Goal: Task Accomplishment & Management: Complete application form

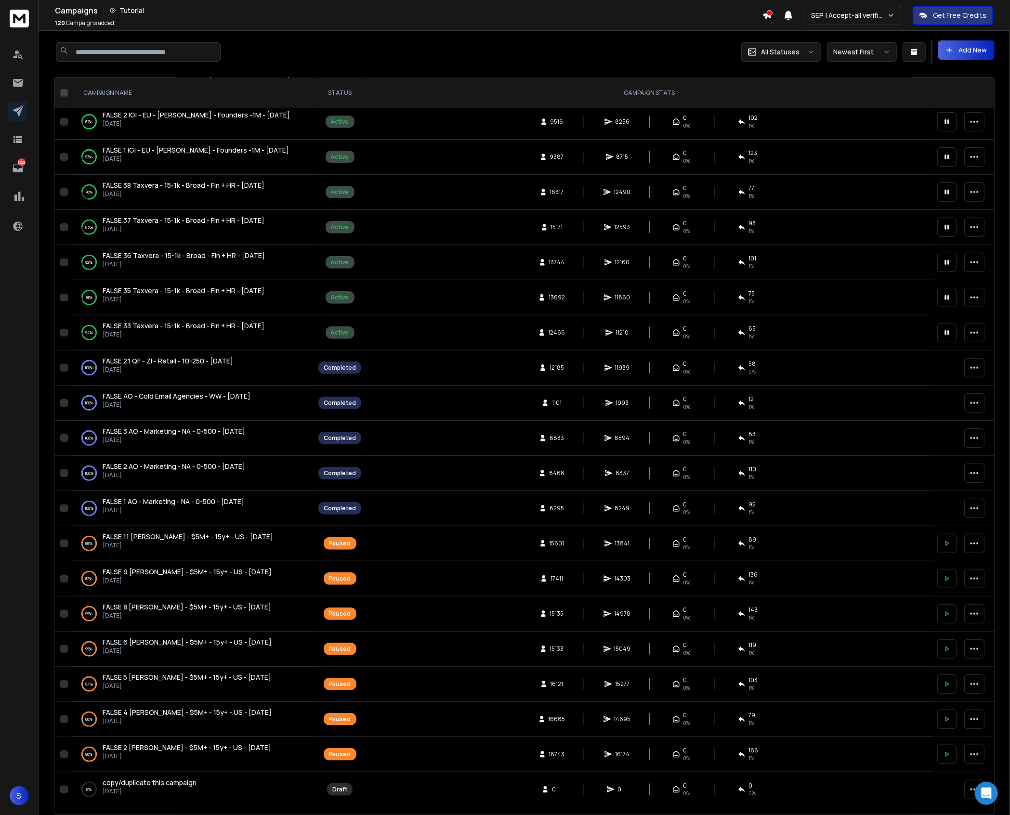
scroll to position [3540, 0]
click at [970, 792] on icon "button" at bounding box center [975, 790] width 10 height 10
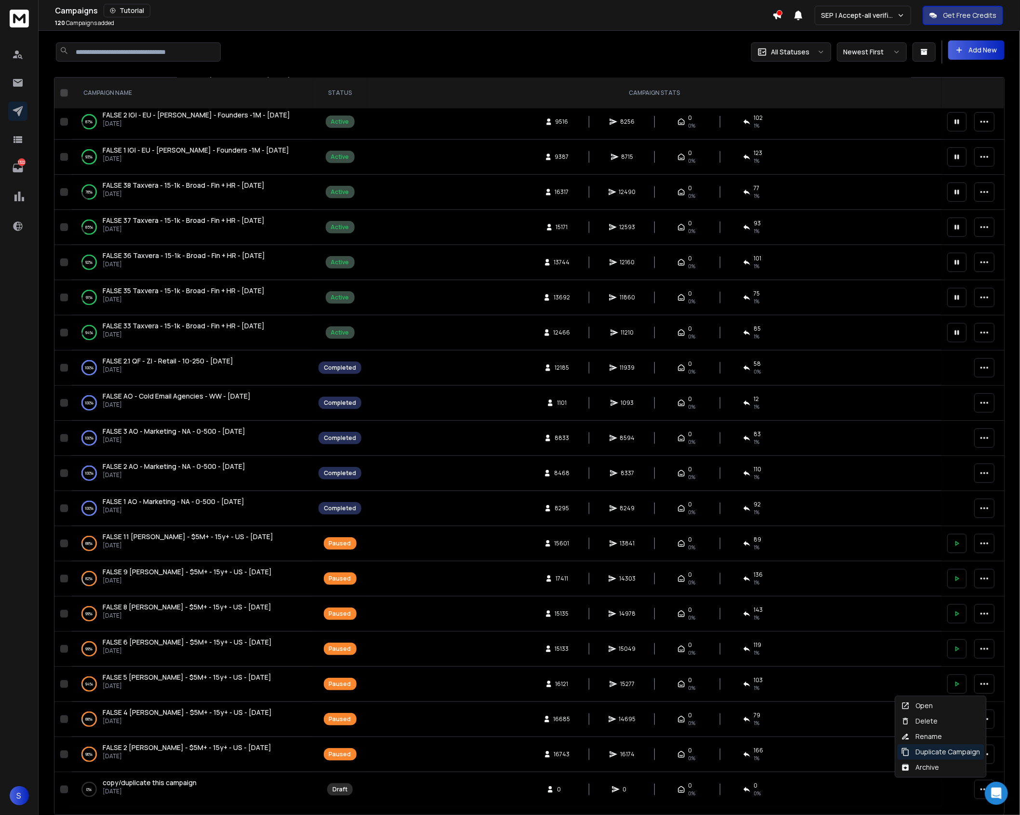
click at [947, 754] on div "Duplicate Campaign" at bounding box center [940, 753] width 79 height 10
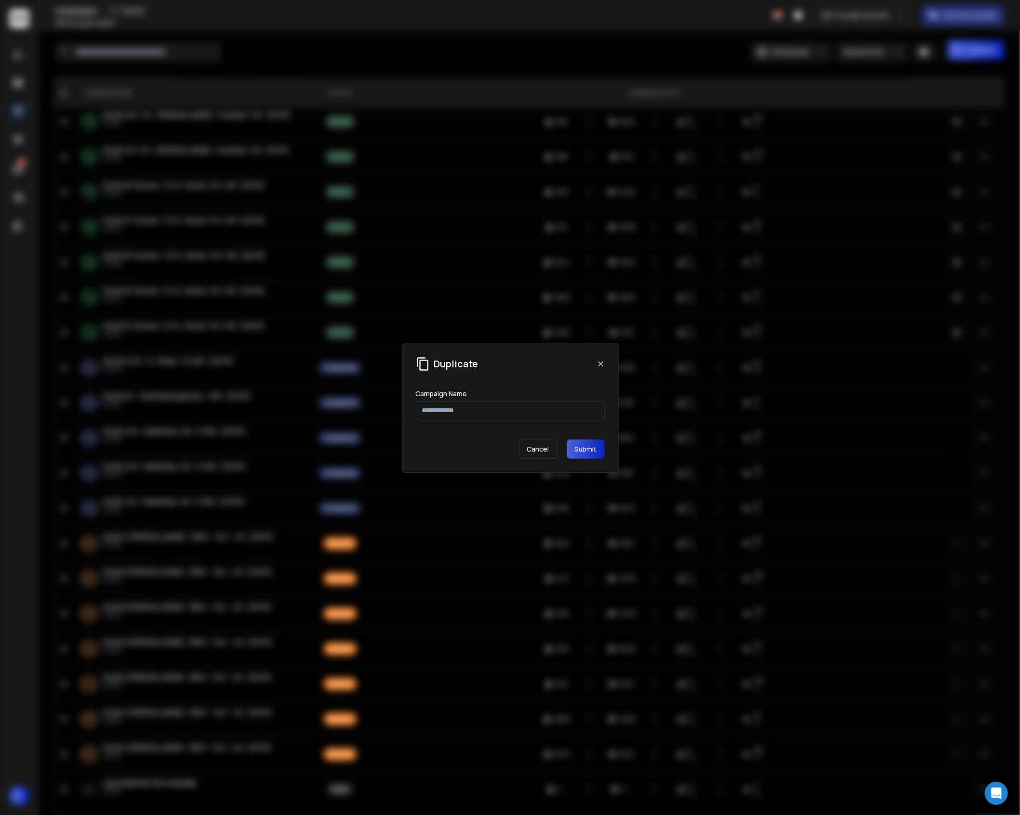
click at [500, 407] on input "text" at bounding box center [510, 410] width 189 height 19
paste input "**********"
type input "**********"
click at [584, 446] on button "Submit" at bounding box center [586, 449] width 38 height 19
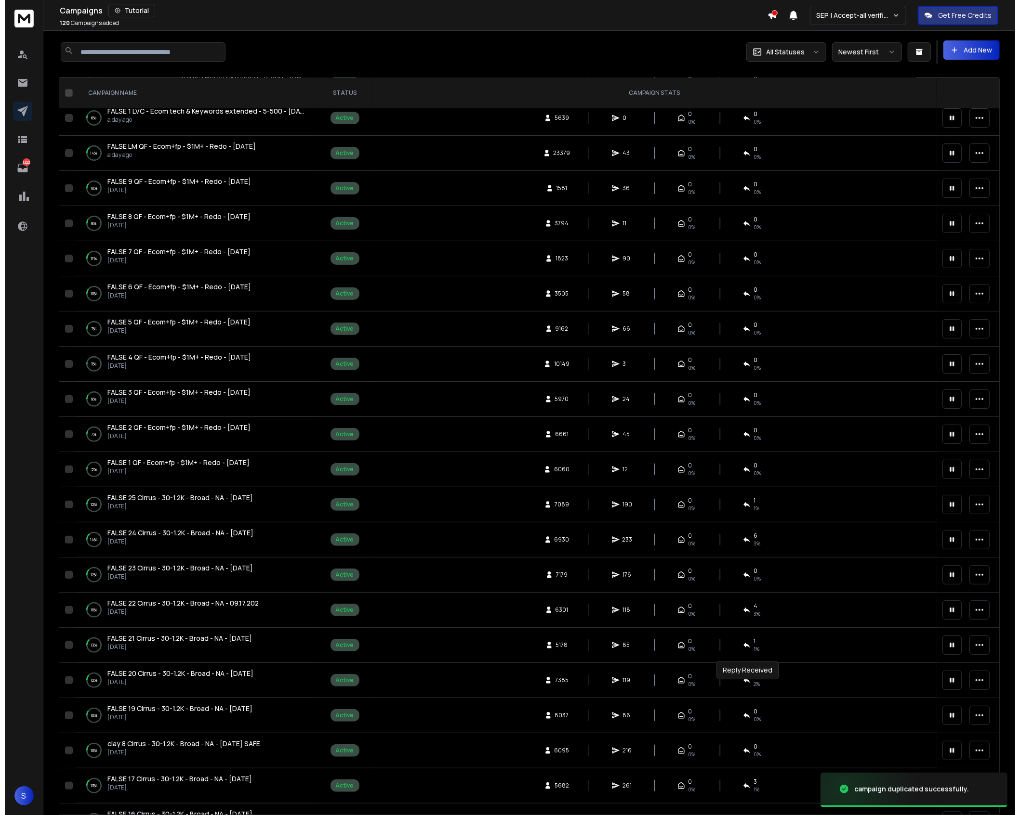
scroll to position [0, 0]
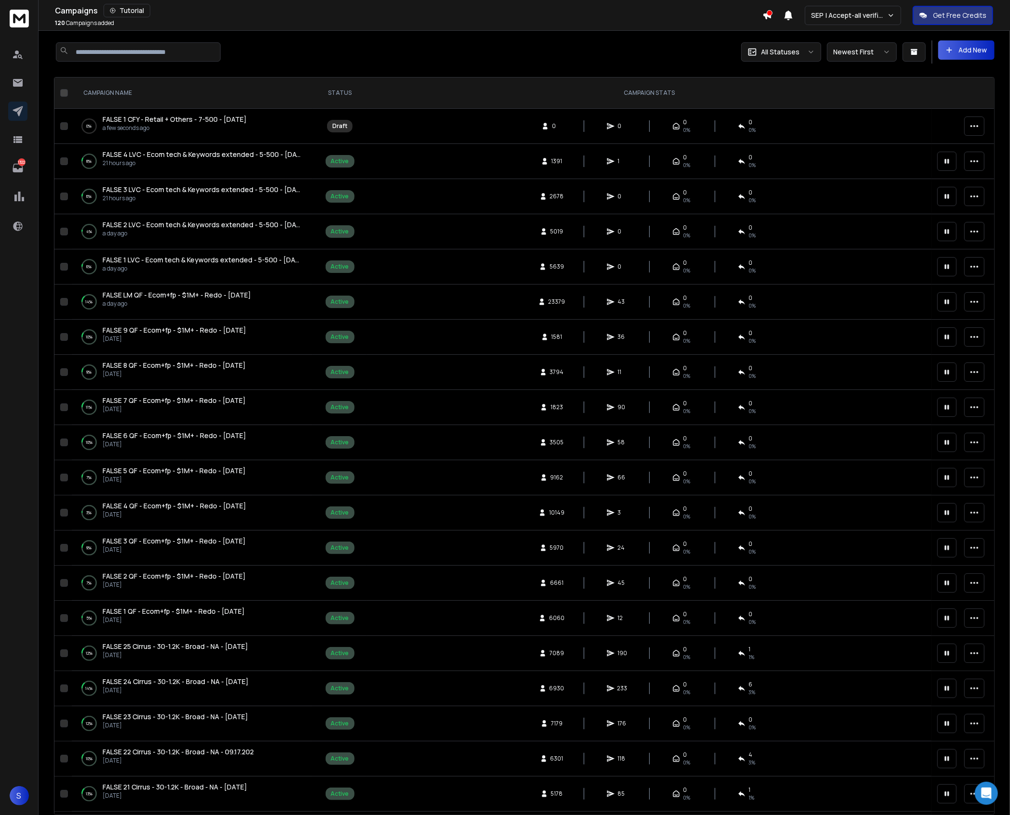
click at [172, 126] on p "a few seconds ago" at bounding box center [175, 128] width 144 height 8
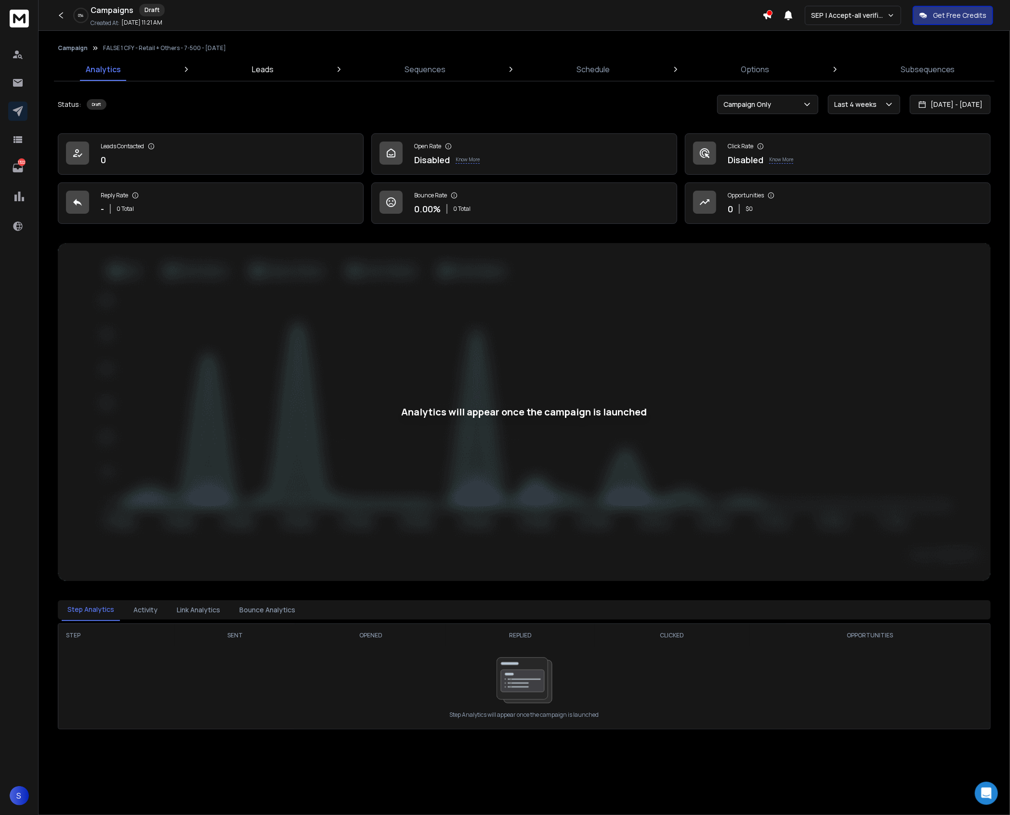
click at [269, 63] on link "Leads" at bounding box center [262, 69] width 33 height 23
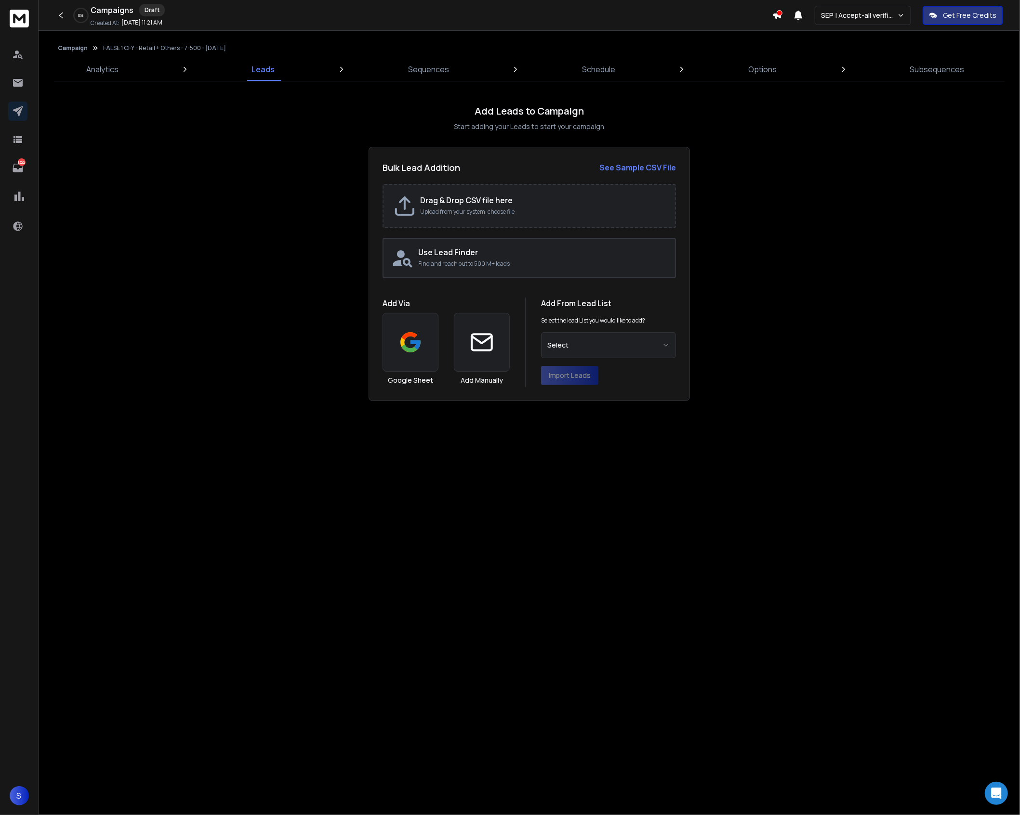
click at [440, 197] on h2 "Drag & Drop CSV file here" at bounding box center [542, 201] width 245 height 12
type input "**********"
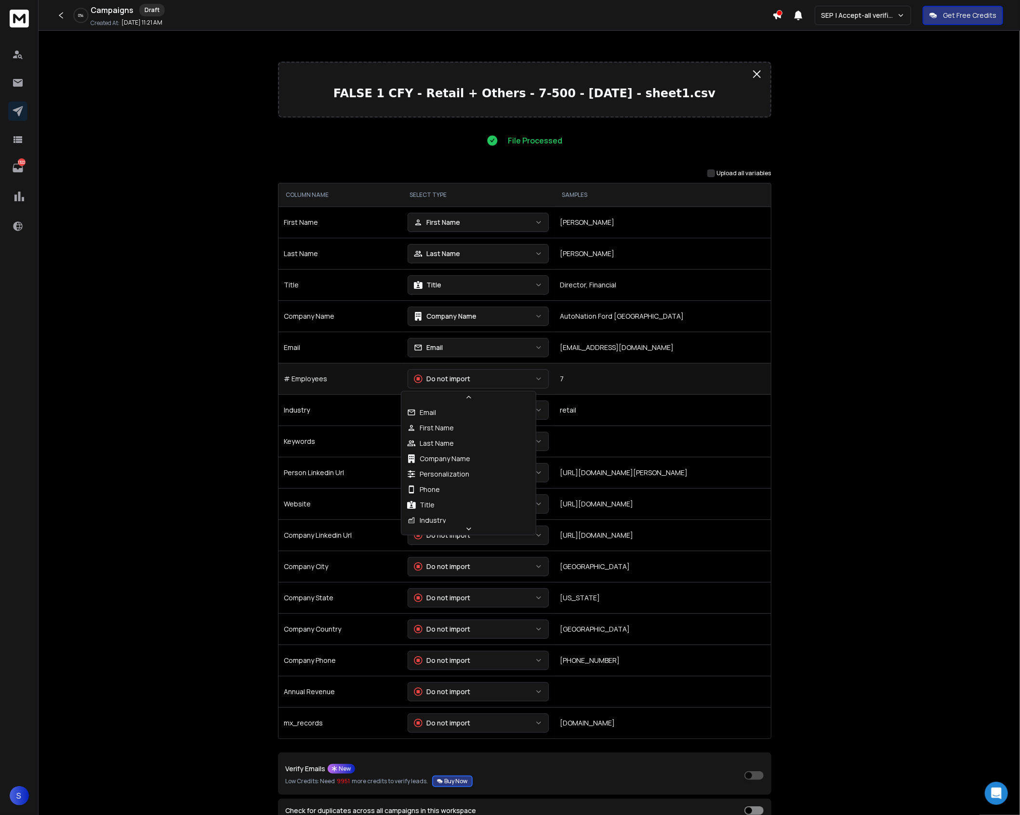
click at [483, 375] on button "Do not import" at bounding box center [478, 378] width 141 height 19
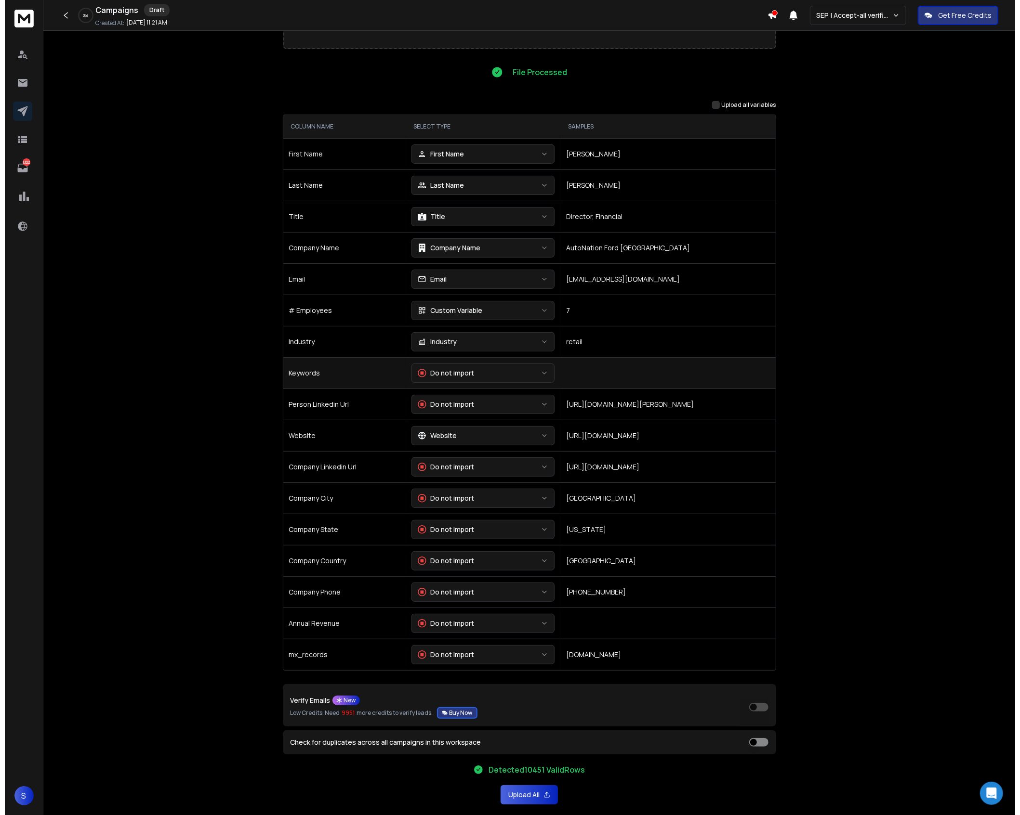
scroll to position [75, 0]
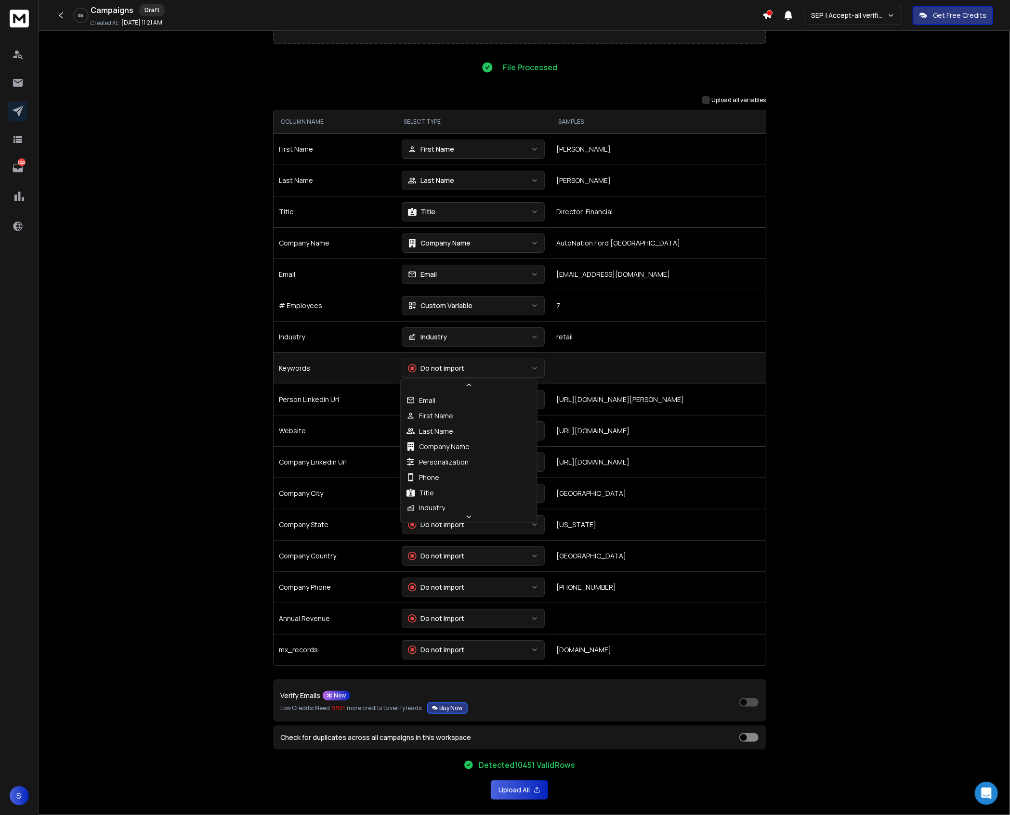
click at [518, 370] on button "Do not import" at bounding box center [473, 368] width 143 height 19
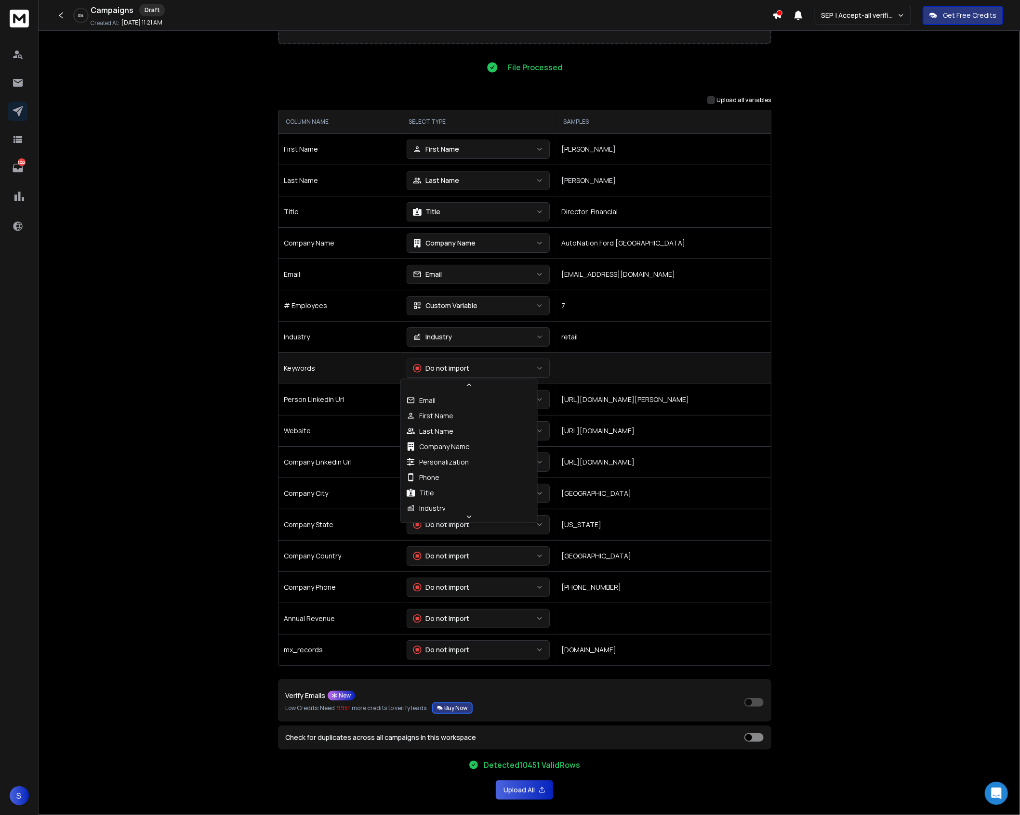
scroll to position [97, 0]
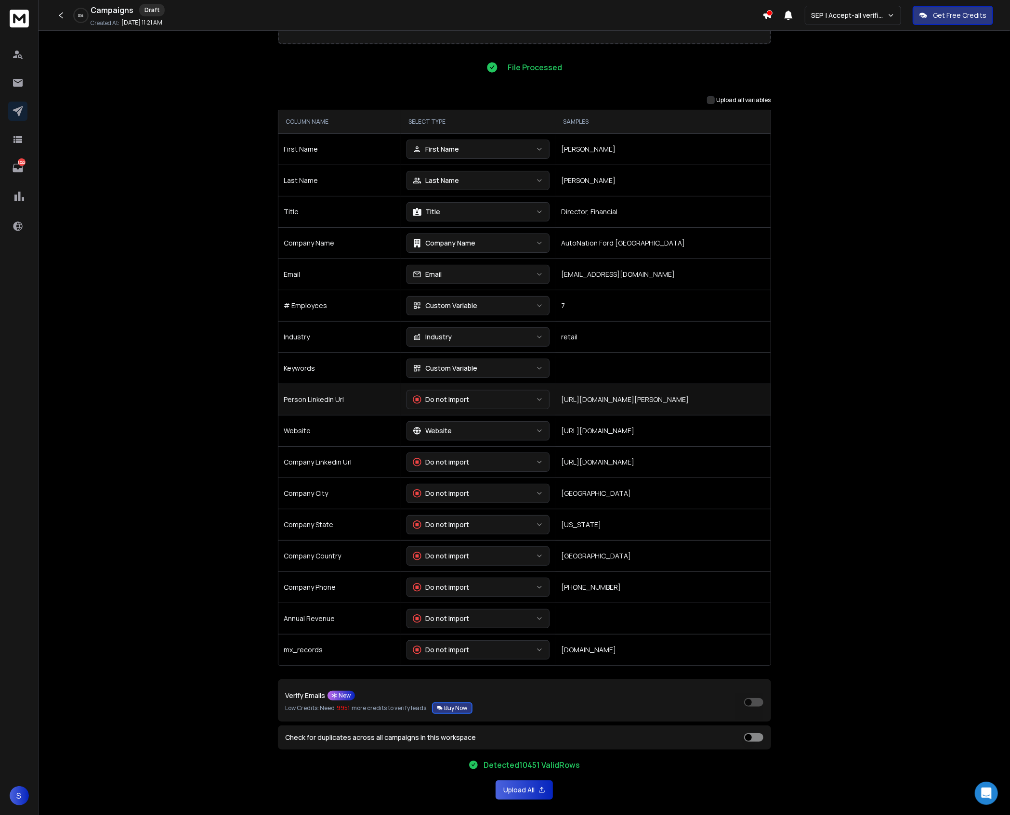
click at [442, 405] on button "Do not import" at bounding box center [478, 399] width 143 height 19
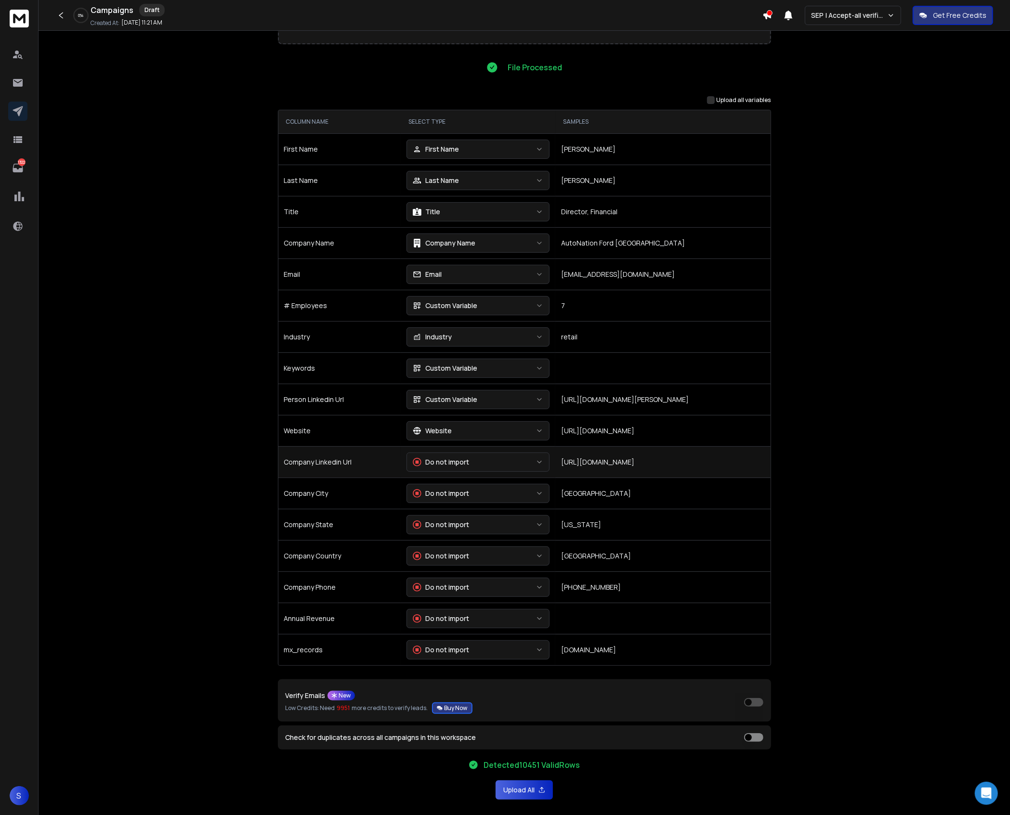
click at [451, 463] on div "Do not import" at bounding box center [441, 463] width 56 height 10
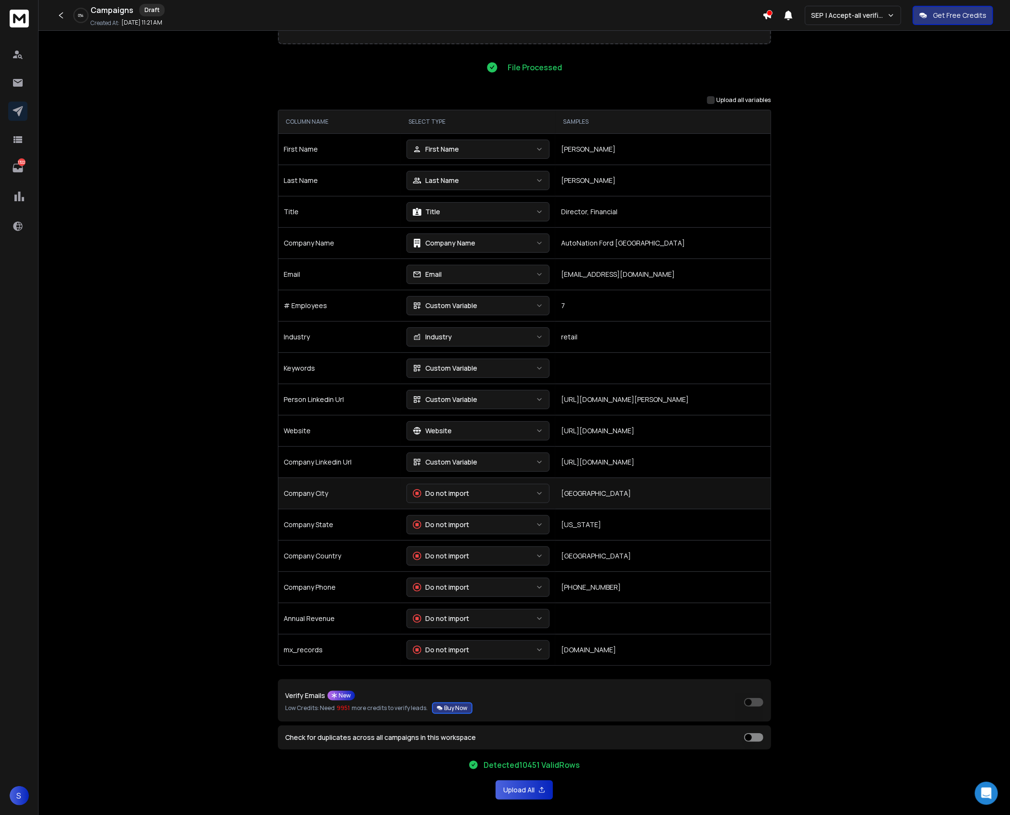
click at [455, 500] on button "Do not import" at bounding box center [478, 493] width 143 height 19
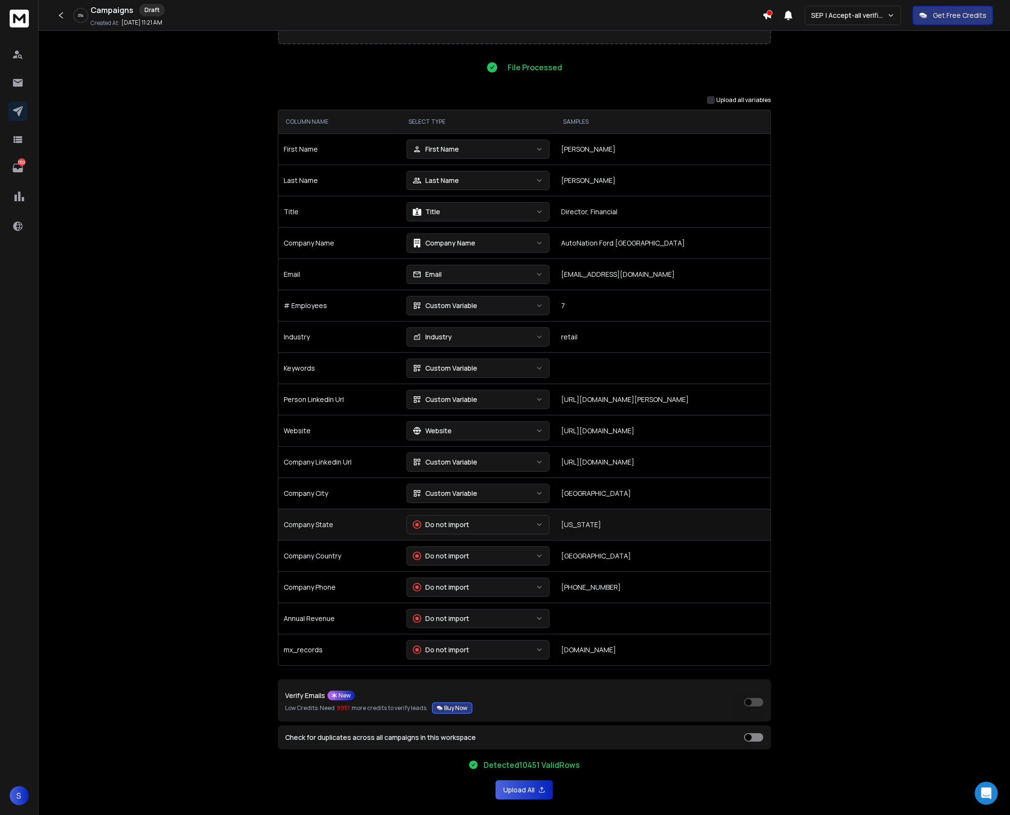
click at [449, 525] on div "Do not import" at bounding box center [441, 525] width 56 height 10
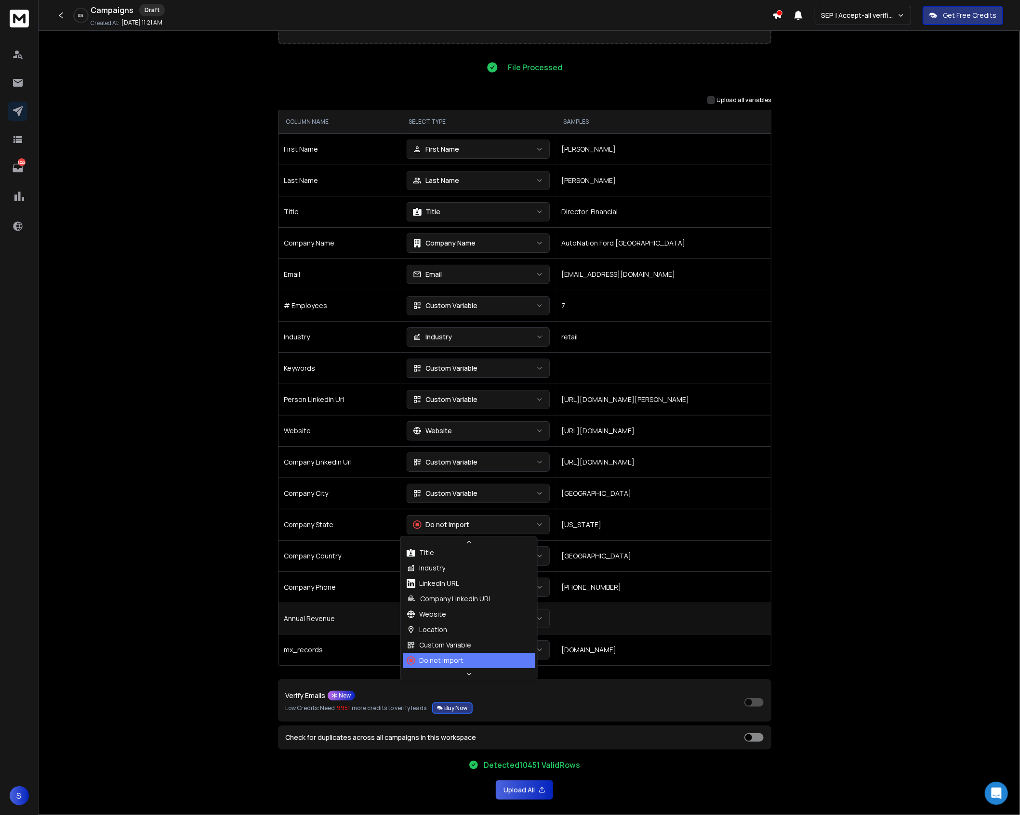
drag, startPoint x: 453, startPoint y: 647, endPoint x: 454, endPoint y: 614, distance: 33.7
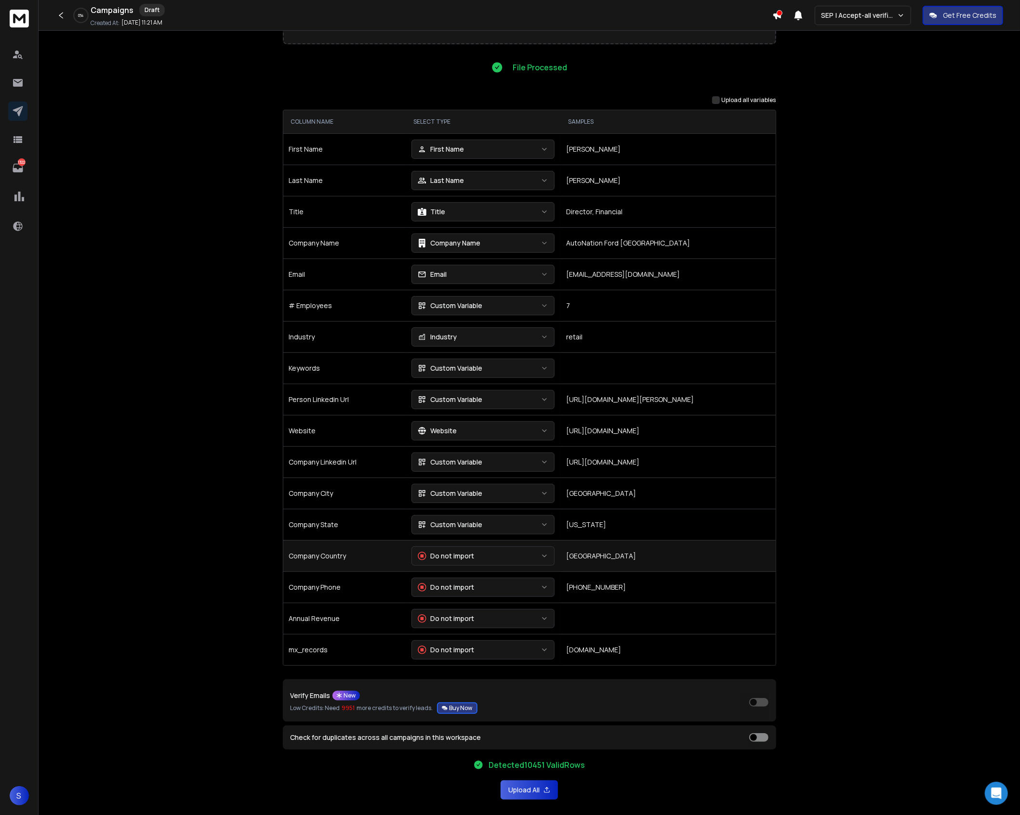
click at [457, 562] on button "Do not import" at bounding box center [482, 556] width 143 height 19
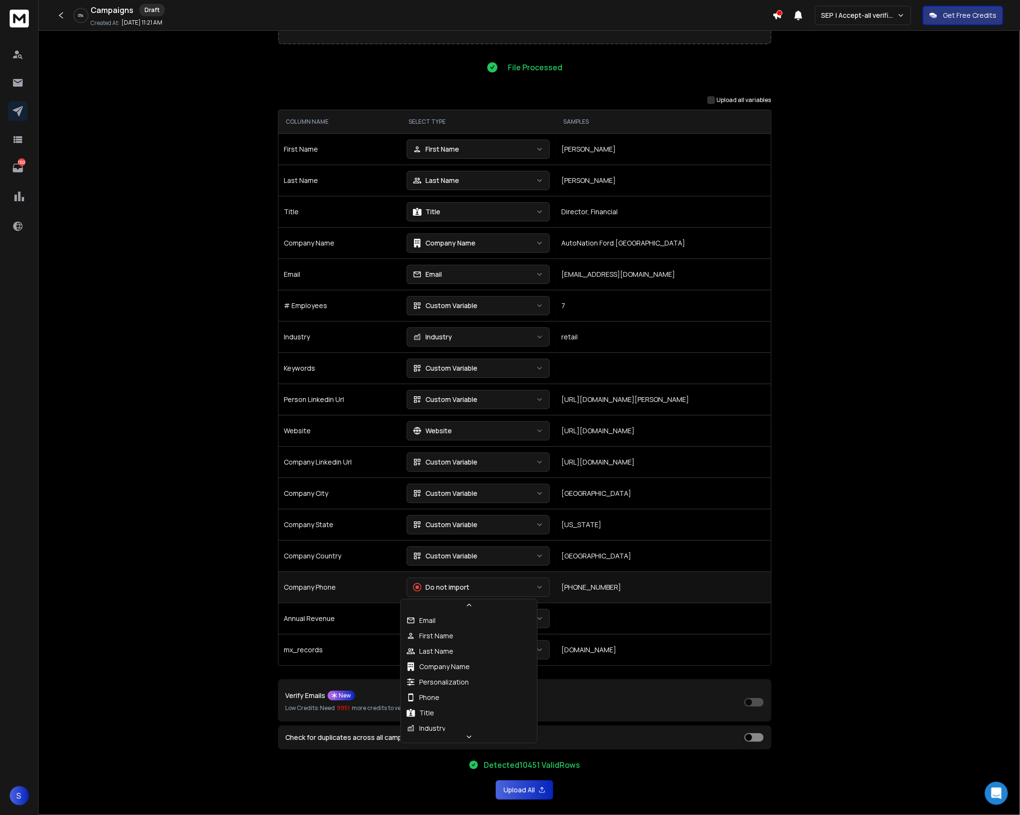
click at [451, 596] on button "Do not import" at bounding box center [478, 587] width 143 height 19
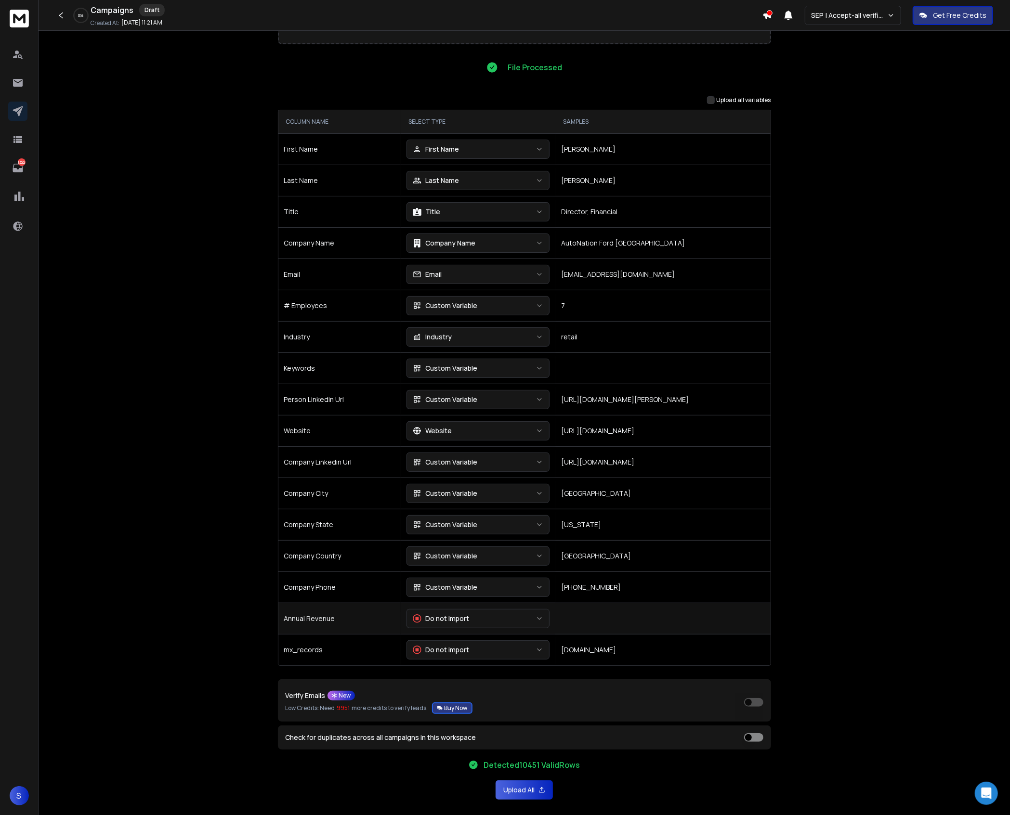
click at [456, 627] on button "Do not import" at bounding box center [478, 618] width 143 height 19
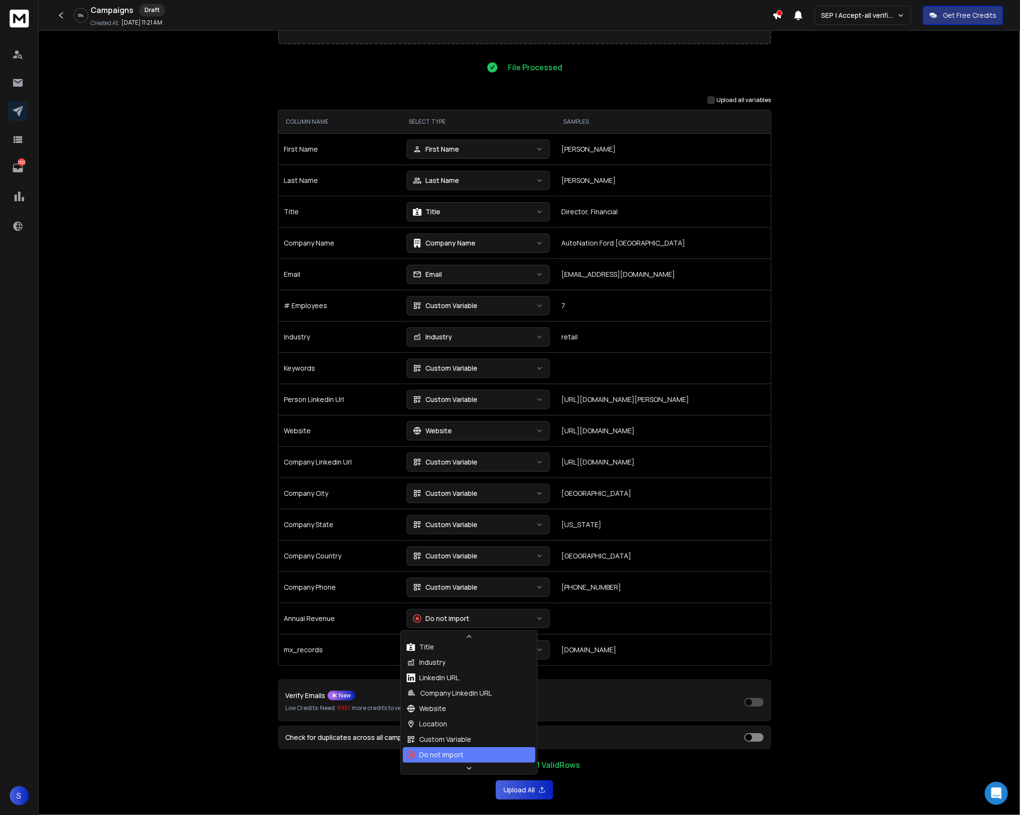
drag, startPoint x: 454, startPoint y: 736, endPoint x: 455, endPoint y: 730, distance: 5.9
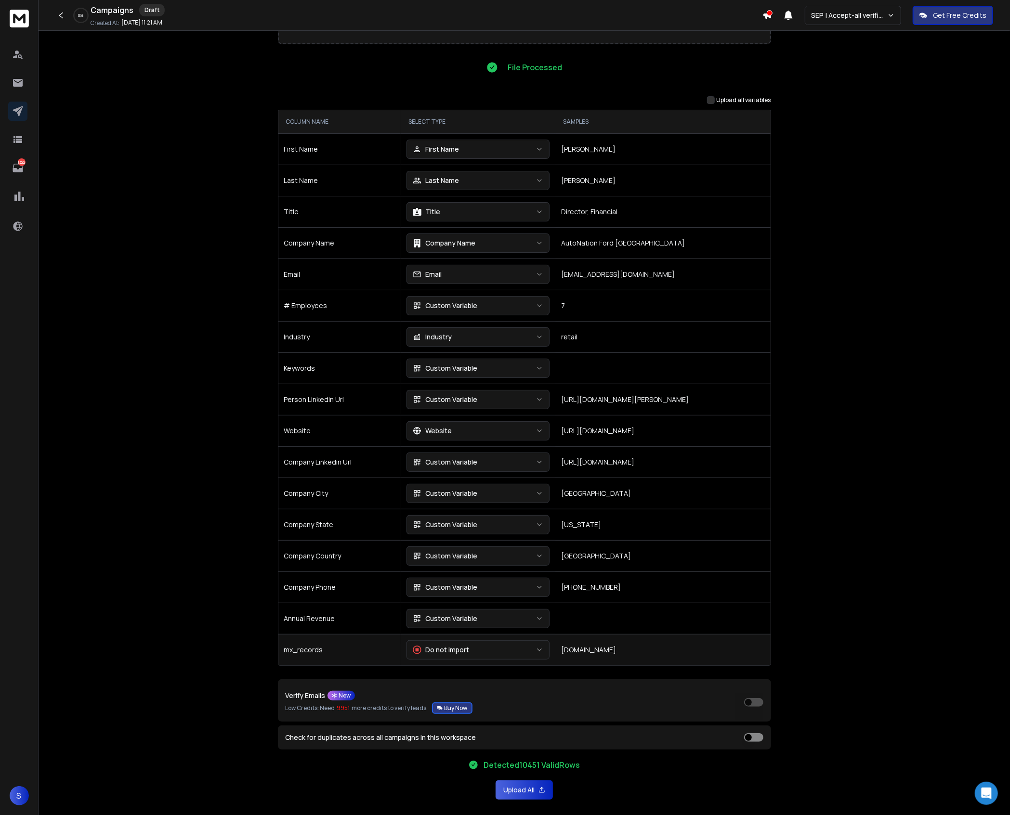
click at [456, 654] on button "Do not import" at bounding box center [478, 650] width 143 height 19
click at [752, 738] on button "Check for duplicates across all campaigns in this workspace" at bounding box center [753, 738] width 19 height 9
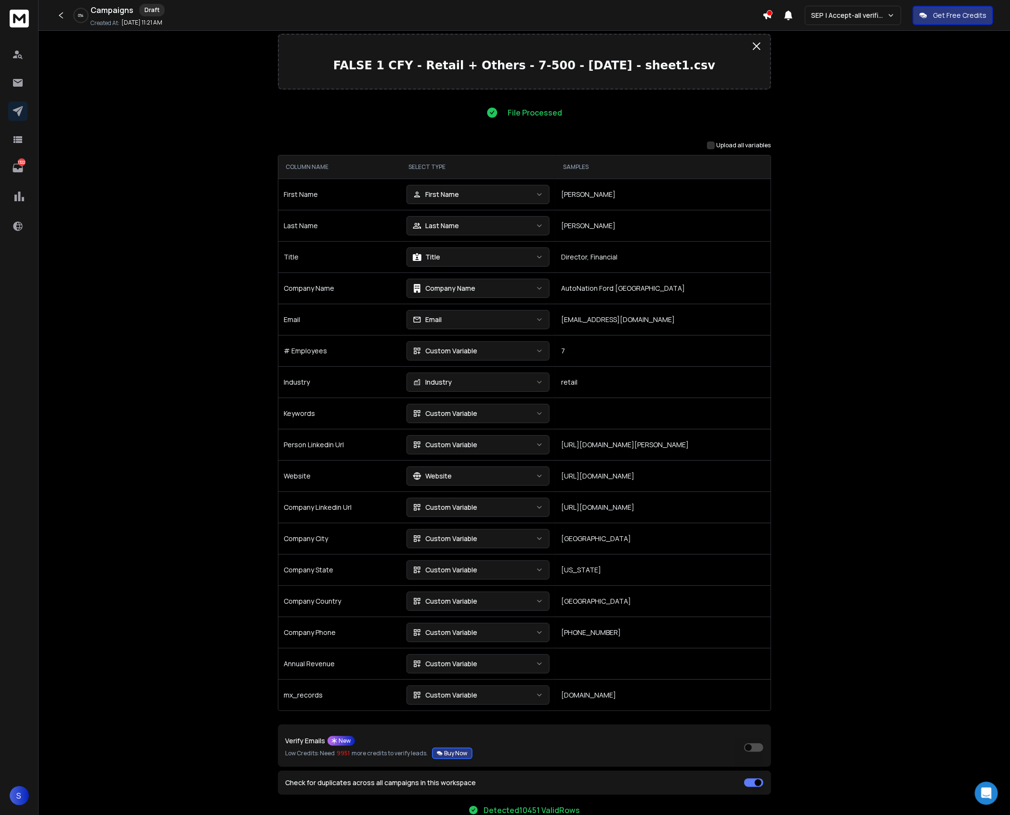
scroll to position [75, 0]
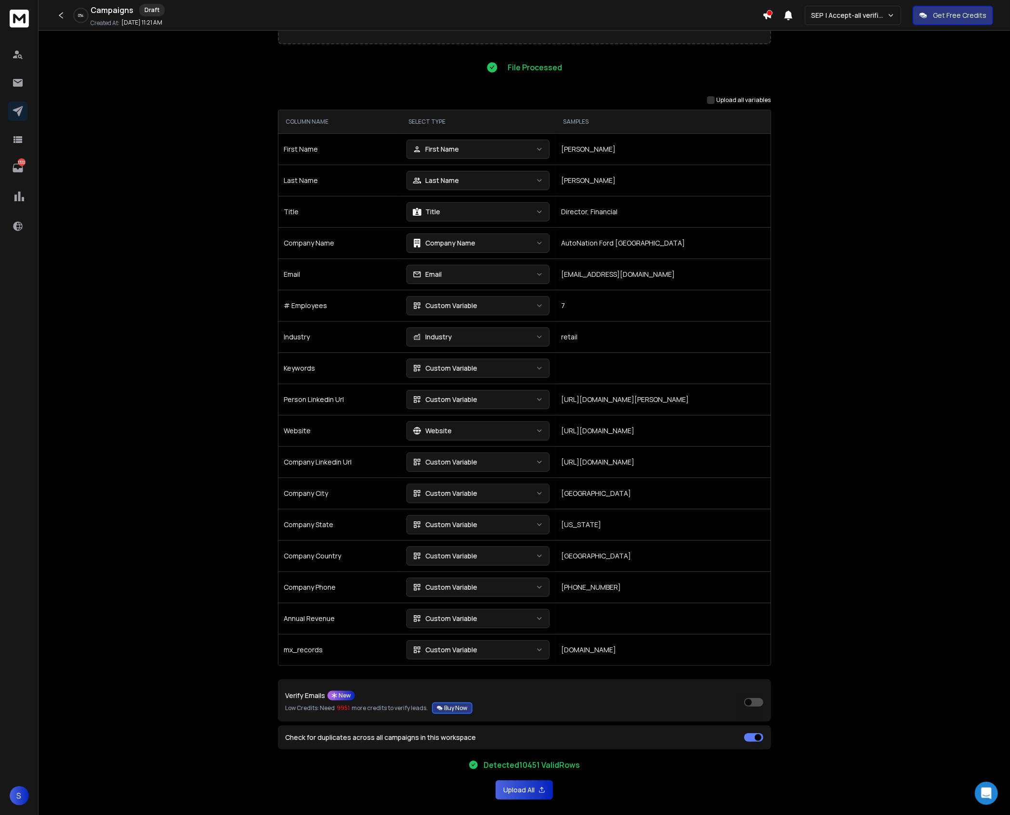
click at [536, 787] on button "Upload All" at bounding box center [524, 790] width 57 height 19
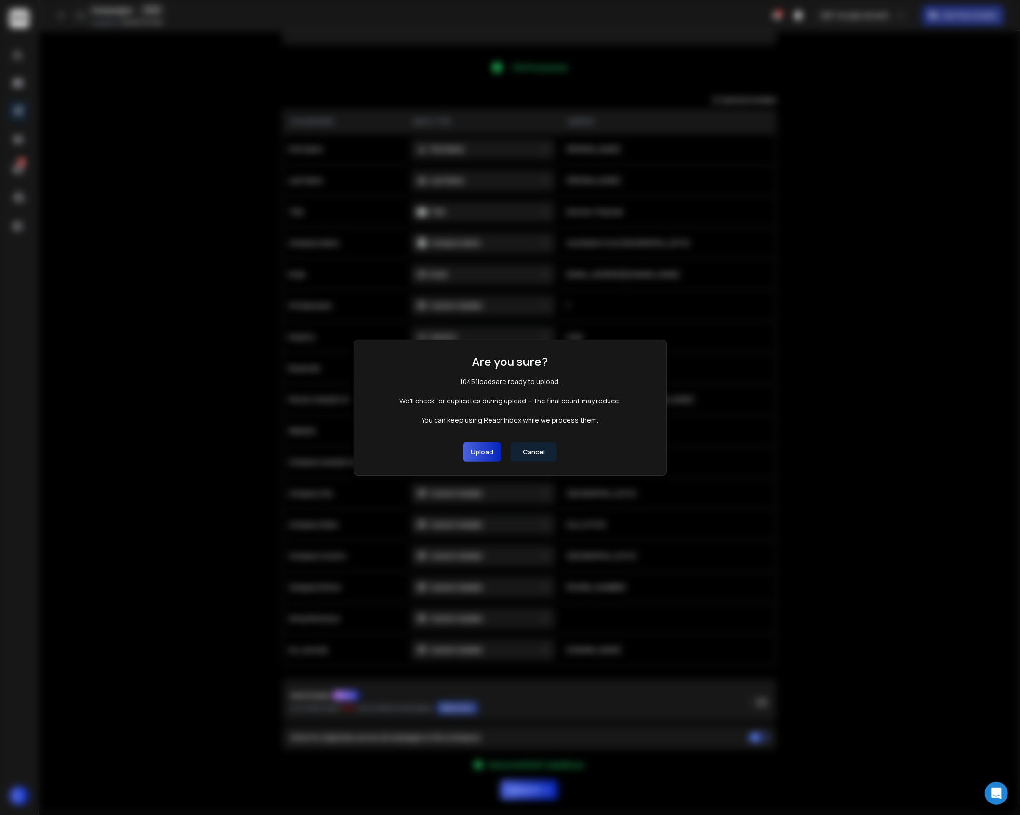
click at [486, 450] on button "Upload" at bounding box center [482, 452] width 38 height 19
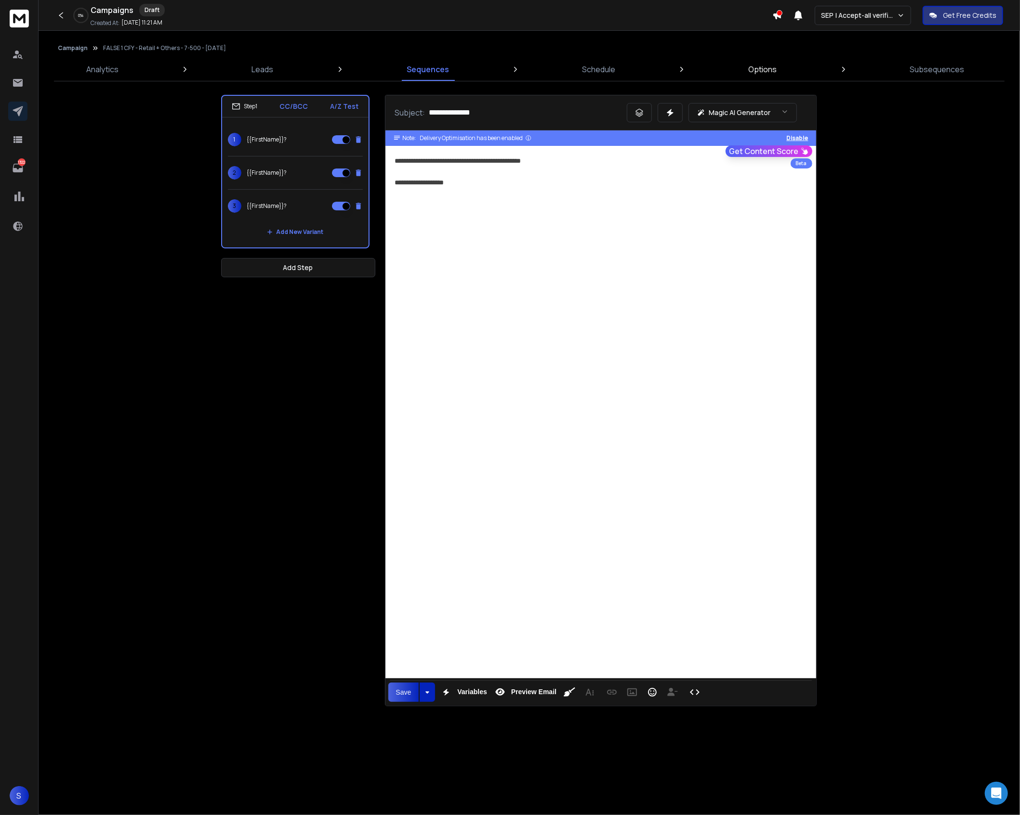
click at [775, 73] on p "Options" at bounding box center [762, 70] width 28 height 12
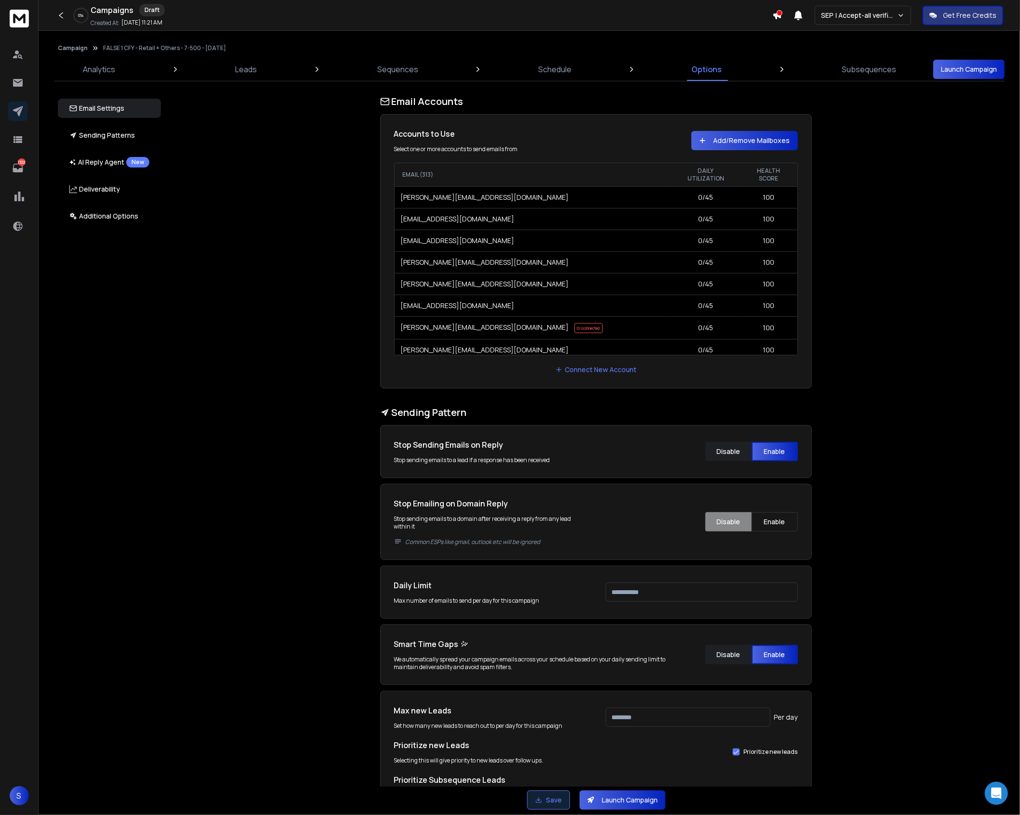
click at [545, 806] on button "Save" at bounding box center [548, 800] width 43 height 19
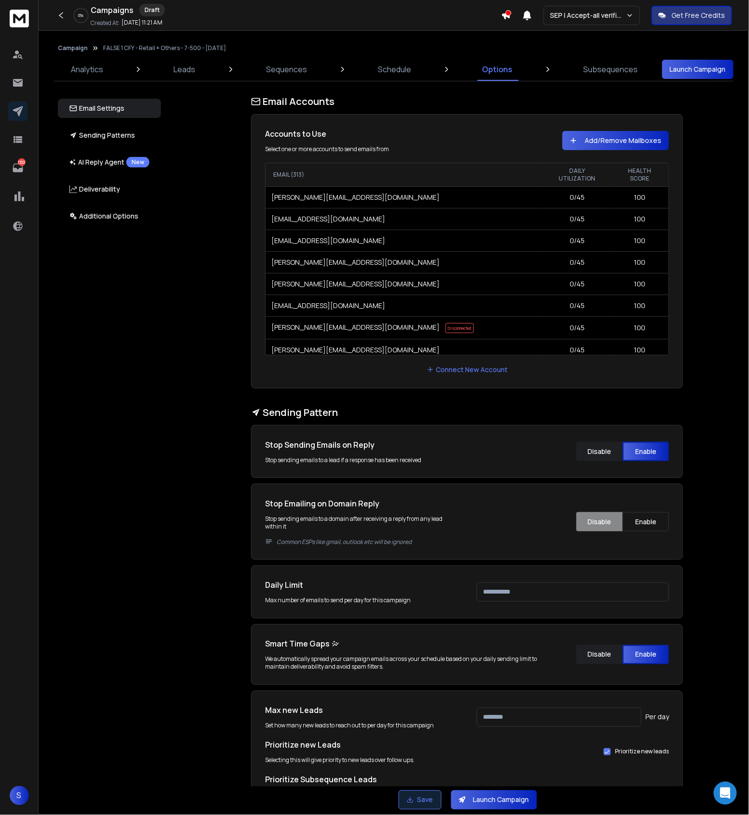
click at [420, 800] on button "Save" at bounding box center [419, 800] width 43 height 19
click at [16, 110] on icon at bounding box center [18, 111] width 10 height 10
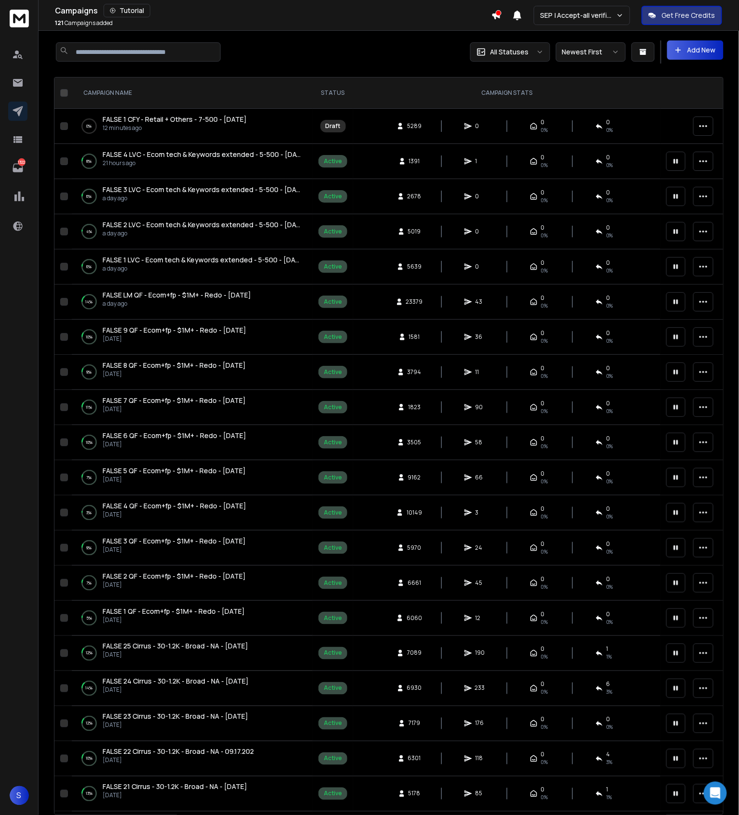
click at [224, 122] on span "FALSE 1 CFY - Retail + Others - 7-500 - [DATE]" at bounding box center [175, 119] width 144 height 9
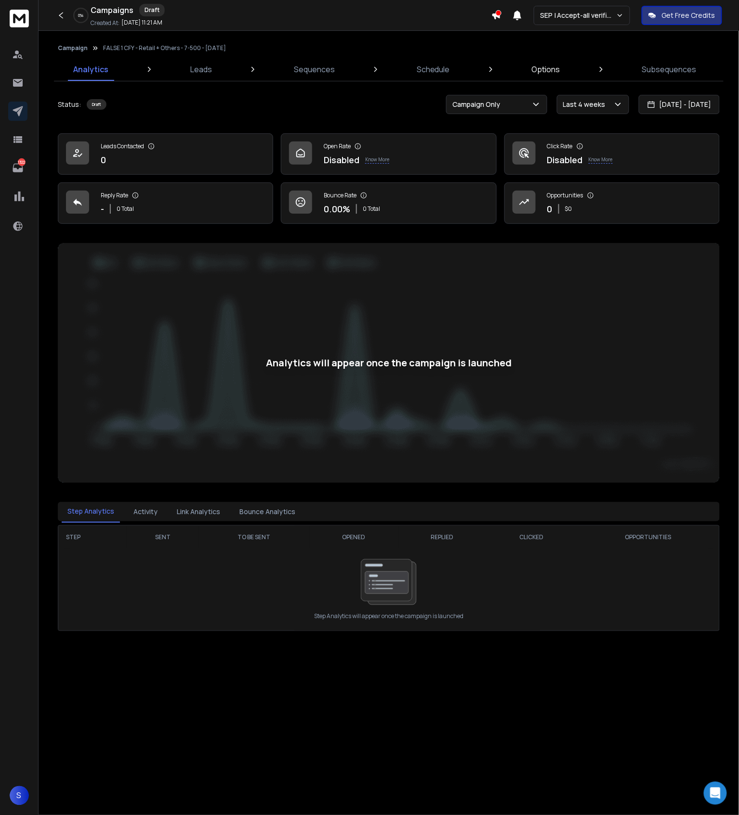
click at [550, 70] on p "Options" at bounding box center [546, 70] width 28 height 12
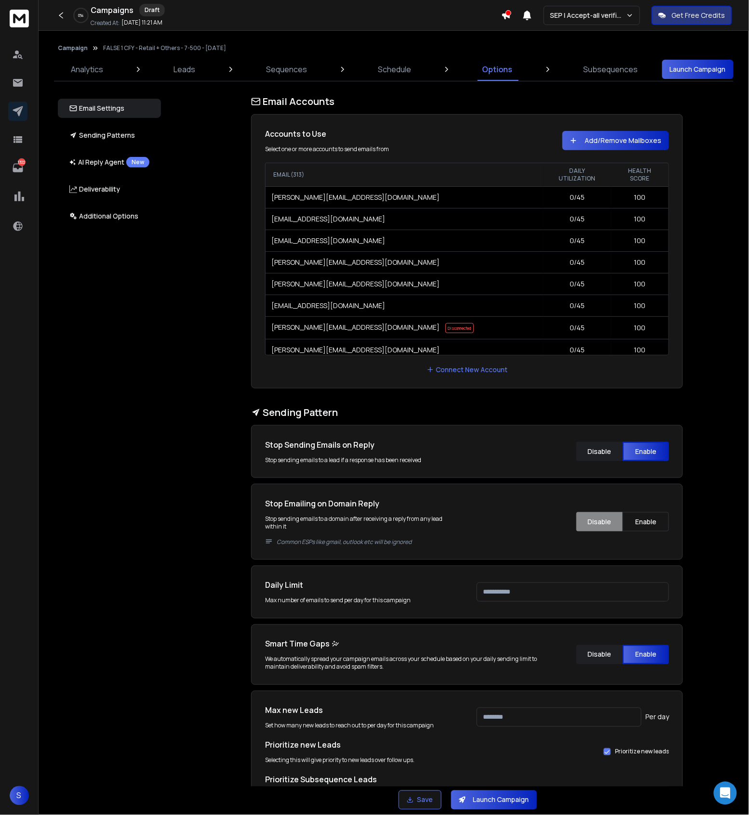
click at [494, 810] on div "ReferralStack Unlock AI-powered affiliate growth Lifetime Deals available! Clai…" at bounding box center [374, 407] width 749 height 815
click at [496, 802] on button "Launch Campaign" at bounding box center [494, 800] width 86 height 19
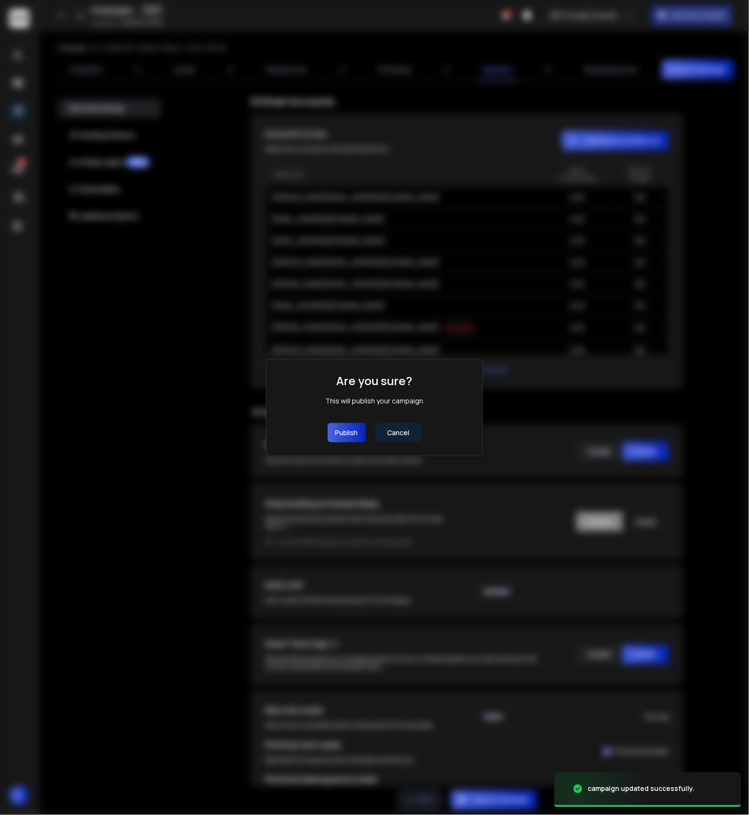
click at [350, 432] on button "Publish" at bounding box center [347, 432] width 38 height 19
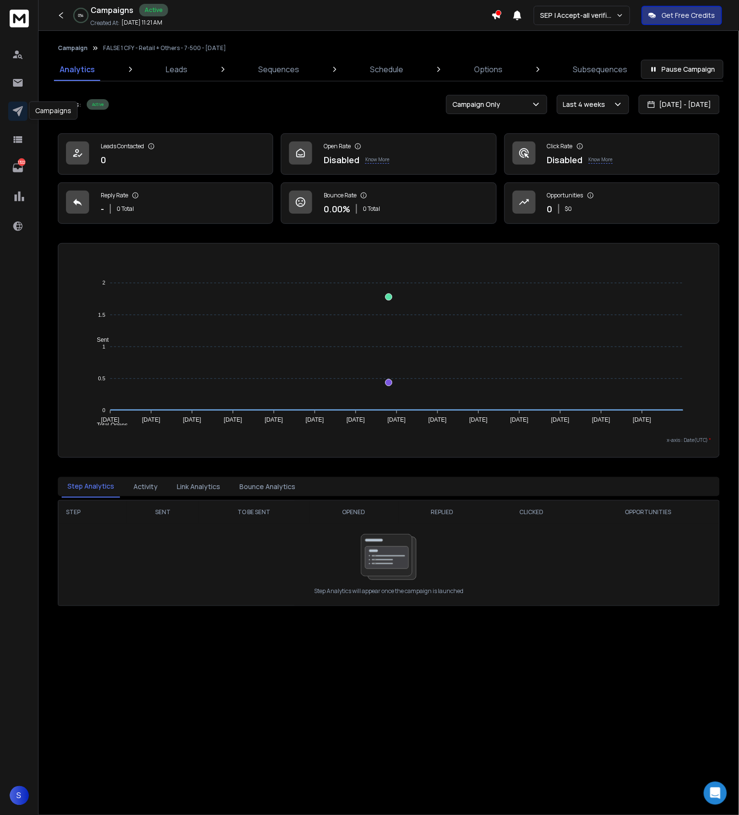
click at [24, 113] on link at bounding box center [17, 111] width 19 height 19
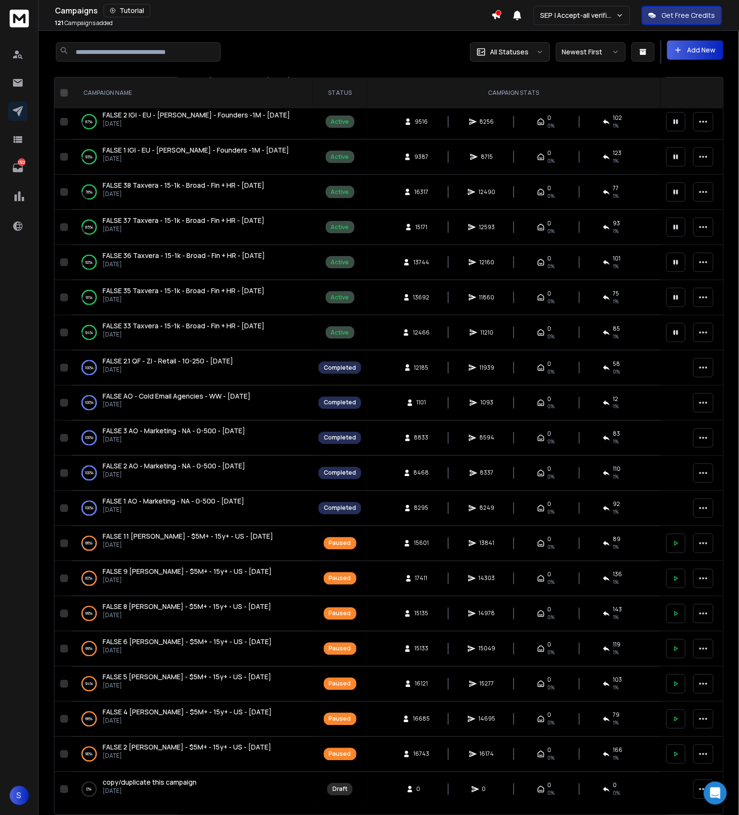
scroll to position [3575, 0]
click at [693, 785] on button "button" at bounding box center [703, 789] width 20 height 19
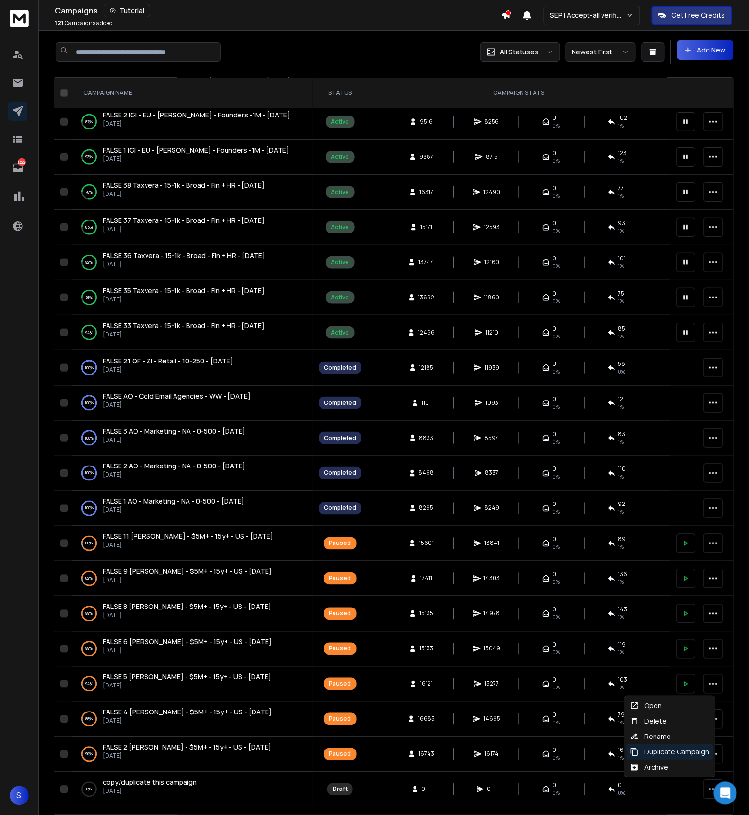
click at [679, 759] on div "Duplicate Campaign" at bounding box center [669, 752] width 87 height 15
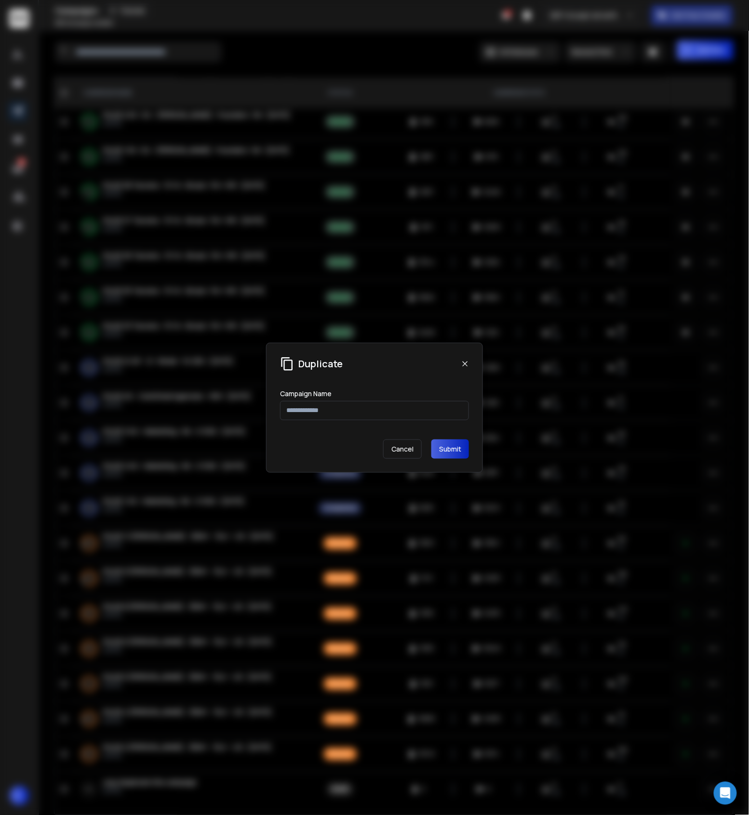
click at [436, 409] on input "text" at bounding box center [374, 410] width 189 height 19
paste input "**********"
type input "**********"
click at [450, 451] on button "Submit" at bounding box center [450, 449] width 38 height 19
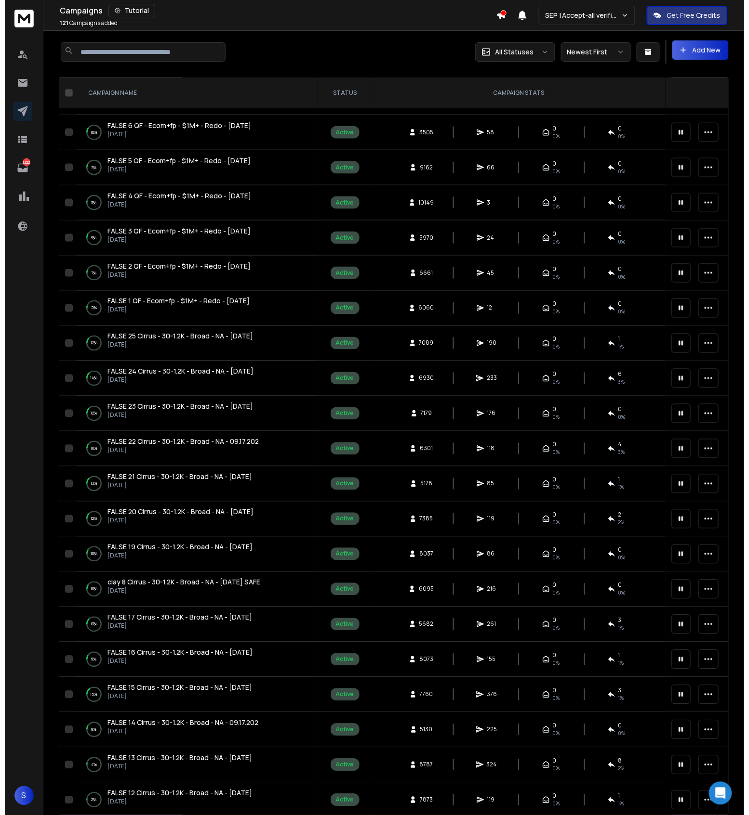
scroll to position [0, 0]
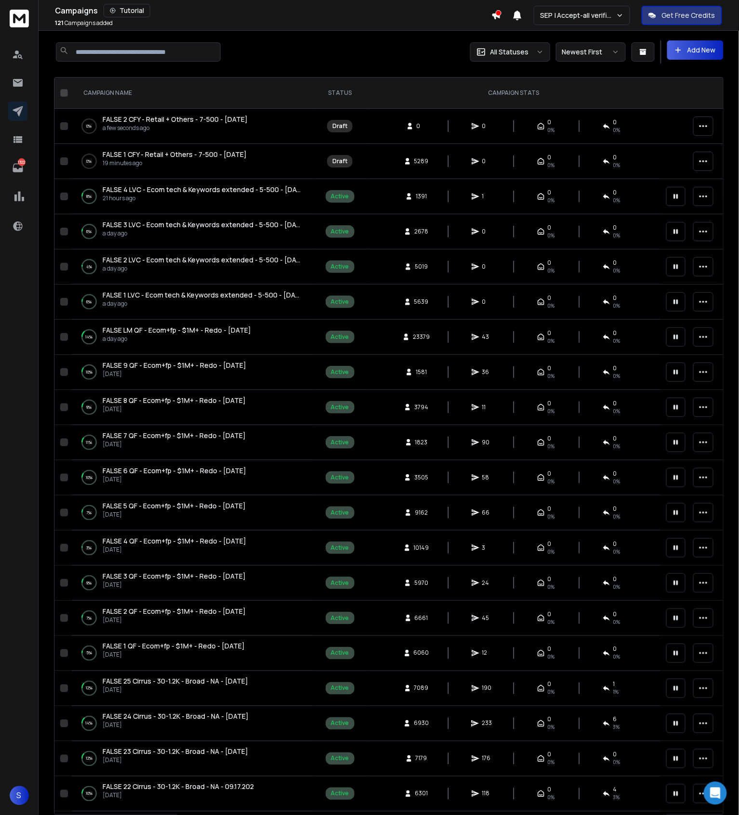
click at [226, 126] on p "a few seconds ago" at bounding box center [175, 128] width 145 height 8
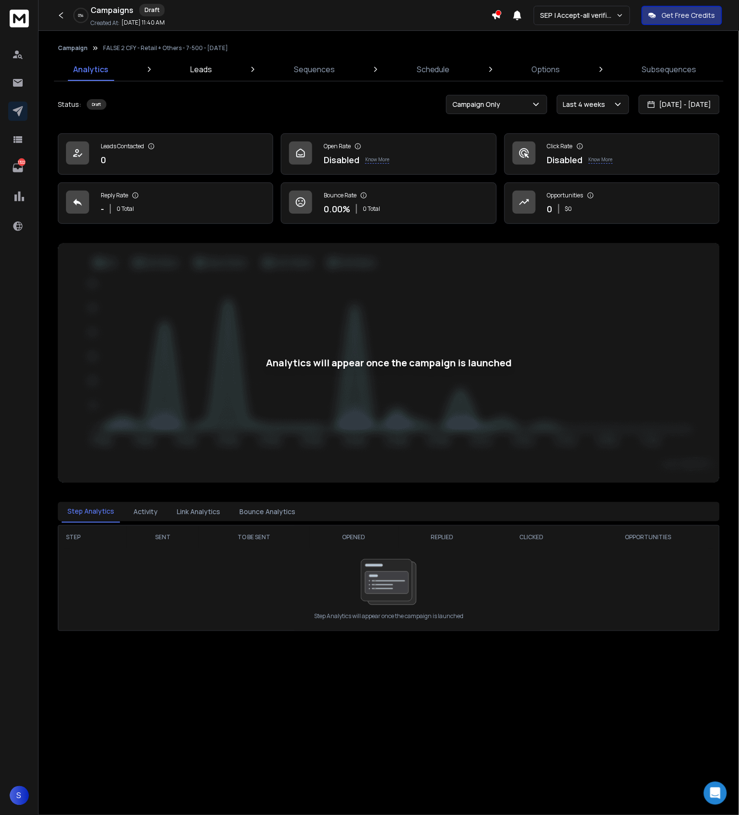
click at [209, 68] on p "Leads" at bounding box center [201, 70] width 22 height 12
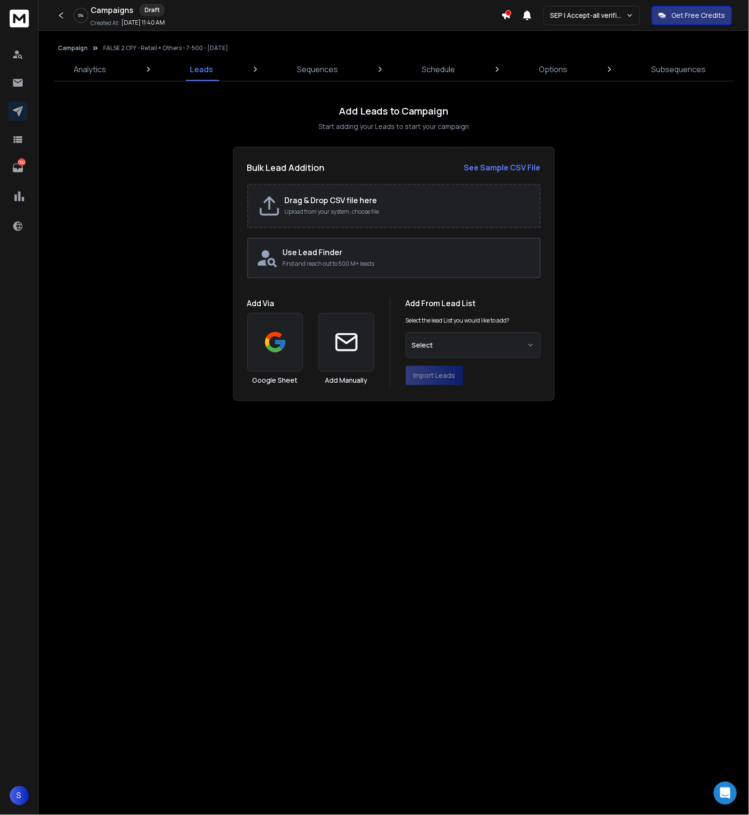
click at [336, 203] on h2 "Drag & Drop CSV file here" at bounding box center [407, 201] width 245 height 12
type input "**********"
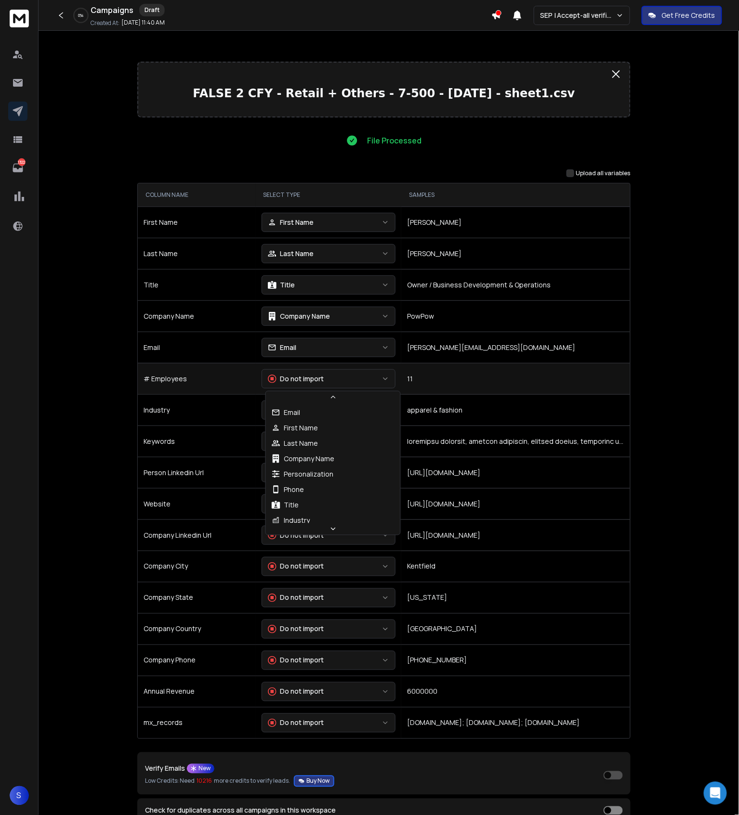
click at [361, 382] on button "Do not import" at bounding box center [329, 378] width 134 height 19
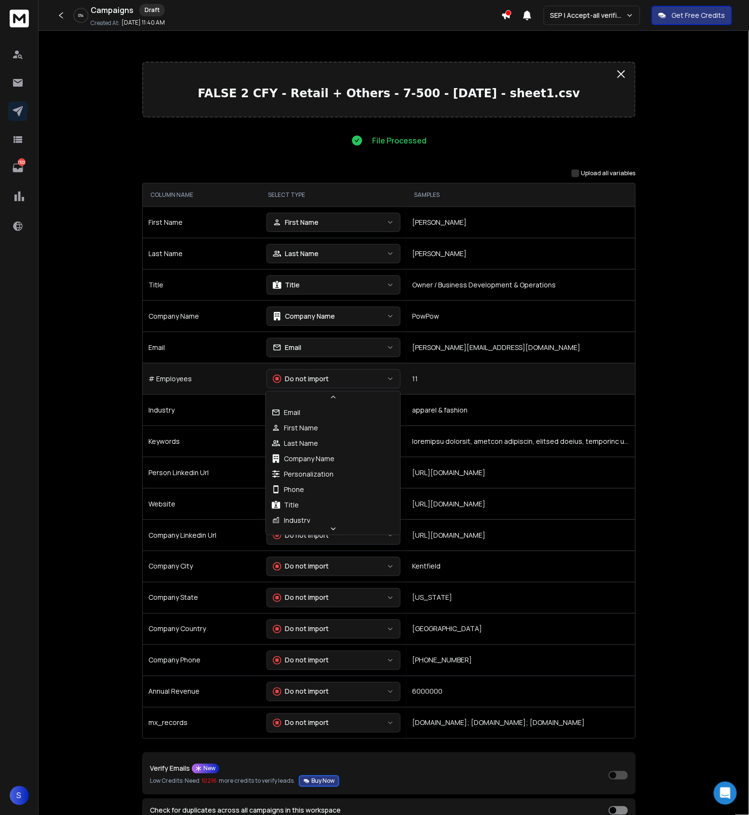
scroll to position [97, 0]
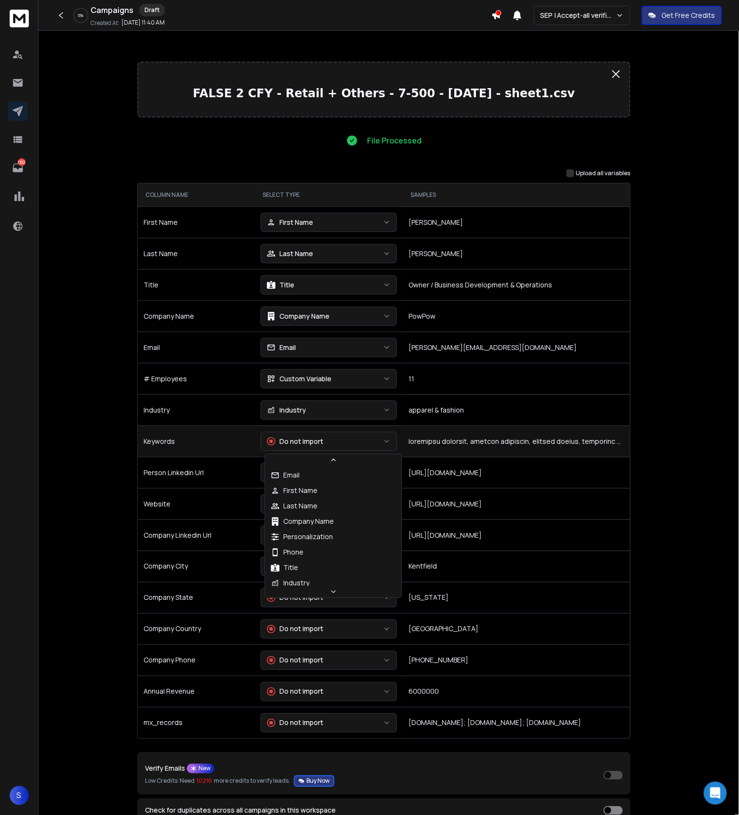
click at [339, 447] on button "Do not import" at bounding box center [329, 441] width 136 height 19
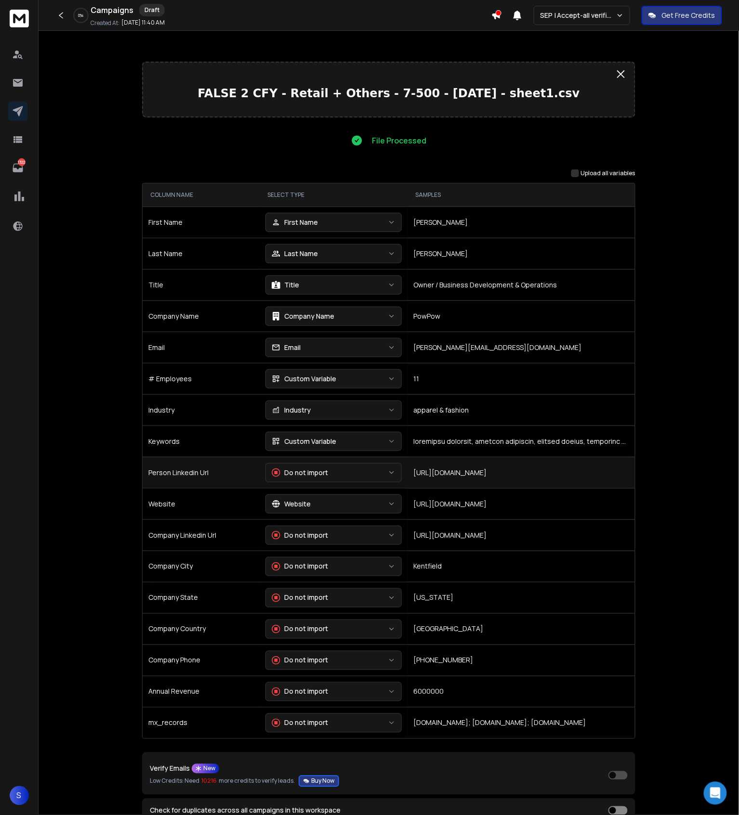
click at [337, 484] on td "Do not import" at bounding box center [334, 472] width 148 height 31
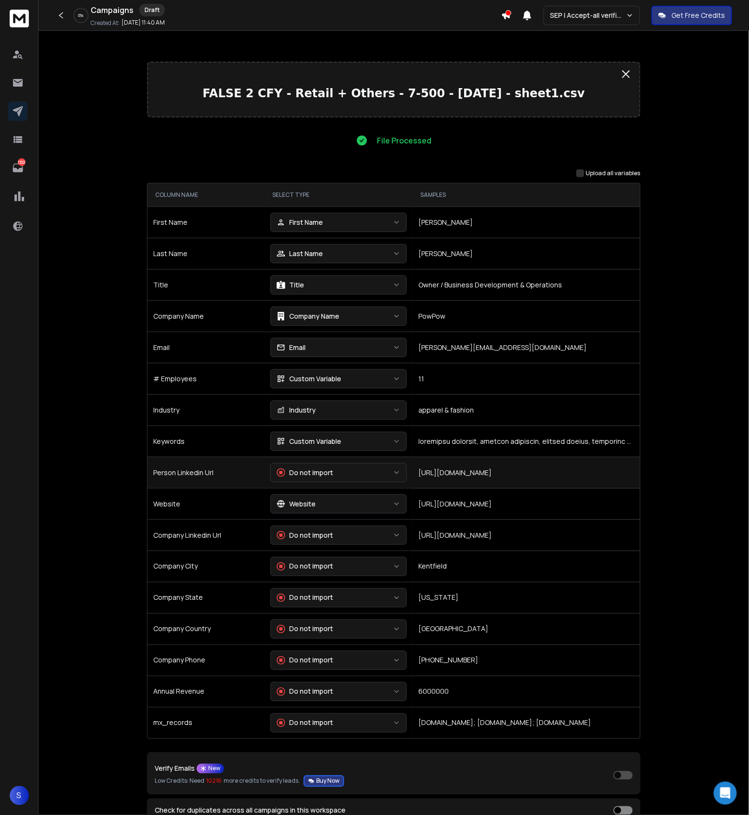
click at [347, 481] on button "Do not import" at bounding box center [338, 472] width 136 height 19
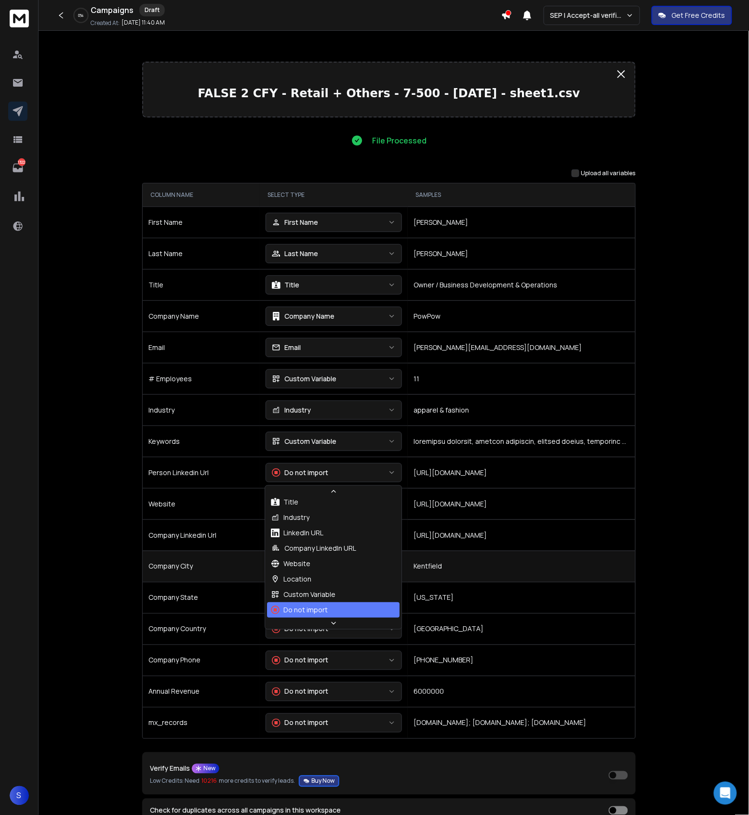
drag, startPoint x: 332, startPoint y: 590, endPoint x: 335, endPoint y: 561, distance: 29.6
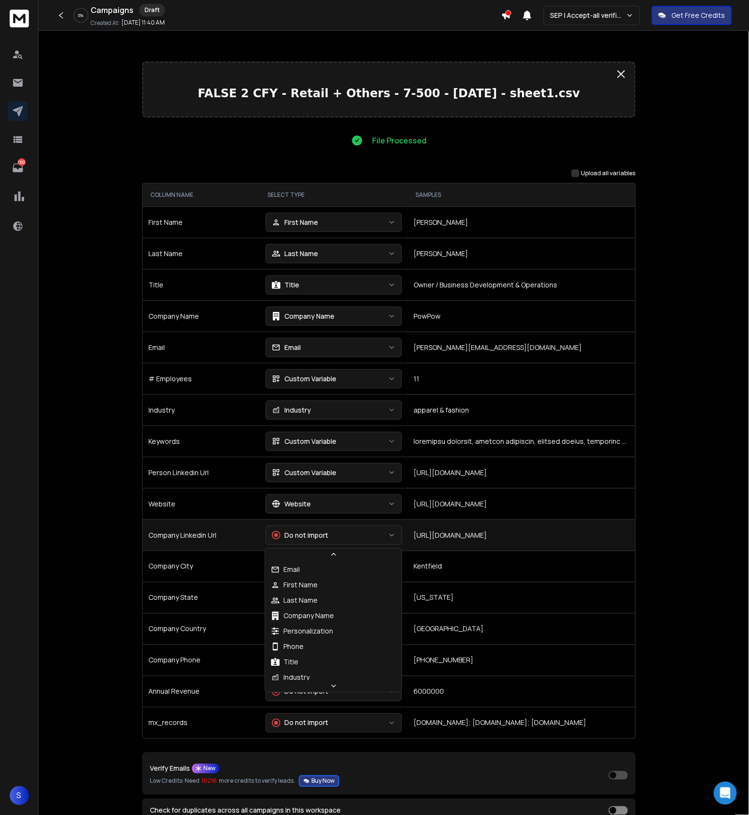
click at [336, 536] on button "Do not import" at bounding box center [333, 535] width 136 height 19
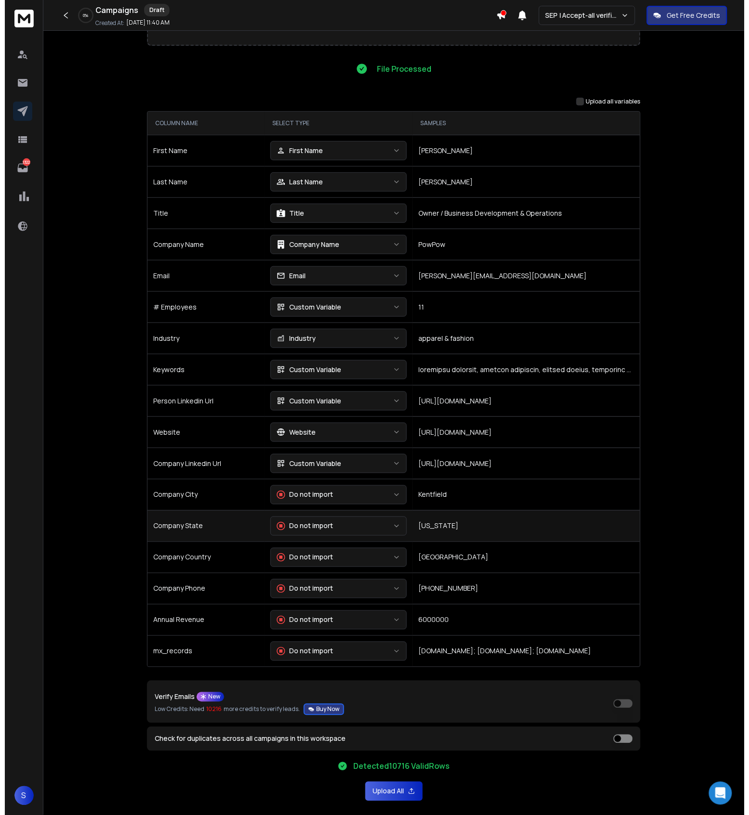
scroll to position [75, 0]
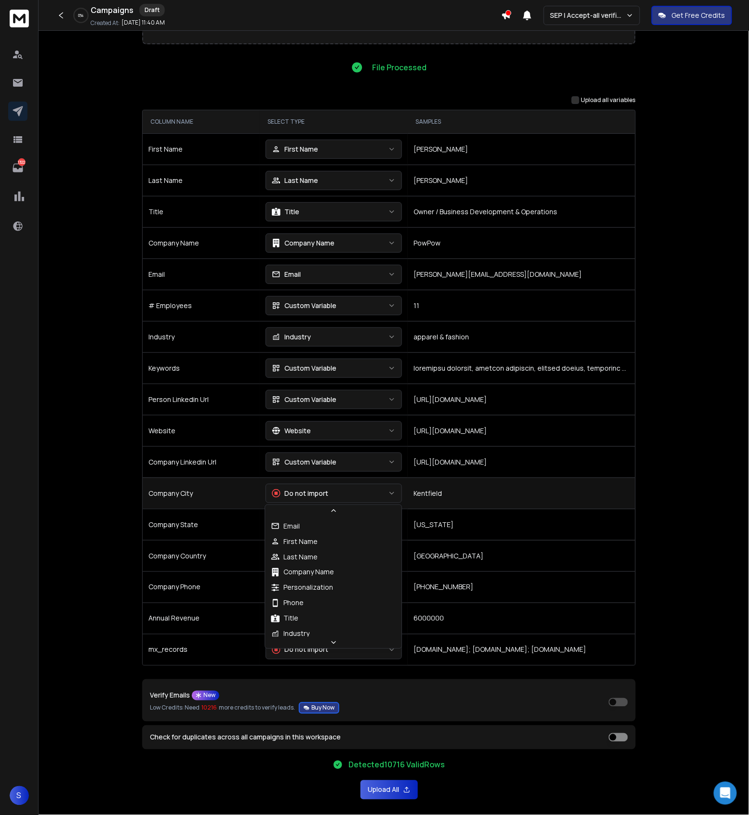
click at [376, 490] on button "Do not import" at bounding box center [333, 493] width 136 height 19
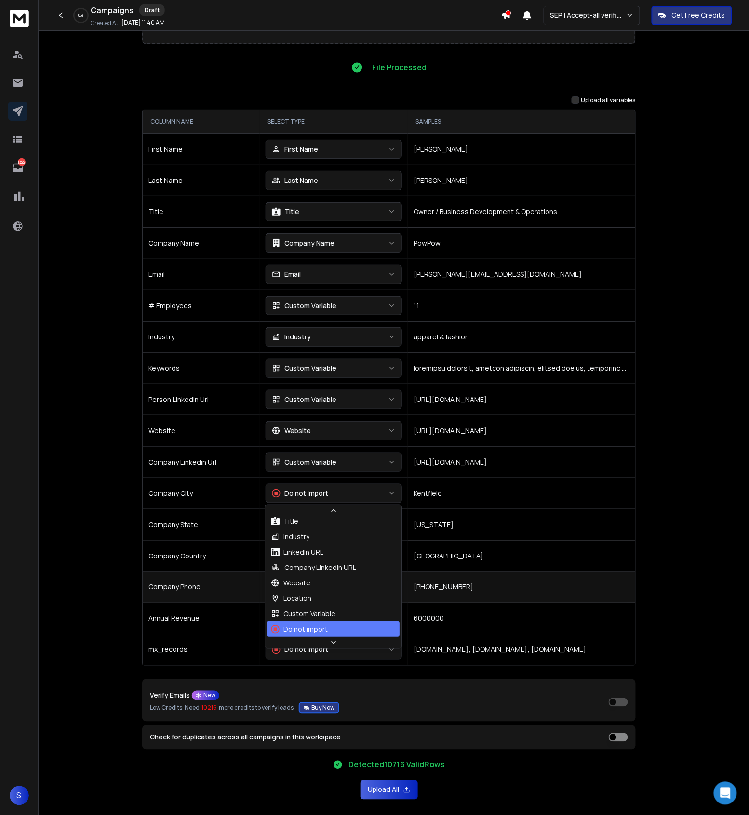
drag, startPoint x: 347, startPoint y: 609, endPoint x: 347, endPoint y: 579, distance: 30.3
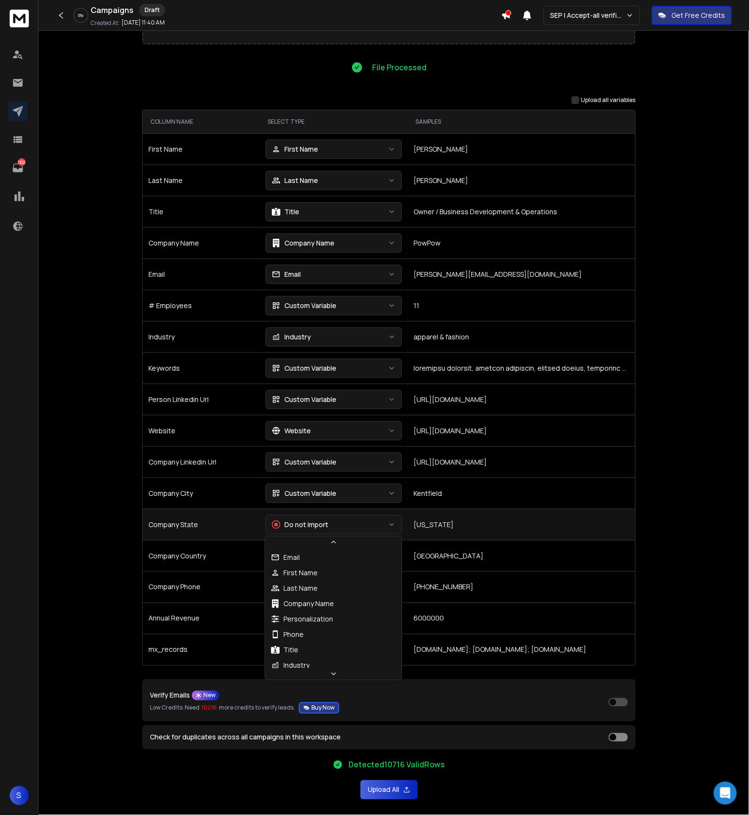
click at [342, 530] on button "Do not import" at bounding box center [333, 524] width 136 height 19
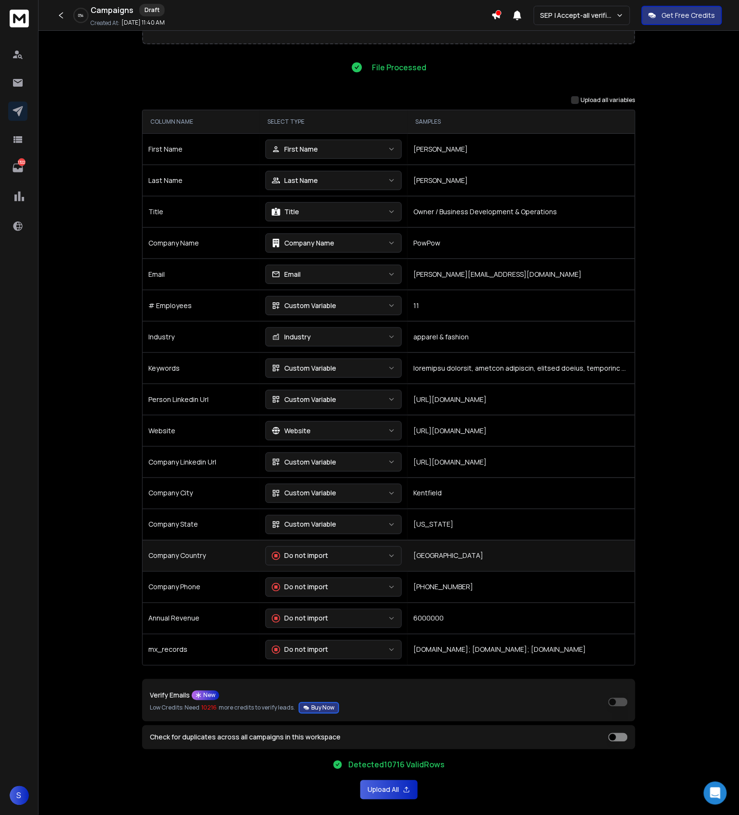
click at [347, 563] on button "Do not import" at bounding box center [333, 556] width 136 height 19
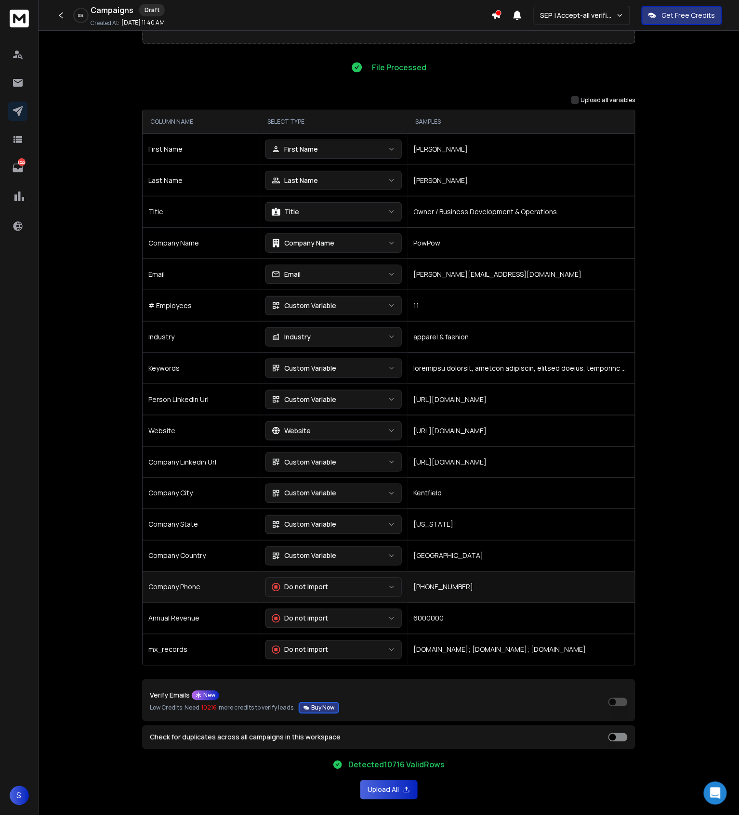
click at [349, 597] on td "Do not import" at bounding box center [334, 587] width 148 height 31
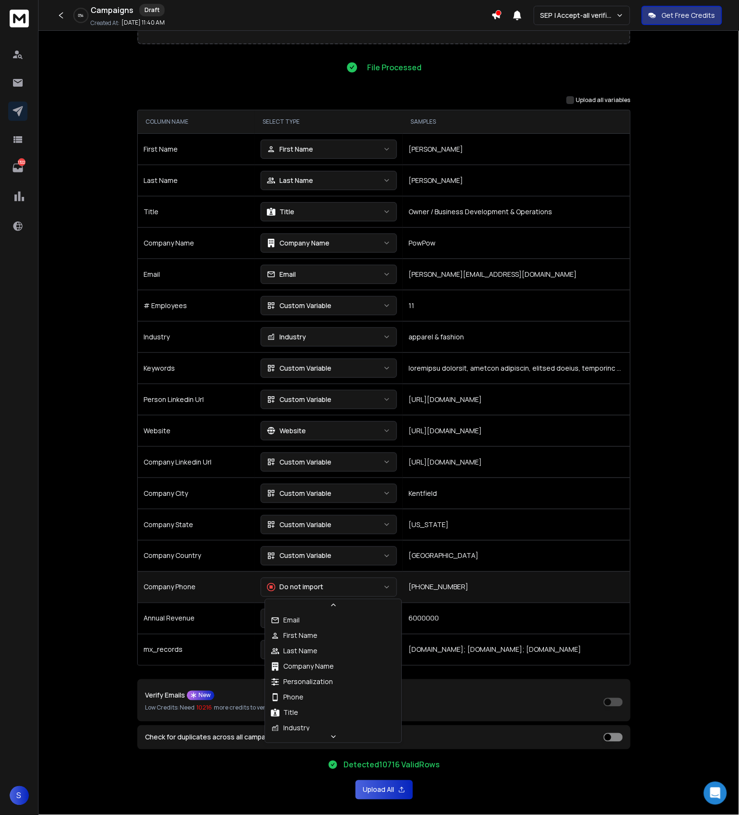
click at [357, 595] on button "Do not import" at bounding box center [329, 587] width 136 height 19
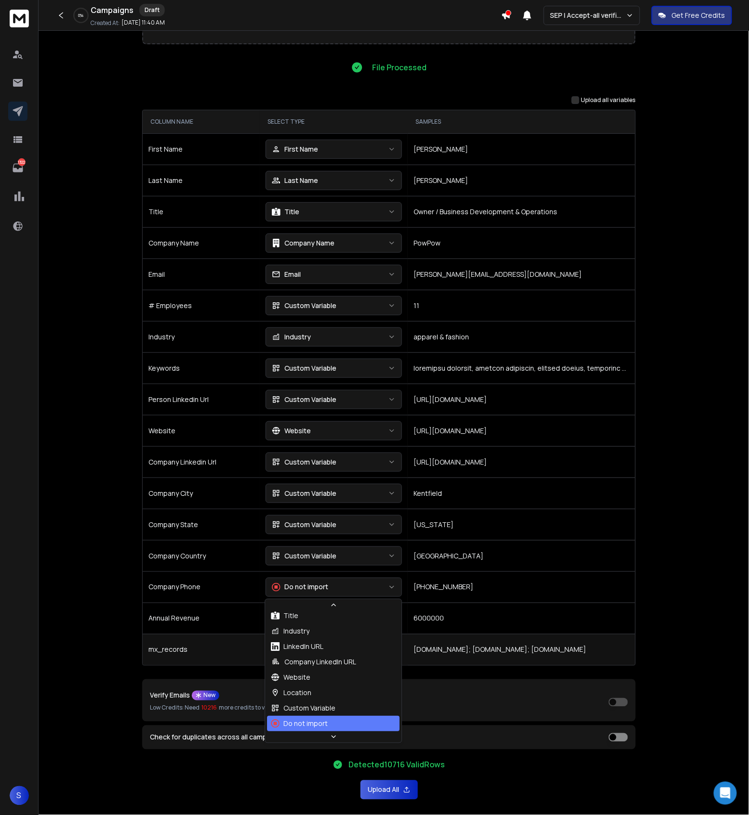
drag, startPoint x: 342, startPoint y: 702, endPoint x: 340, endPoint y: 650, distance: 52.1
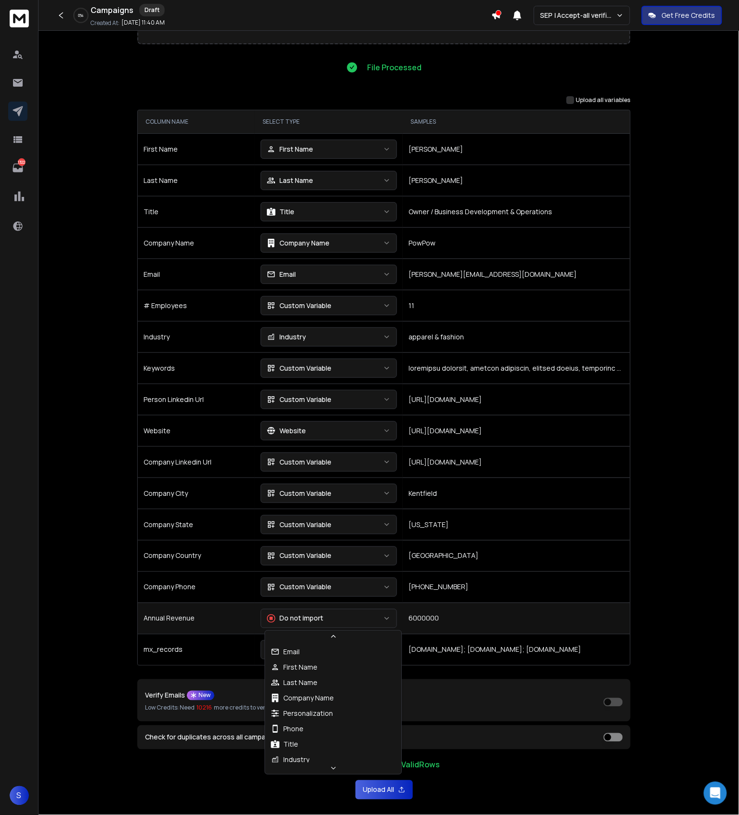
click at [340, 626] on button "Do not import" at bounding box center [329, 618] width 136 height 19
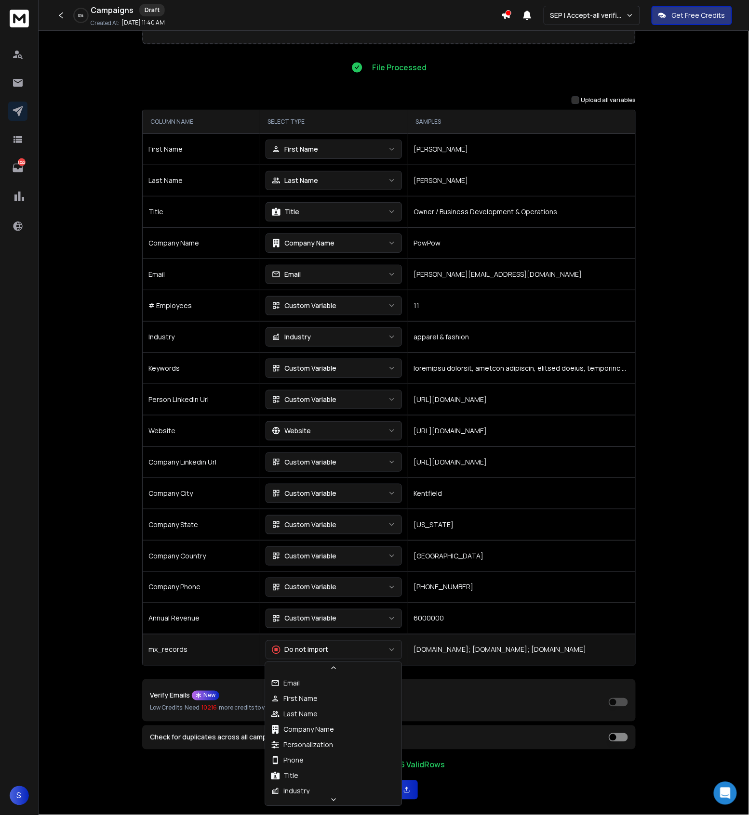
click at [343, 652] on button "Do not import" at bounding box center [333, 650] width 136 height 19
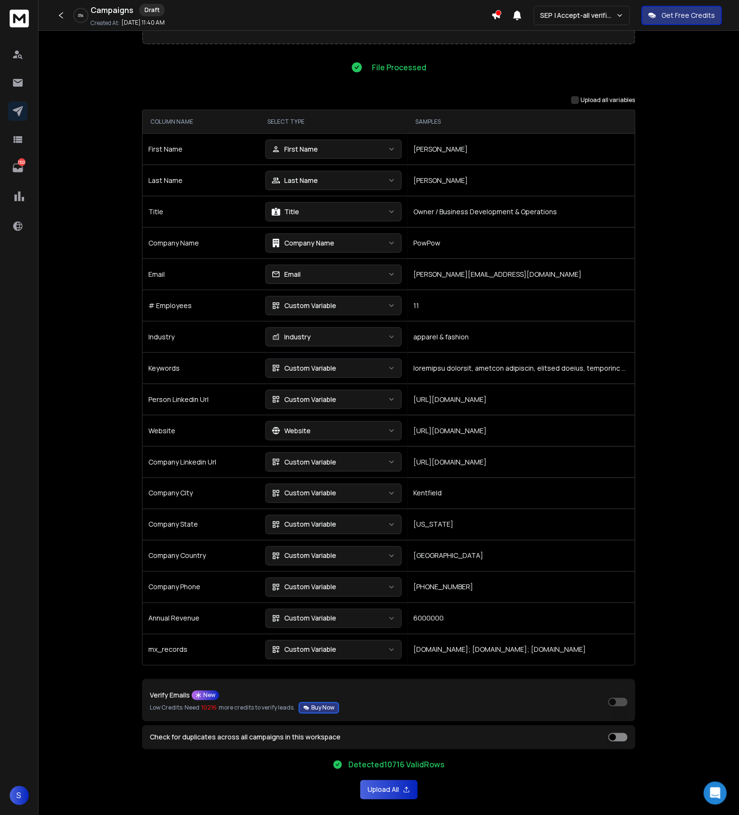
click at [615, 746] on div "Check for duplicates across all campaigns in this workspace" at bounding box center [388, 738] width 493 height 24
click at [617, 741] on button "Check for duplicates across all campaigns in this workspace" at bounding box center [617, 738] width 19 height 9
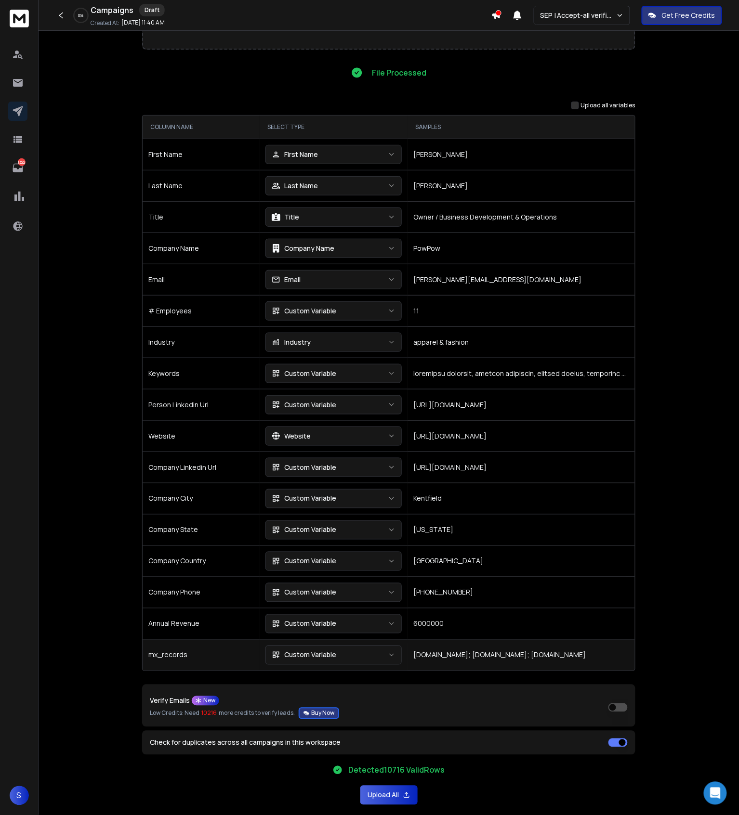
scroll to position [75, 0]
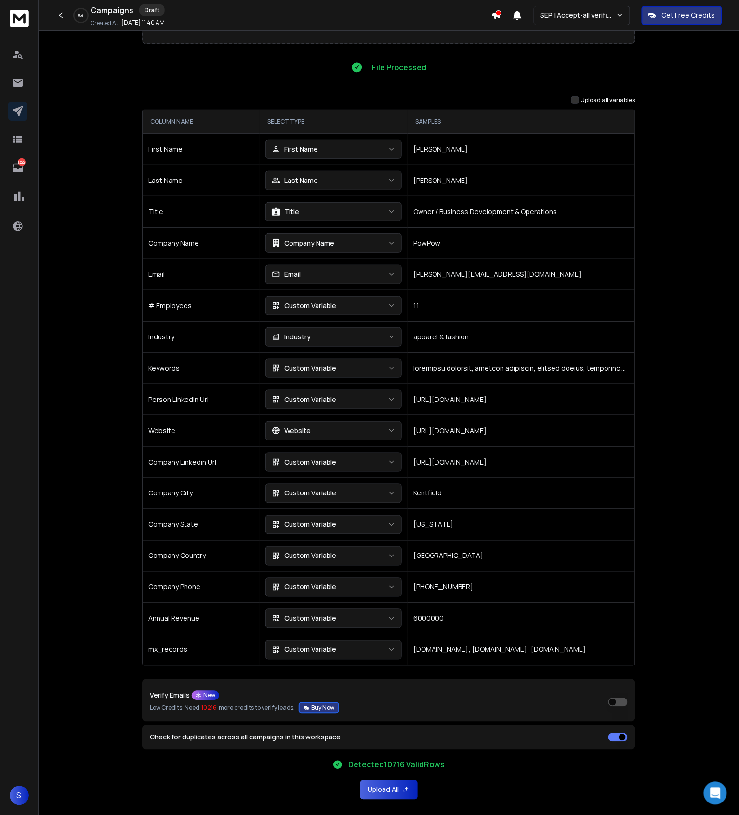
click at [405, 790] on icon at bounding box center [406, 790] width 7 height 7
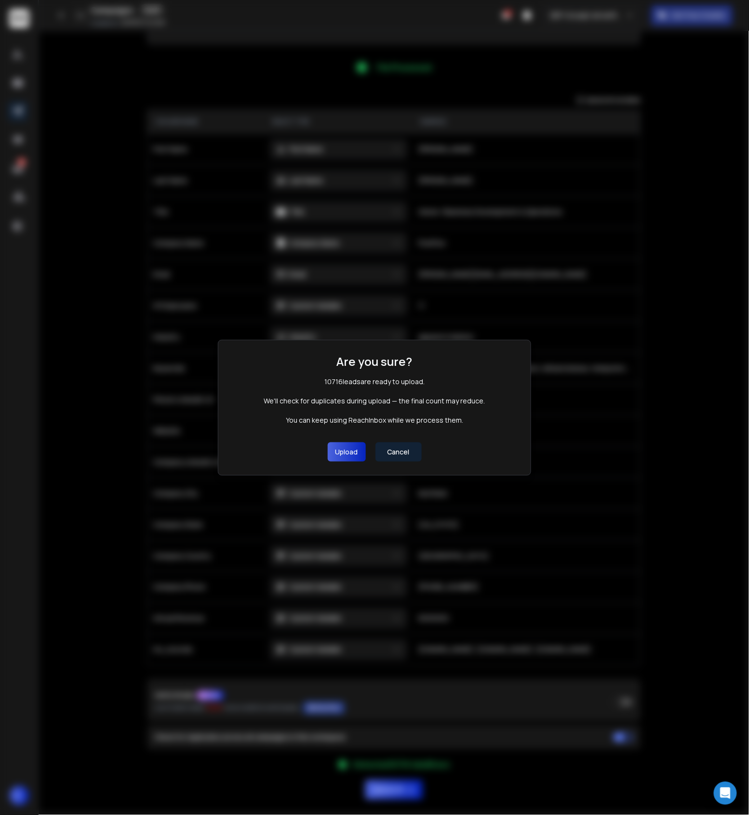
click at [356, 457] on button "Upload" at bounding box center [347, 452] width 38 height 19
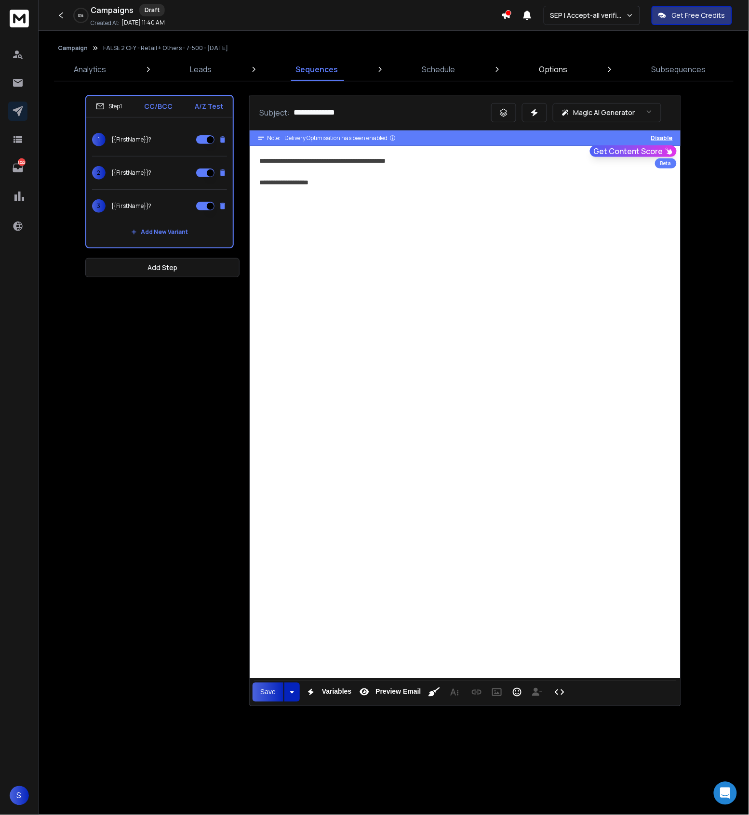
click at [562, 66] on p "Options" at bounding box center [553, 70] width 28 height 12
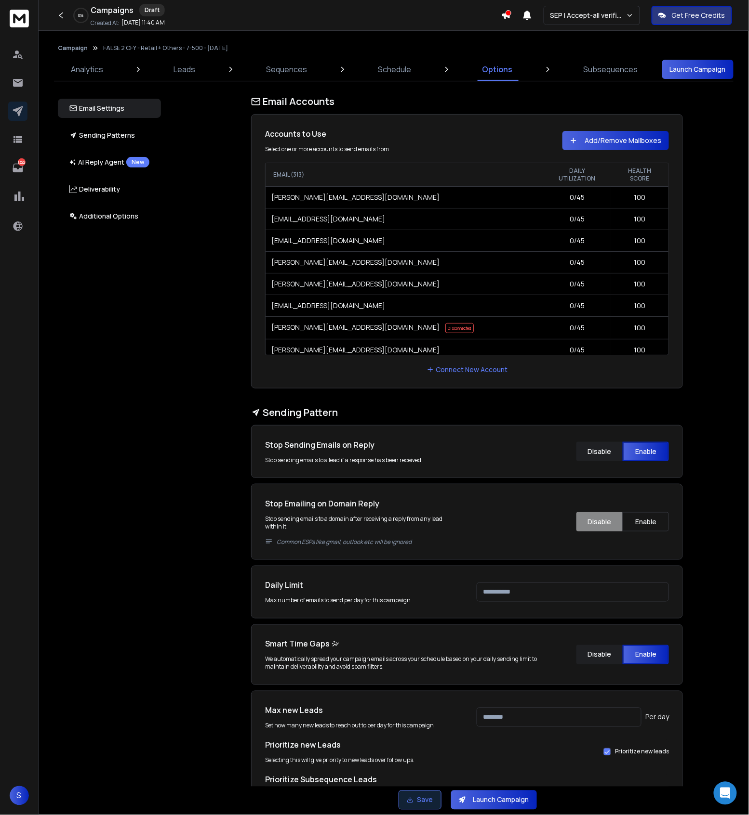
click at [424, 794] on button "Save" at bounding box center [419, 800] width 43 height 19
click at [22, 110] on icon at bounding box center [18, 111] width 12 height 12
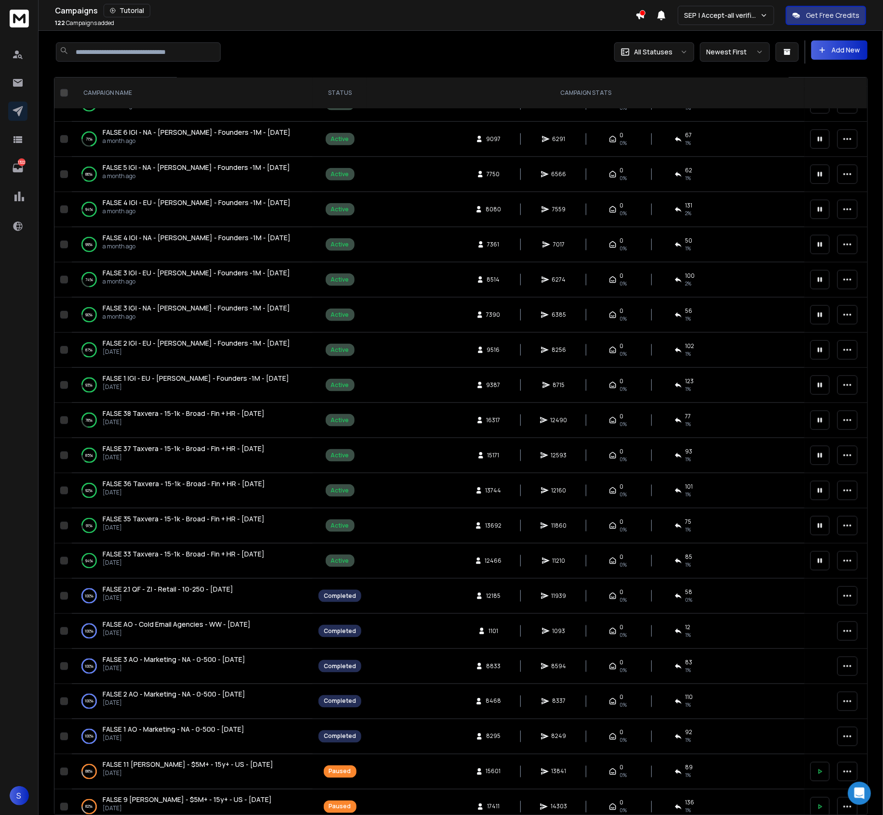
scroll to position [3611, 0]
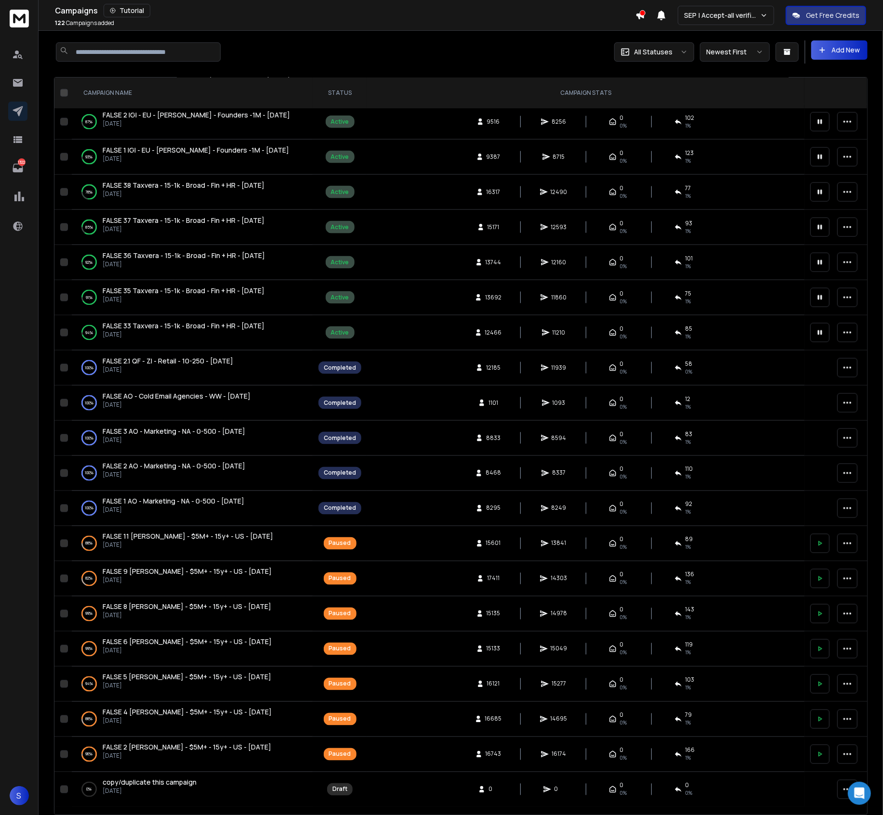
click at [842, 791] on icon "button" at bounding box center [847, 790] width 10 height 10
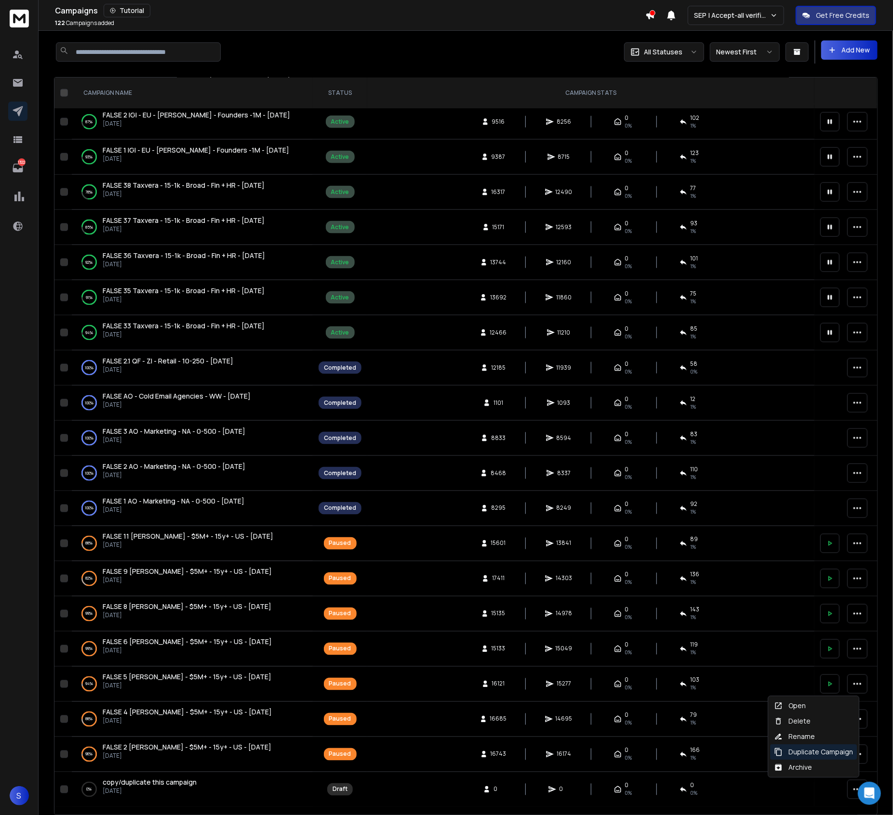
click at [825, 758] on div "Duplicate Campaign" at bounding box center [813, 752] width 87 height 15
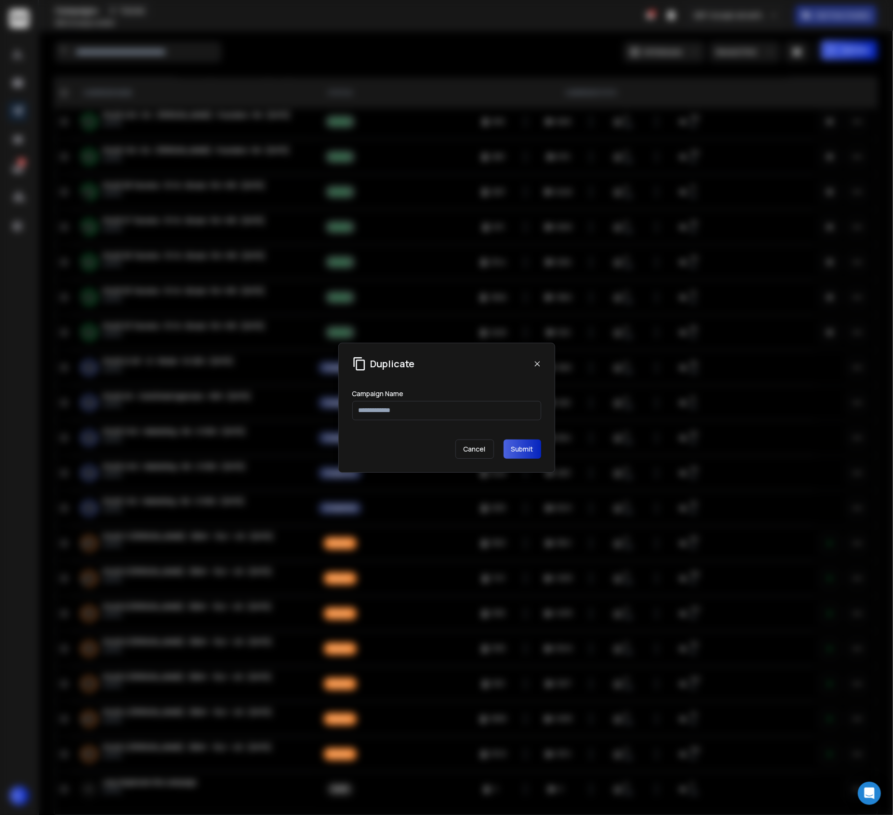
click at [483, 406] on input "text" at bounding box center [446, 410] width 189 height 19
paste input "**********"
type input "**********"
click at [512, 452] on button "Submit" at bounding box center [522, 449] width 38 height 19
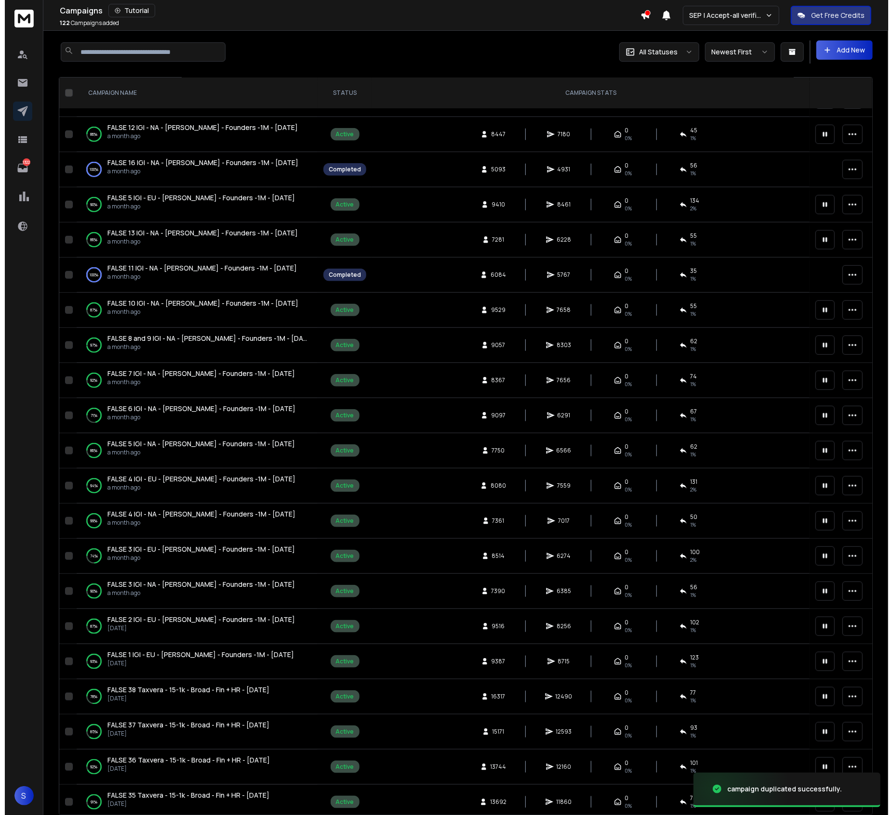
scroll to position [0, 0]
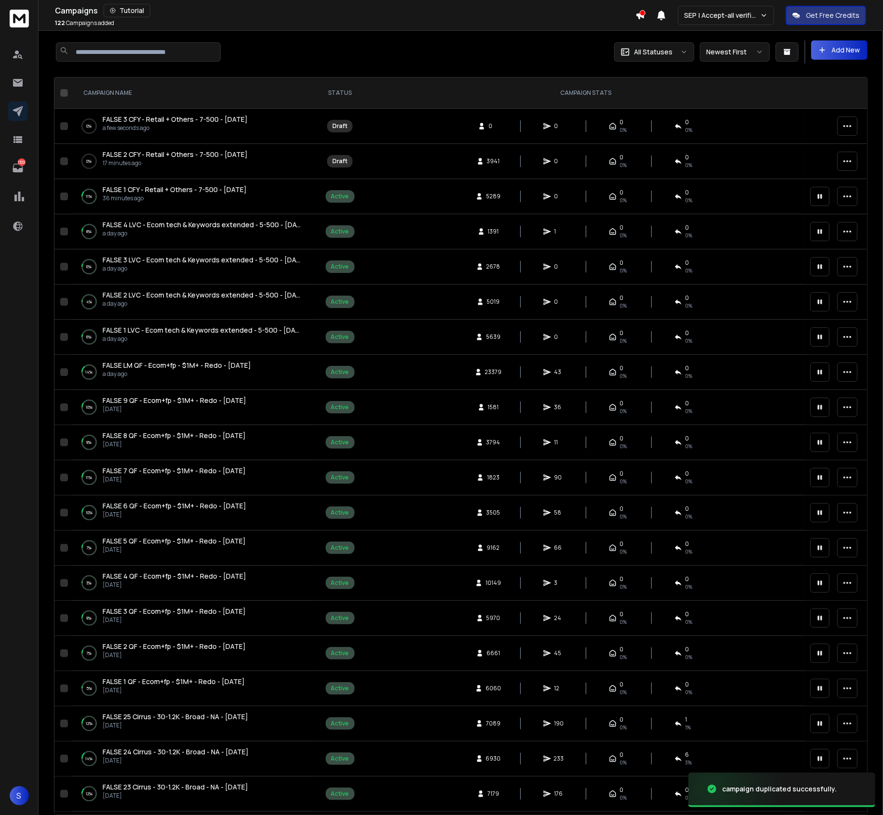
click at [248, 126] on p "a few seconds ago" at bounding box center [175, 128] width 145 height 8
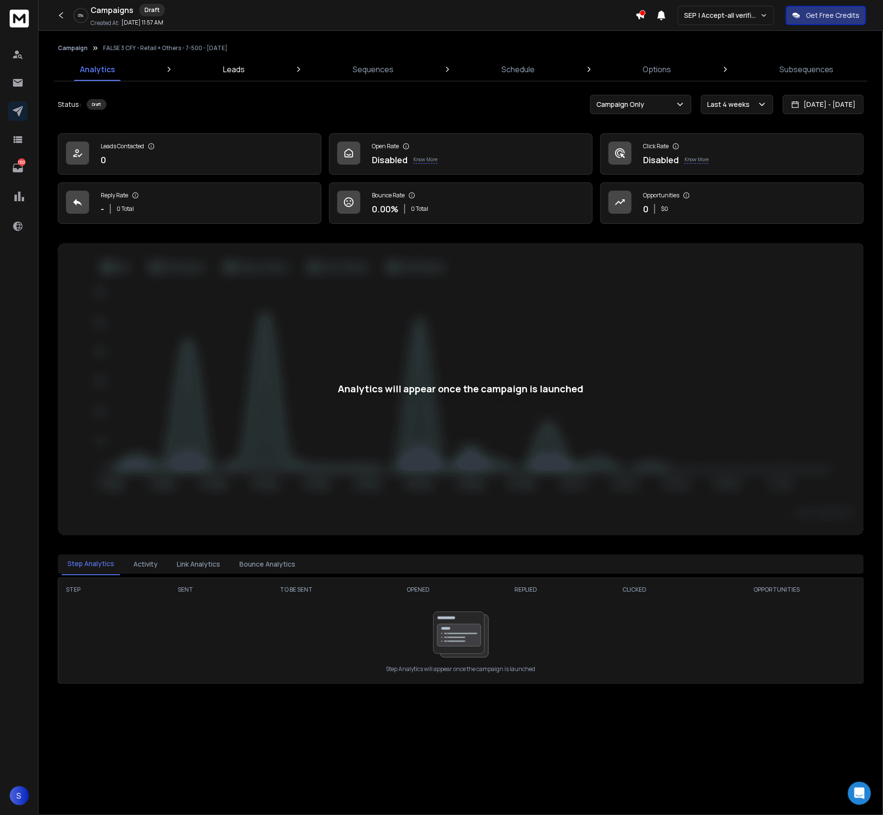
click at [245, 73] on link "Leads" at bounding box center [233, 69] width 33 height 23
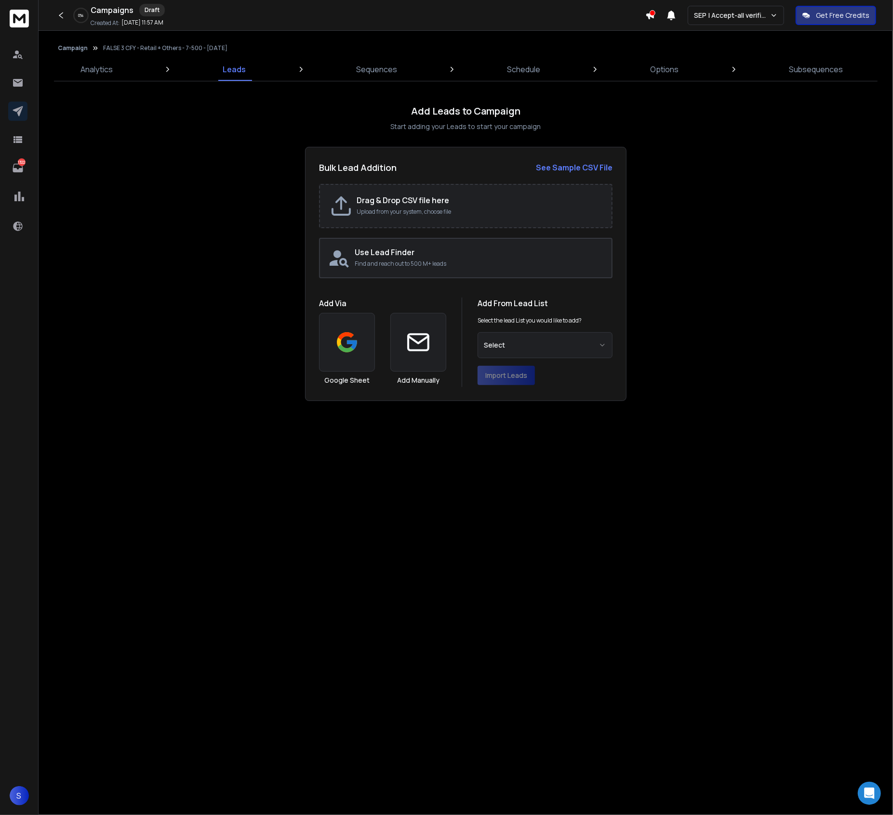
click at [417, 201] on h2 "Drag & Drop CSV file here" at bounding box center [478, 201] width 245 height 12
type input "**********"
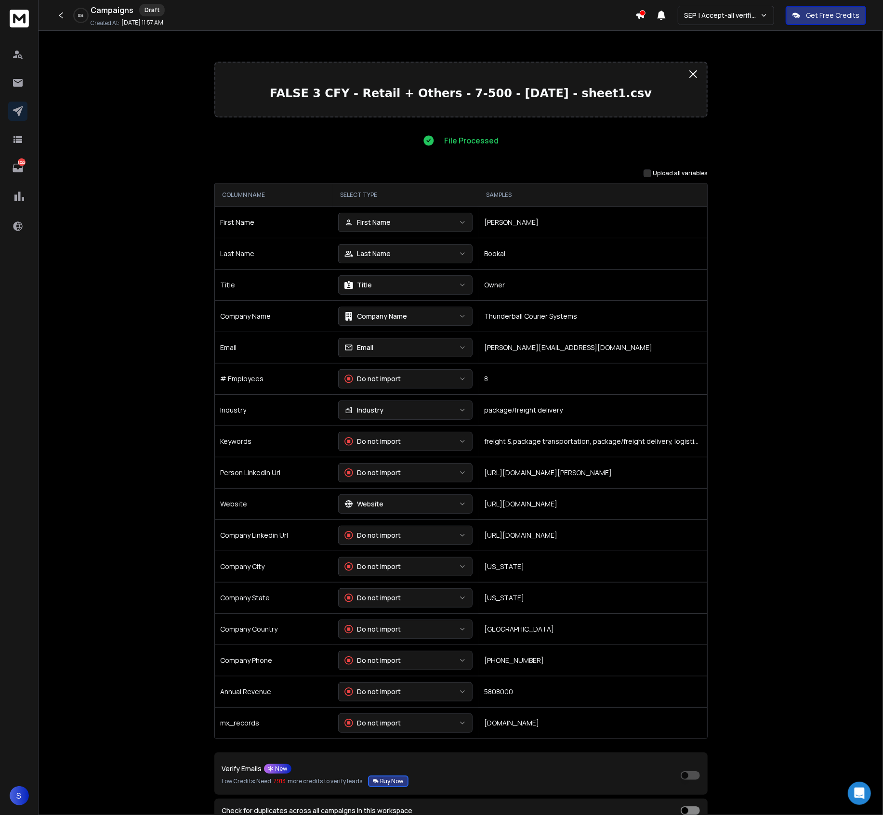
click at [801, 359] on div "FALSE 3 CFY - Retail + Others - 7-500 - 09.30.25 - sheet1.csv File Processed Up…" at bounding box center [441, 444] width 883 height 889
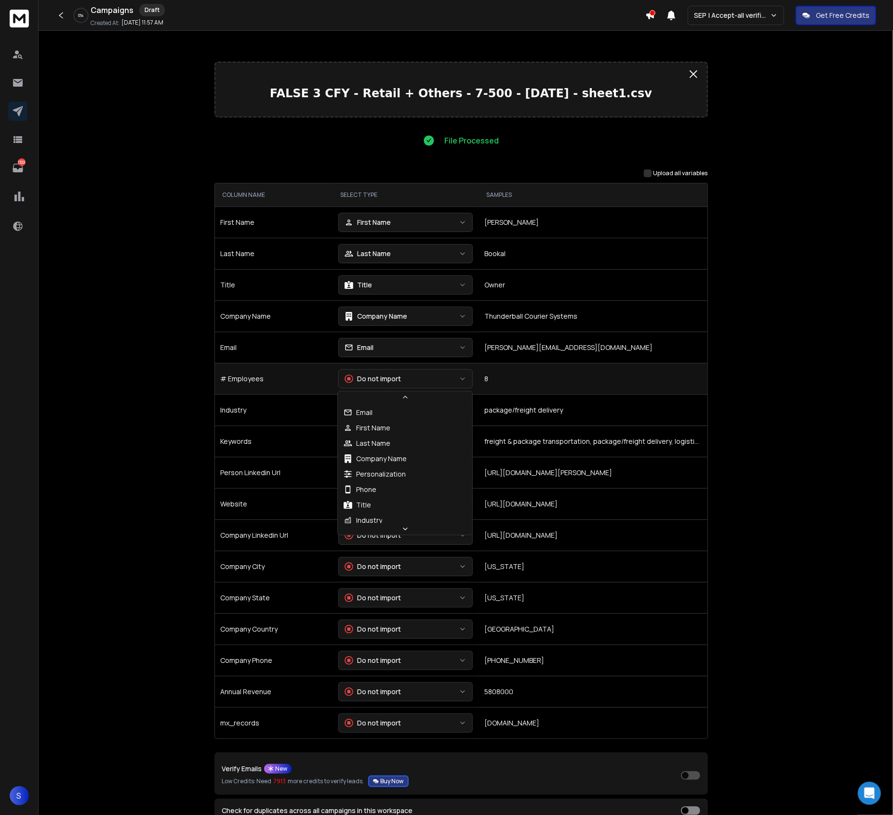
click at [460, 381] on icon "button" at bounding box center [463, 379] width 8 height 8
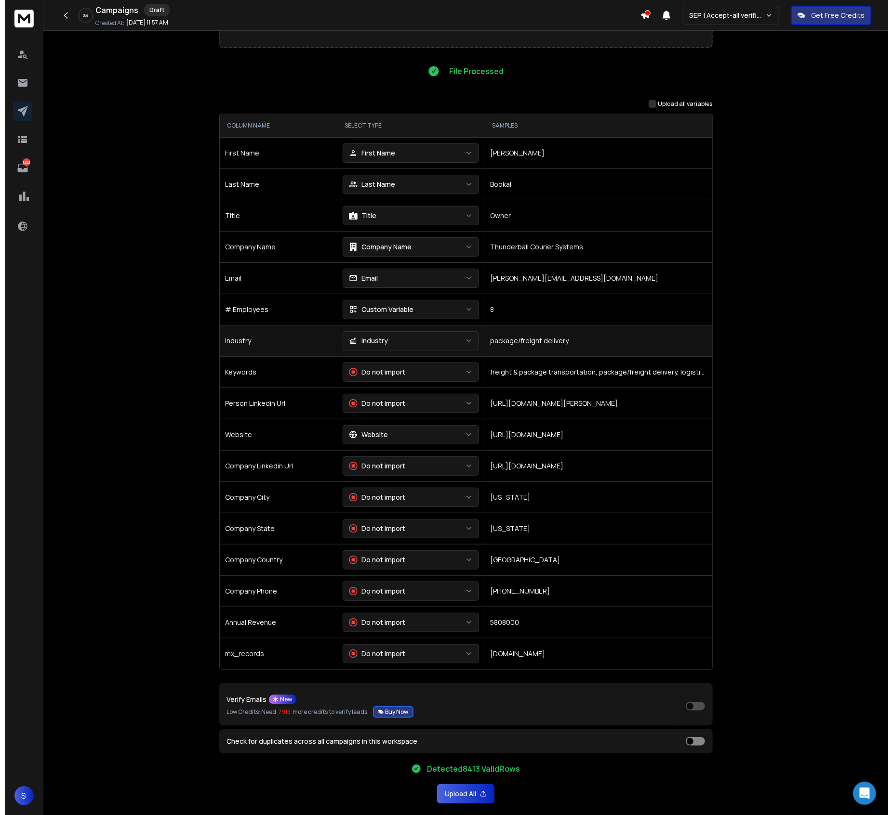
scroll to position [75, 0]
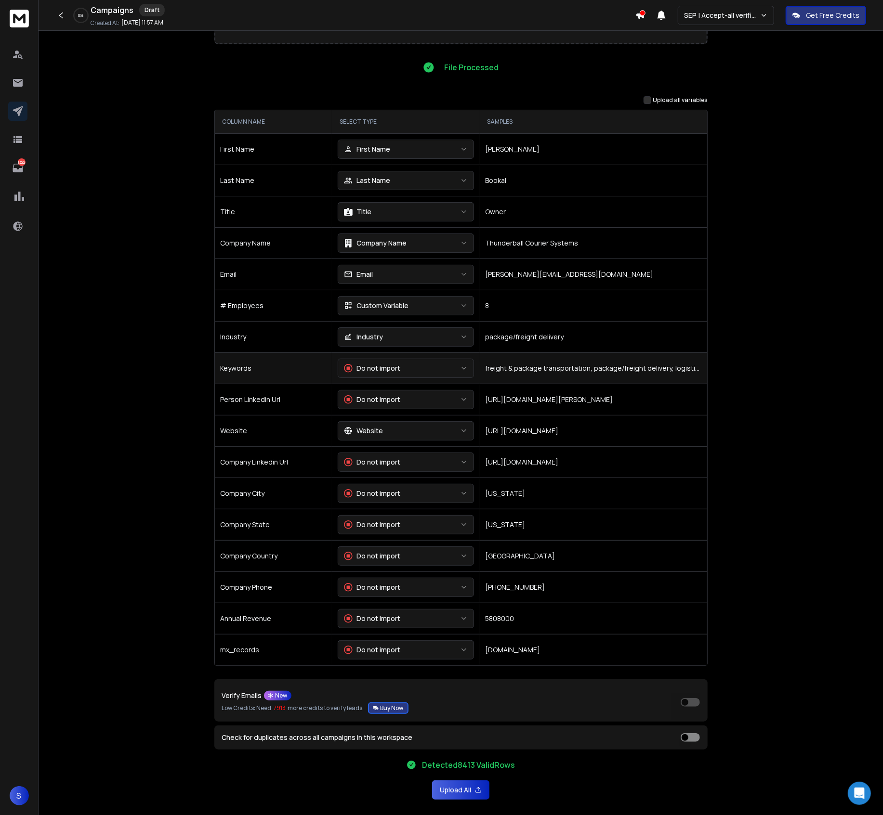
click at [438, 377] on td "Do not import" at bounding box center [406, 368] width 148 height 31
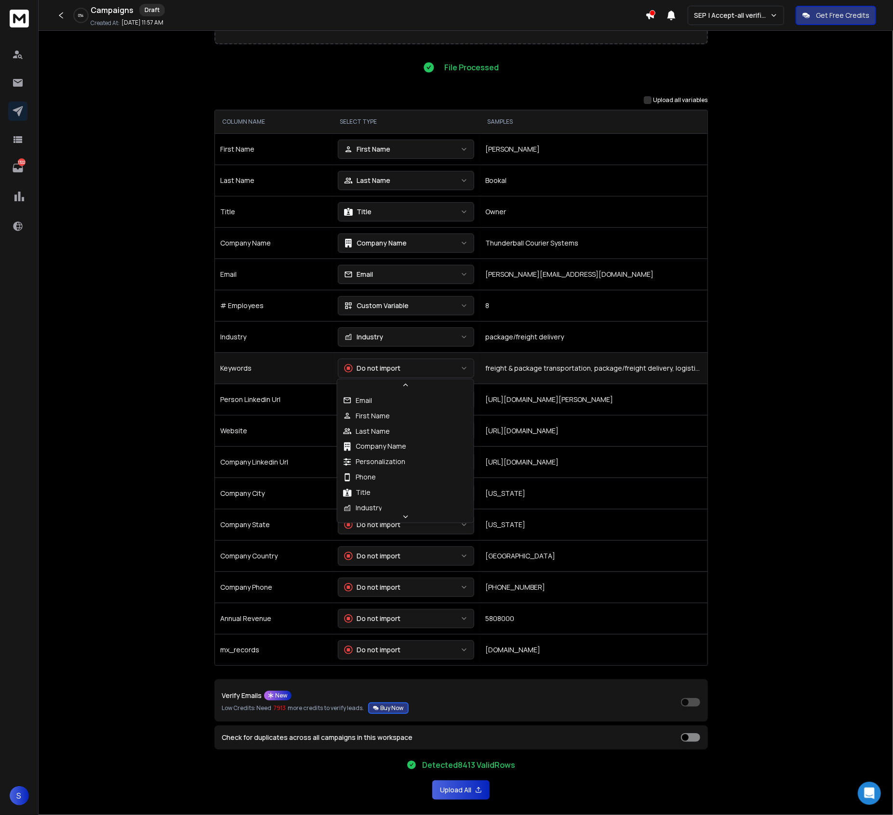
click at [440, 372] on button "Do not import" at bounding box center [406, 368] width 136 height 19
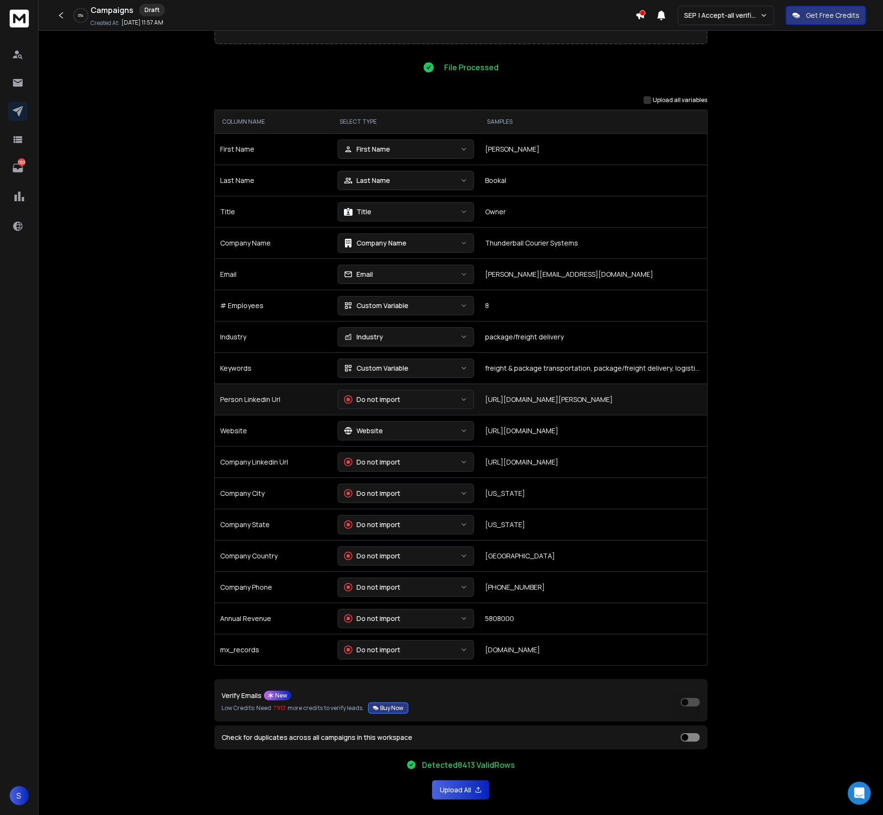
click at [455, 398] on button "Do not import" at bounding box center [406, 399] width 136 height 19
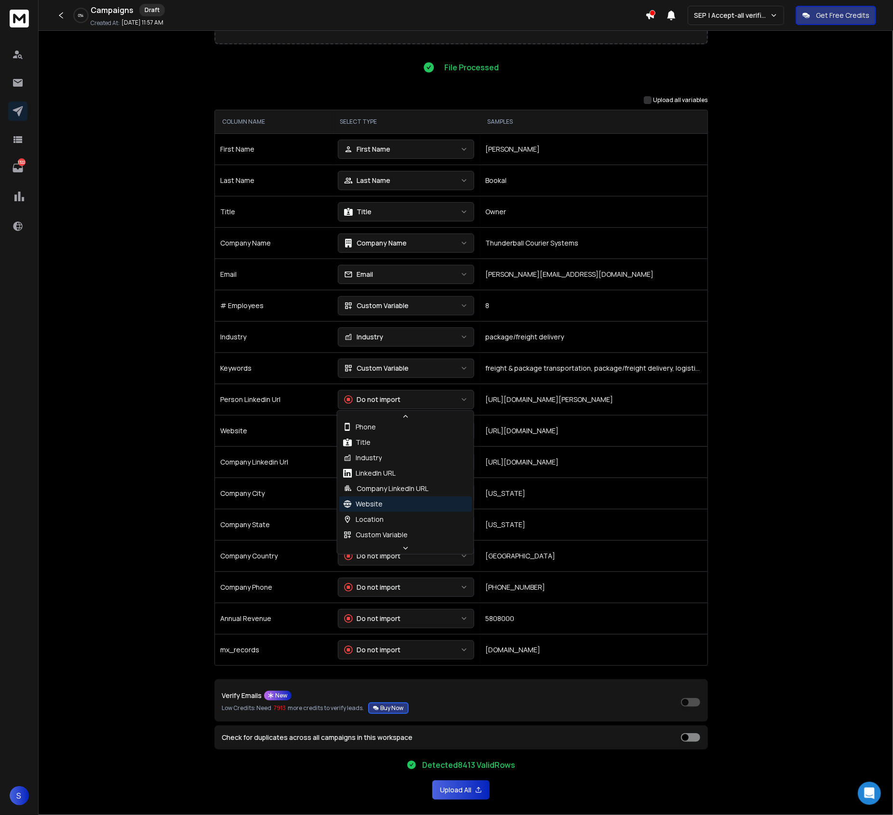
scroll to position [88, 0]
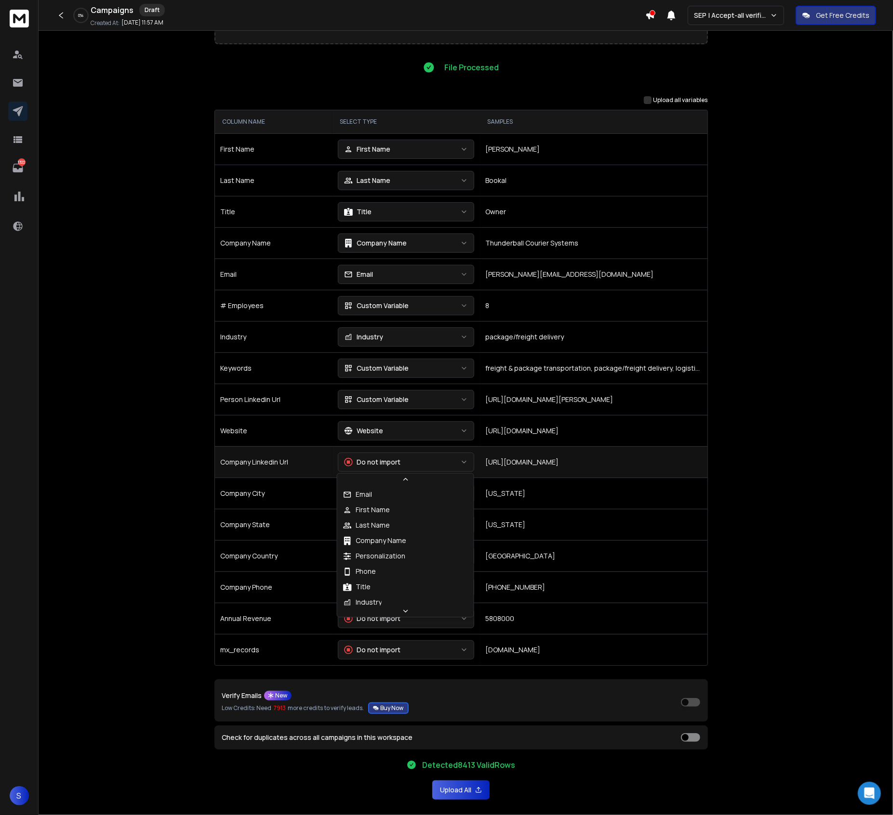
click at [436, 468] on button "Do not import" at bounding box center [406, 462] width 136 height 19
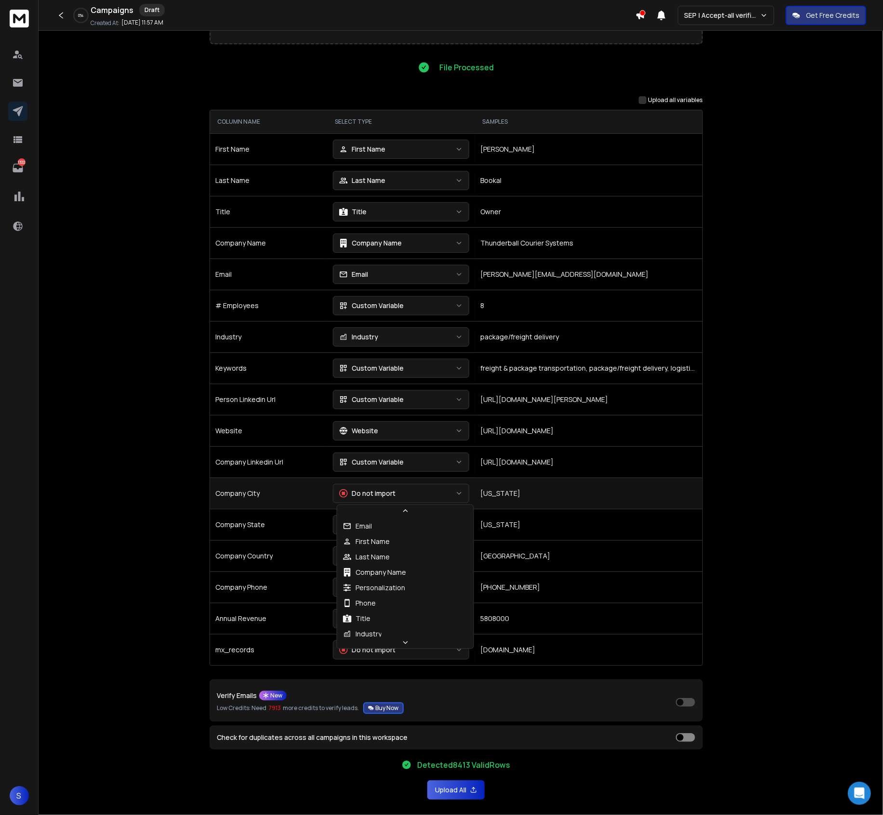
click at [427, 496] on button "Do not import" at bounding box center [401, 493] width 136 height 19
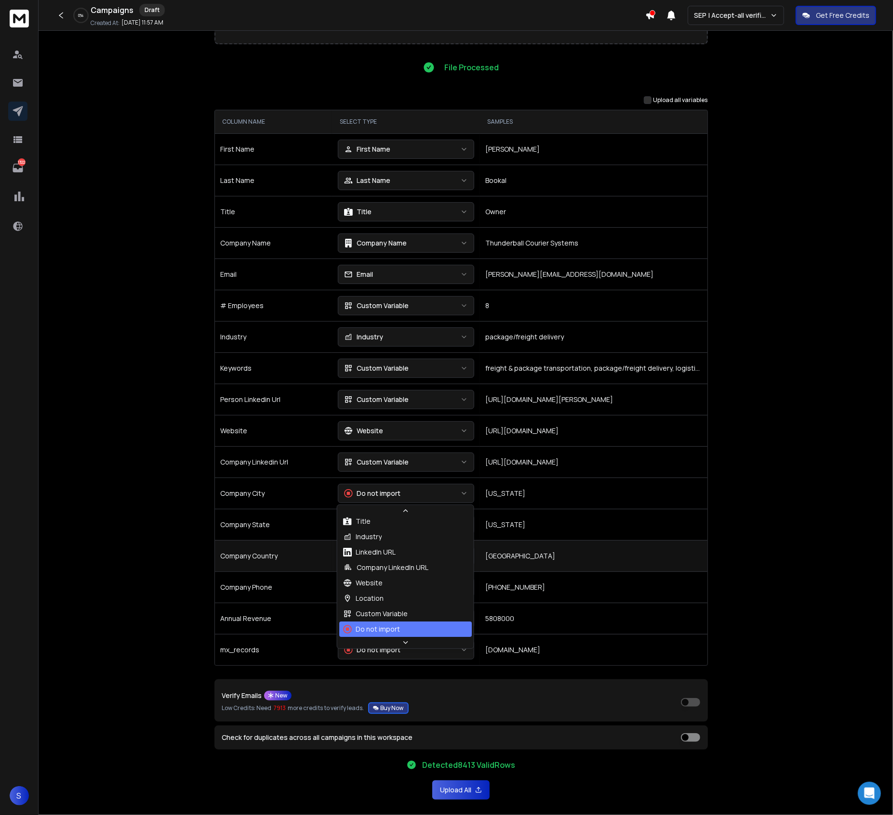
drag, startPoint x: 409, startPoint y: 611, endPoint x: 415, endPoint y: 560, distance: 51.9
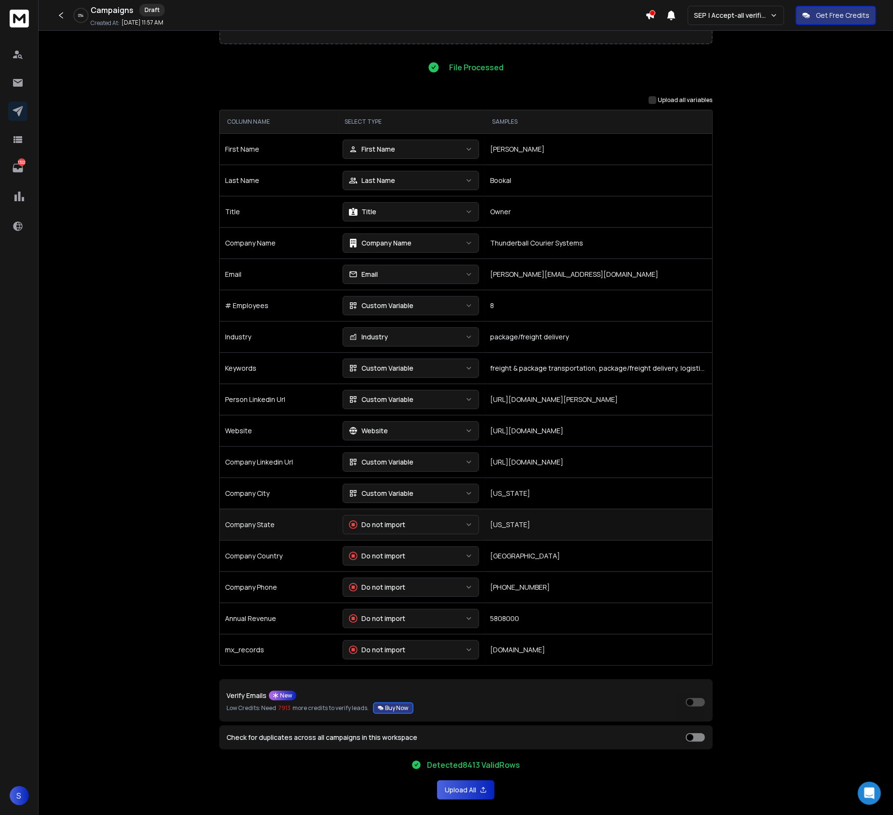
click at [419, 527] on button "Do not import" at bounding box center [410, 524] width 136 height 19
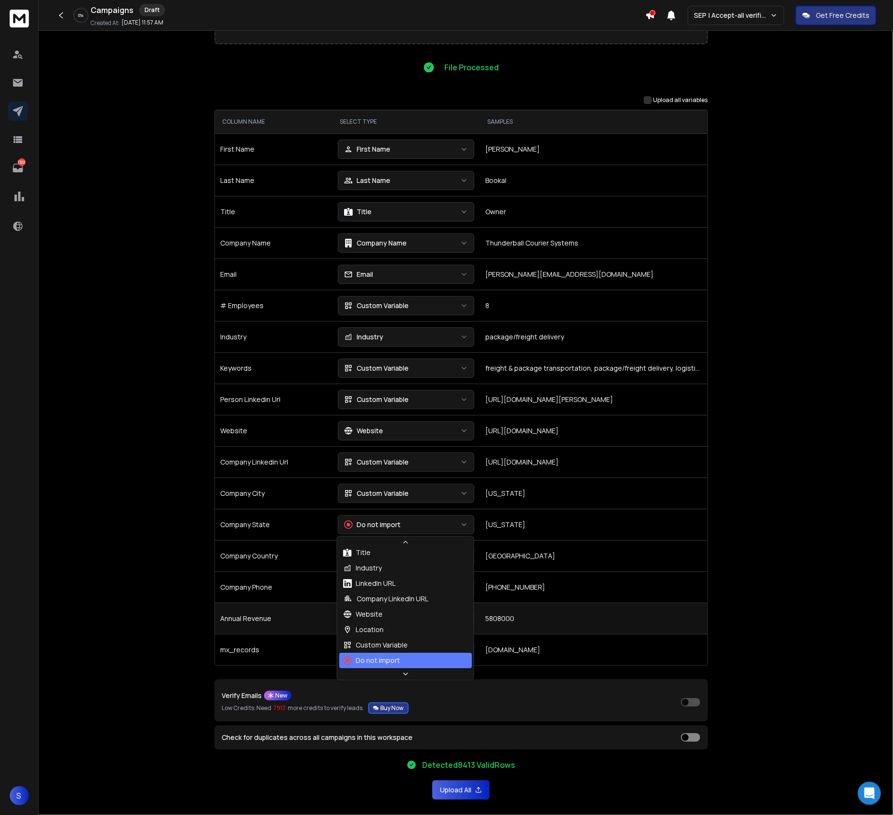
drag, startPoint x: 396, startPoint y: 648, endPoint x: 405, endPoint y: 605, distance: 43.4
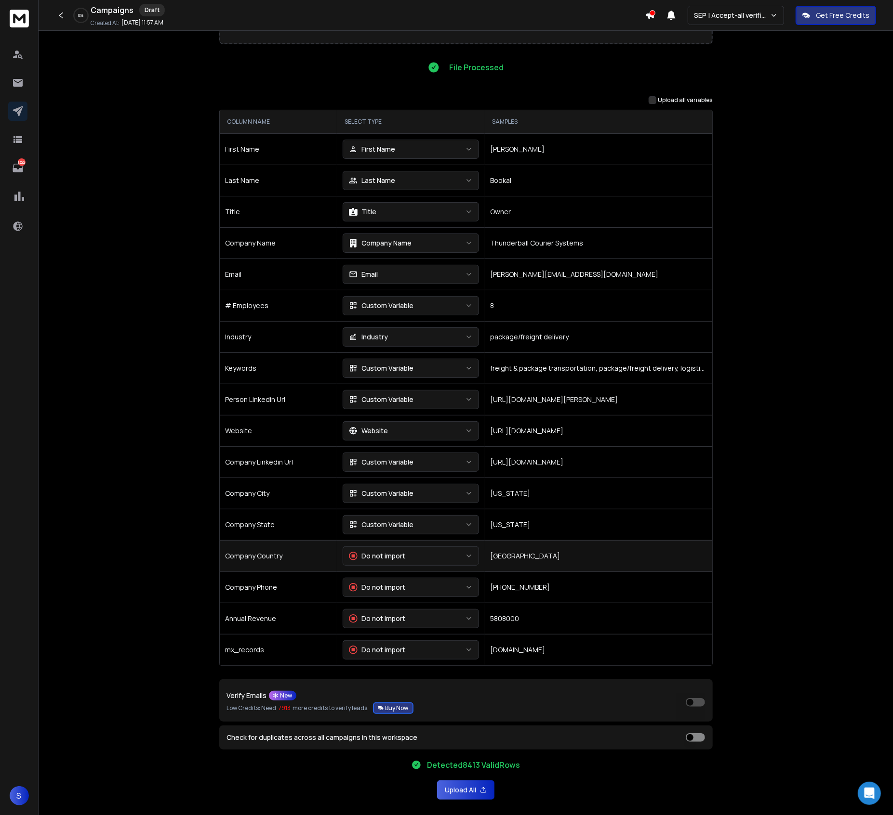
click at [411, 560] on button "Do not import" at bounding box center [410, 556] width 136 height 19
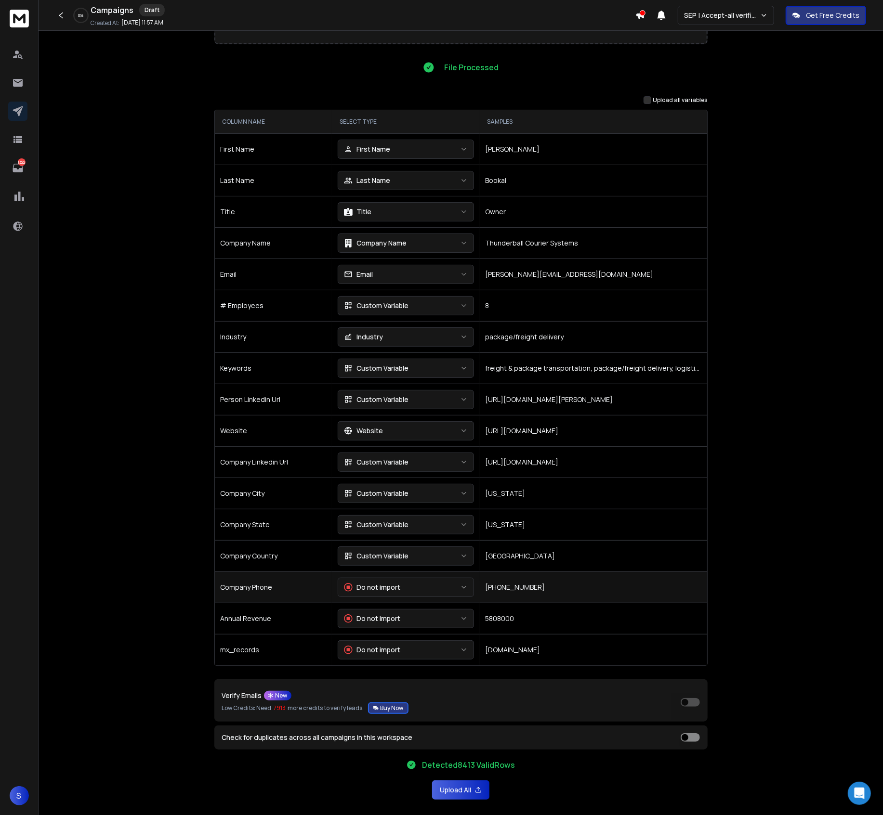
click at [405, 591] on button "Do not import" at bounding box center [406, 587] width 136 height 19
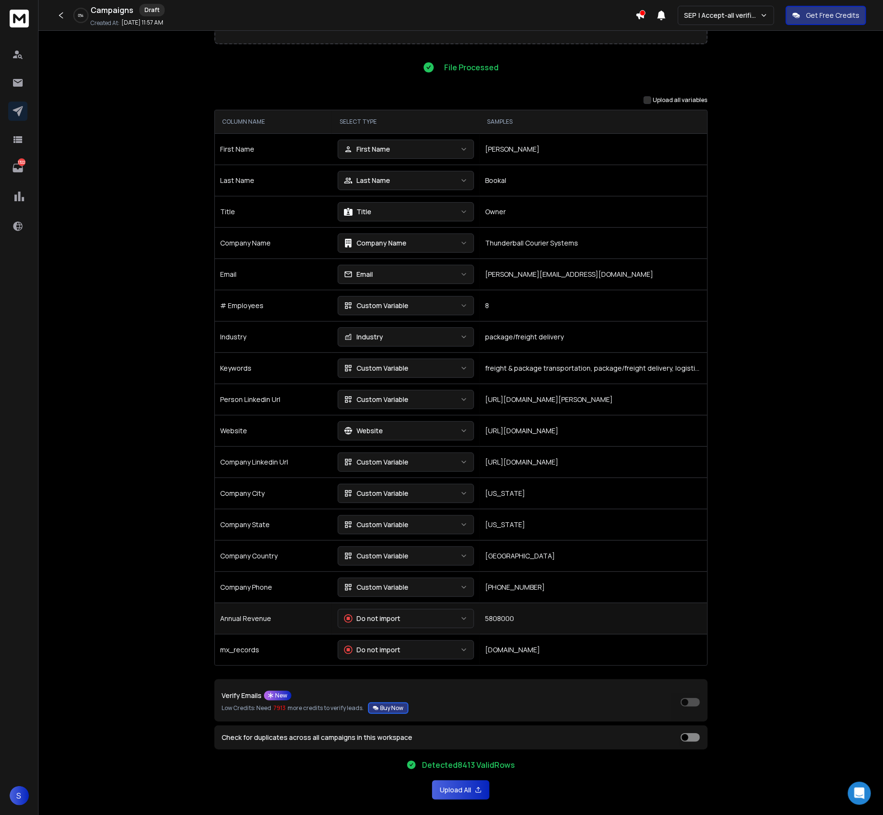
click at [409, 623] on button "Do not import" at bounding box center [406, 618] width 136 height 19
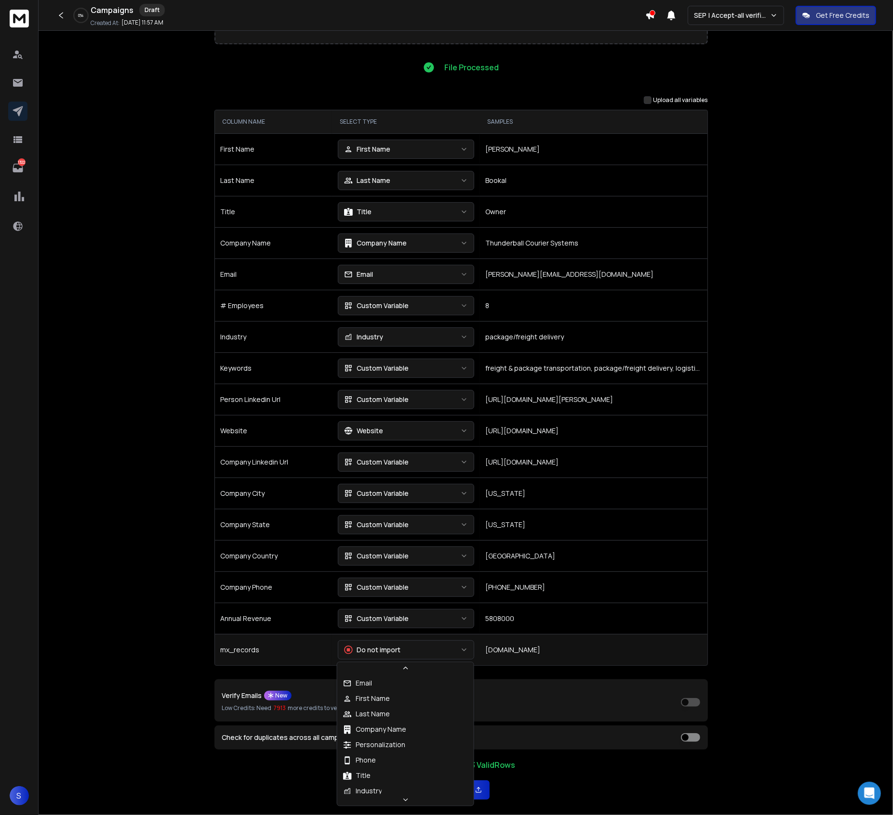
click at [409, 656] on button "Do not import" at bounding box center [406, 650] width 136 height 19
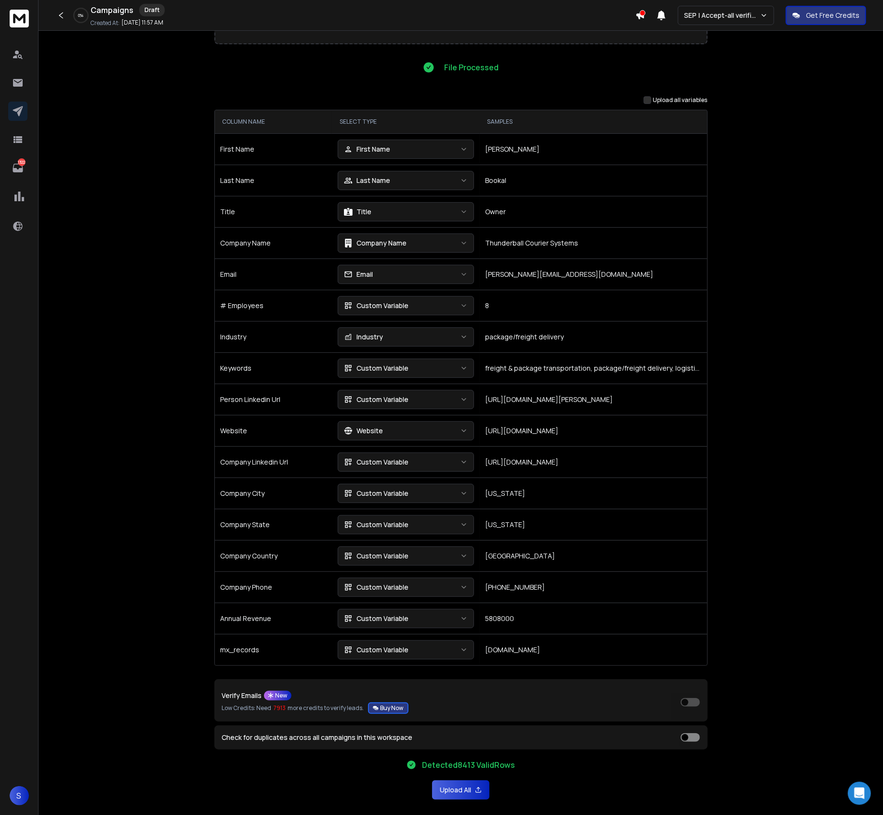
click at [691, 741] on button "Check for duplicates across all campaigns in this workspace" at bounding box center [690, 738] width 19 height 9
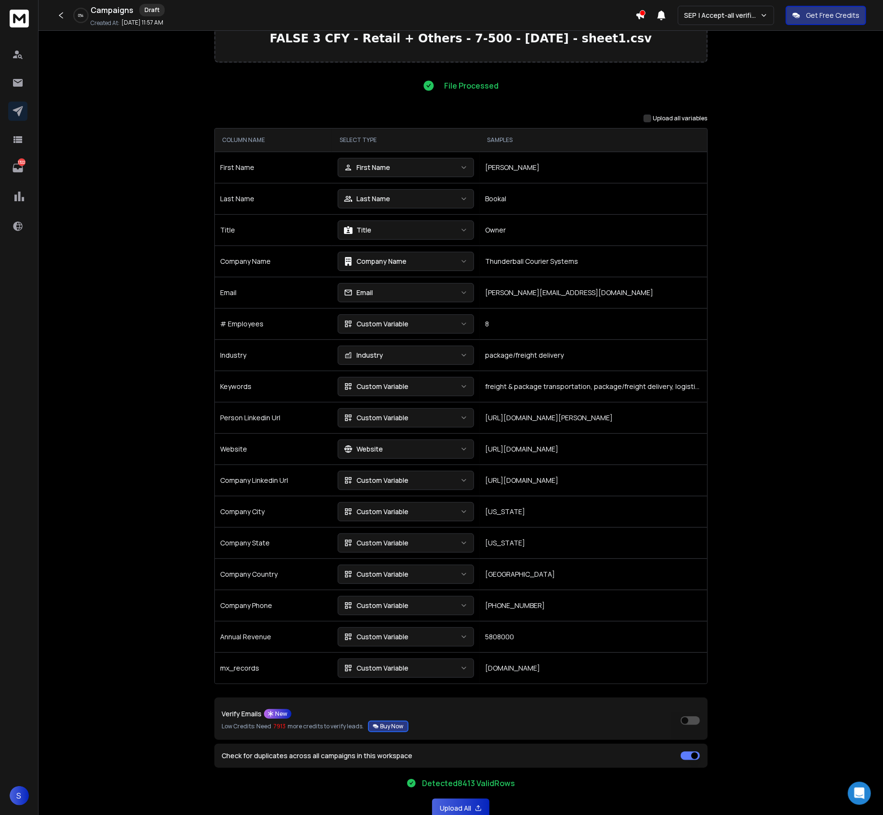
scroll to position [75, 0]
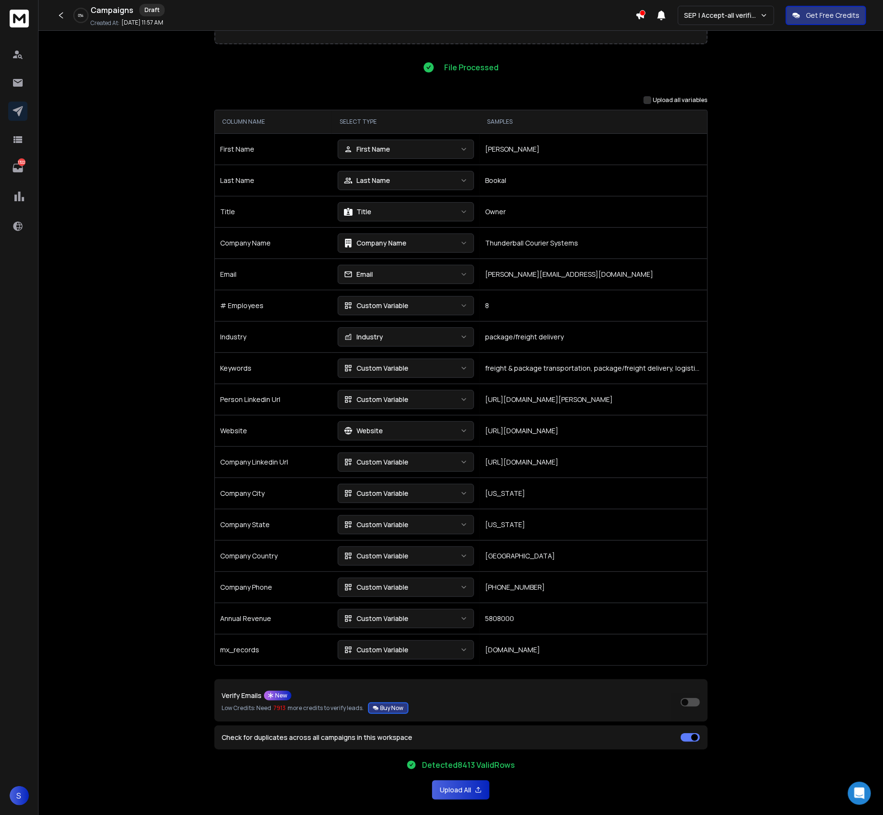
click at [455, 786] on button "Upload All" at bounding box center [460, 790] width 57 height 19
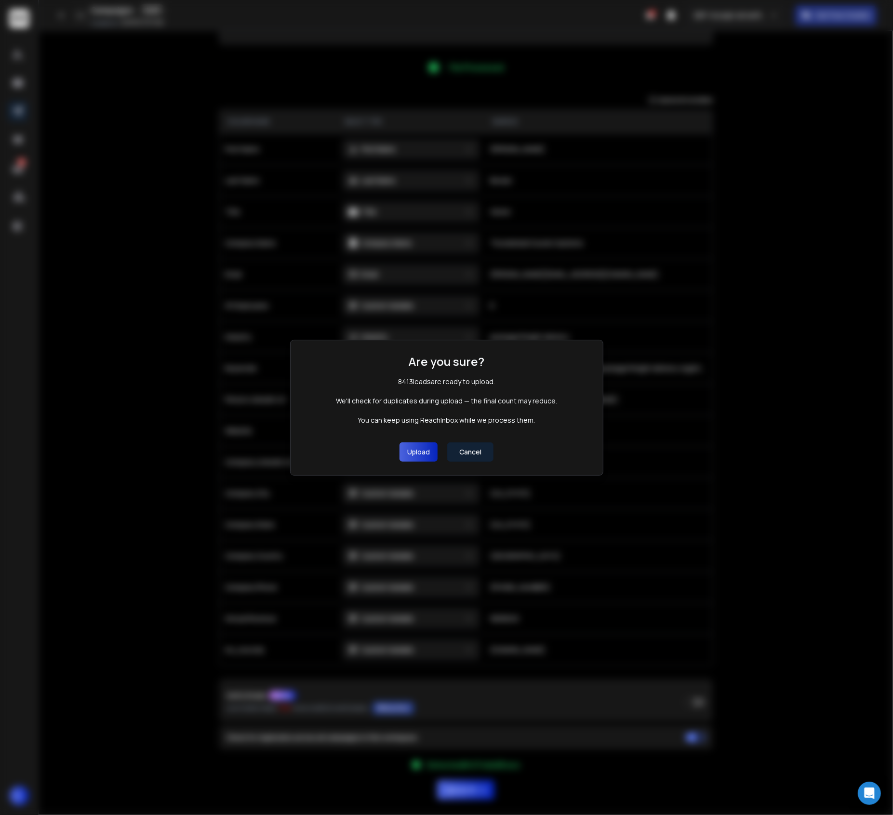
click at [432, 455] on button "Upload" at bounding box center [418, 452] width 38 height 19
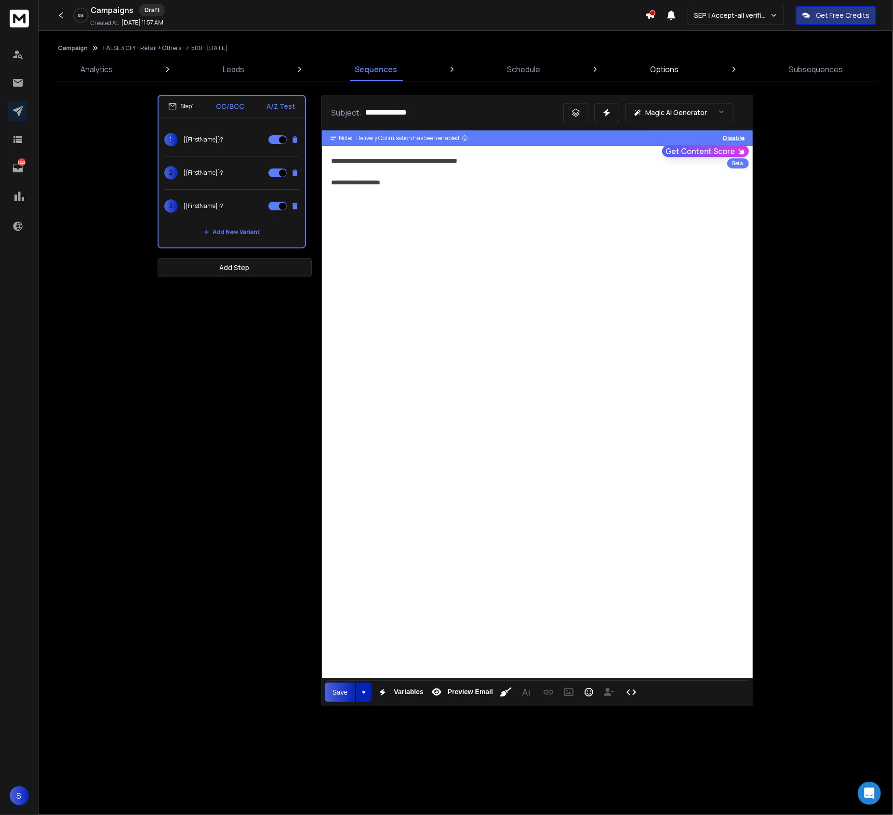
click at [659, 76] on link "Options" at bounding box center [664, 69] width 40 height 23
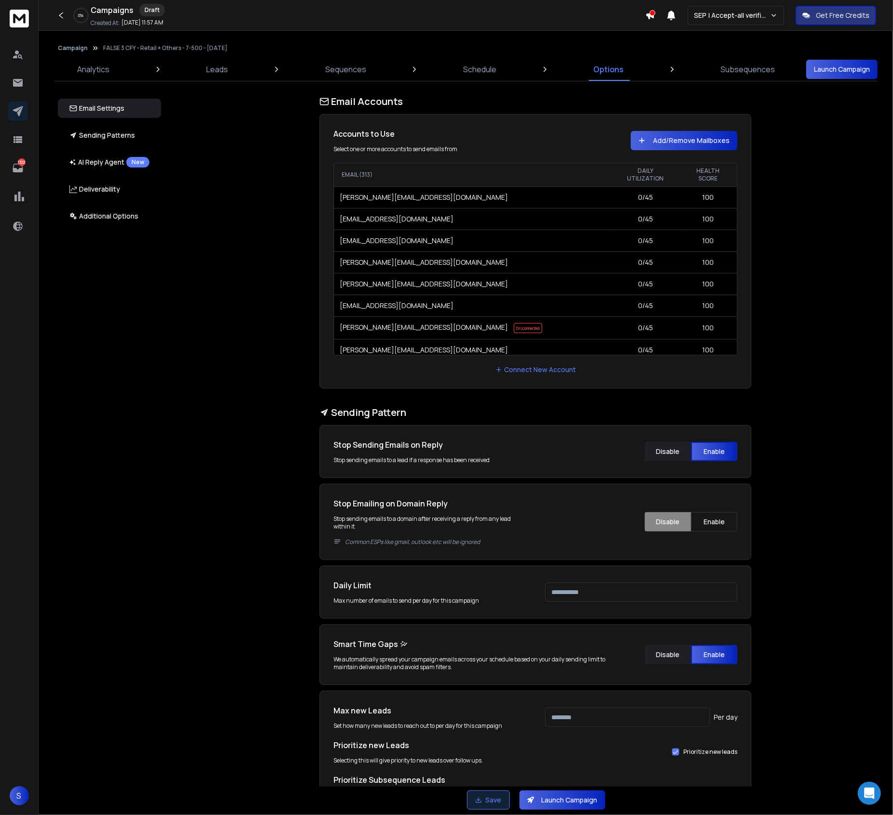
click at [496, 805] on button "Save" at bounding box center [488, 800] width 43 height 19
click at [16, 106] on icon at bounding box center [18, 111] width 12 height 12
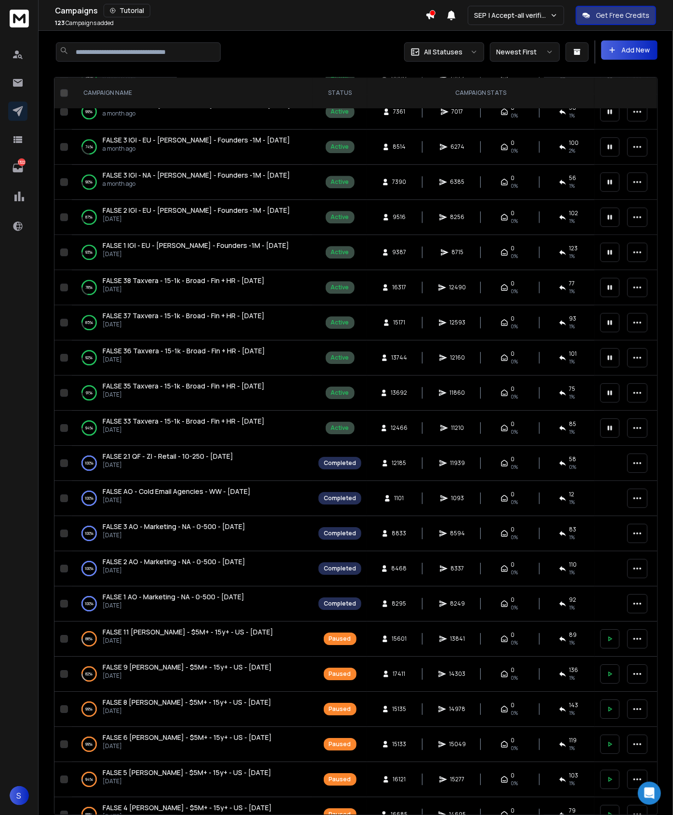
scroll to position [3646, 0]
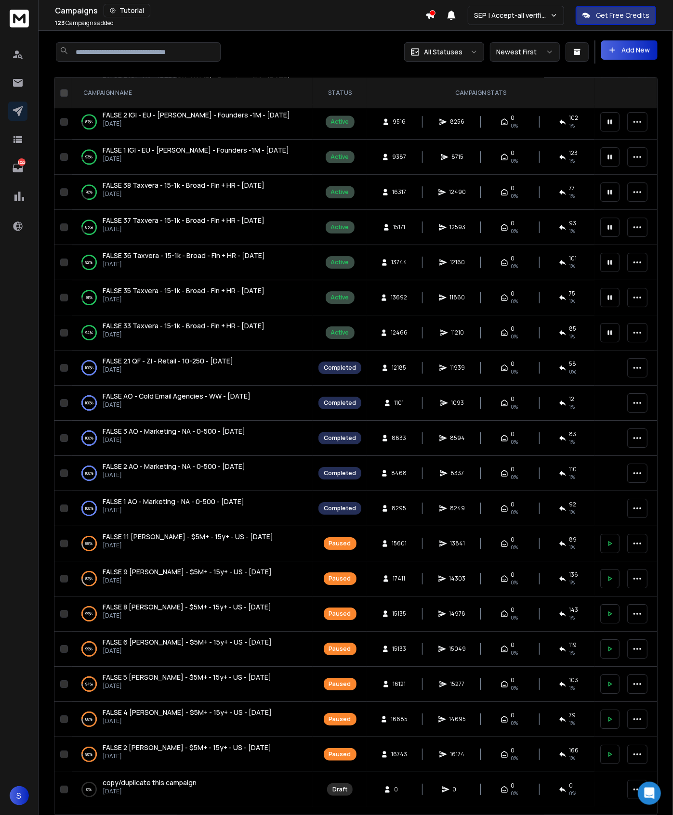
click at [627, 796] on button "button" at bounding box center [637, 789] width 20 height 19
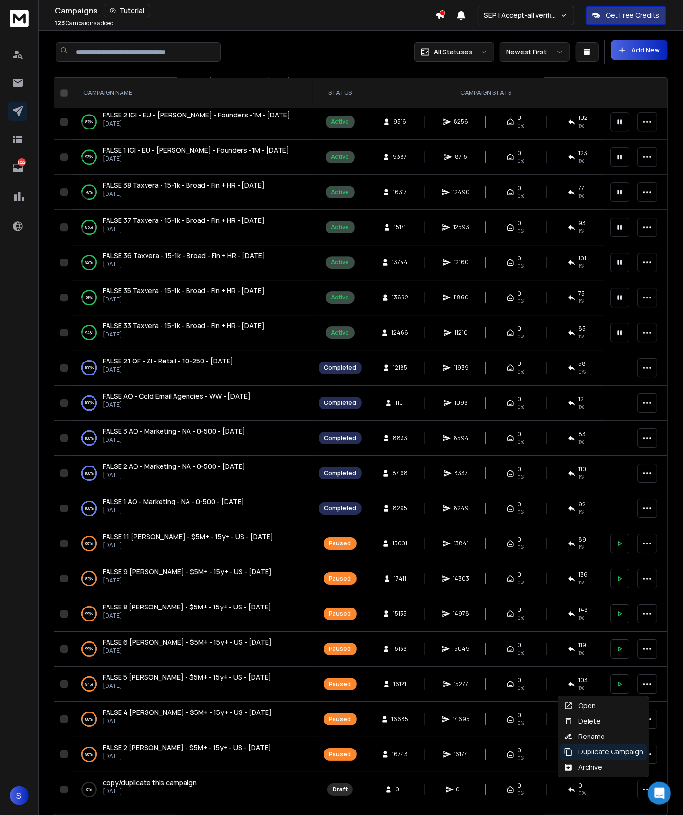
click at [600, 751] on div "Duplicate Campaign" at bounding box center [603, 753] width 79 height 10
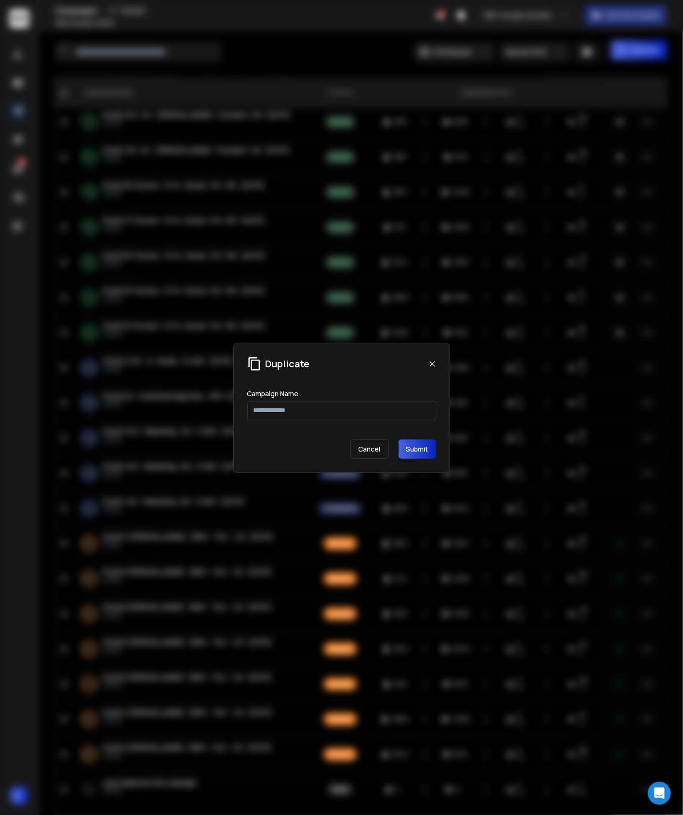
click at [332, 411] on input "text" at bounding box center [341, 410] width 189 height 19
paste input "**********"
type input "**********"
click at [407, 445] on button "Submit" at bounding box center [417, 449] width 38 height 19
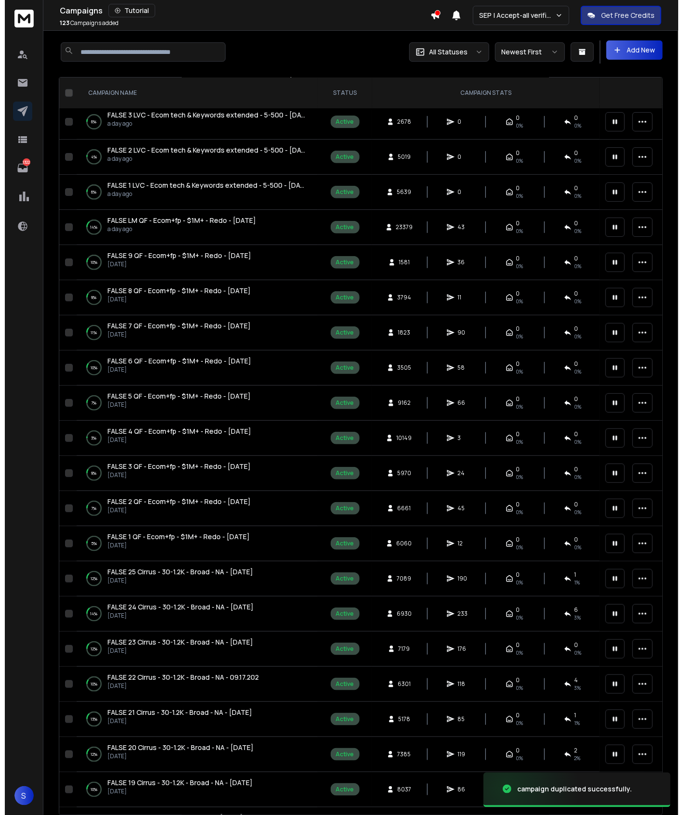
scroll to position [0, 0]
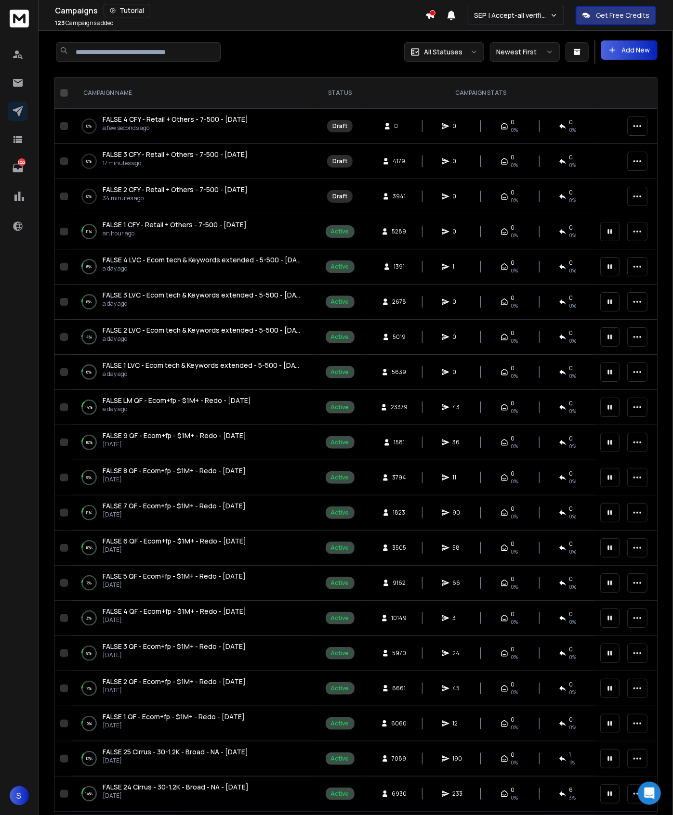
click at [185, 114] on td "0 % FALSE 4 CFY - Retail + Others - 7-500 - 09.30.25 a few seconds ago" at bounding box center [192, 126] width 241 height 35
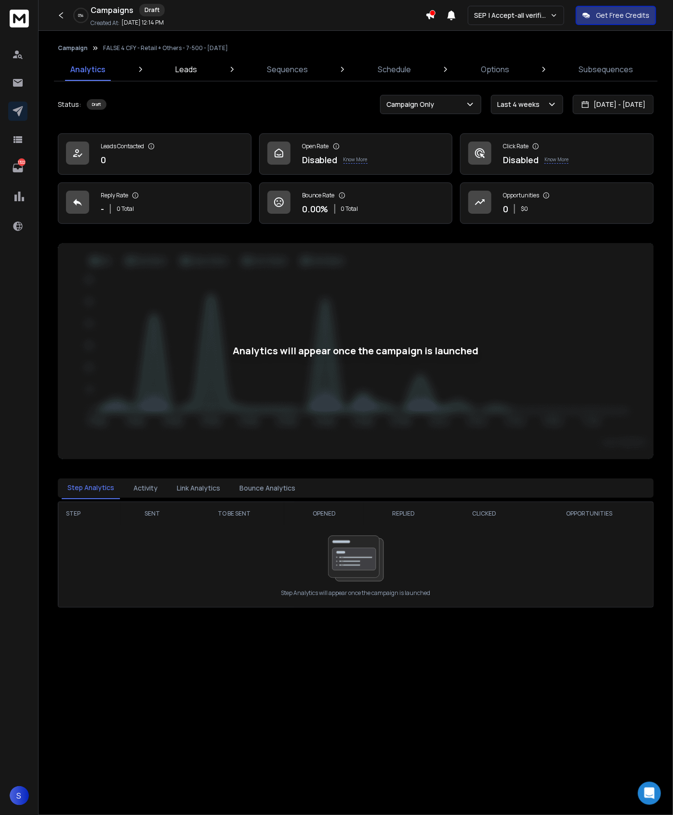
click at [185, 70] on p "Leads" at bounding box center [186, 70] width 22 height 12
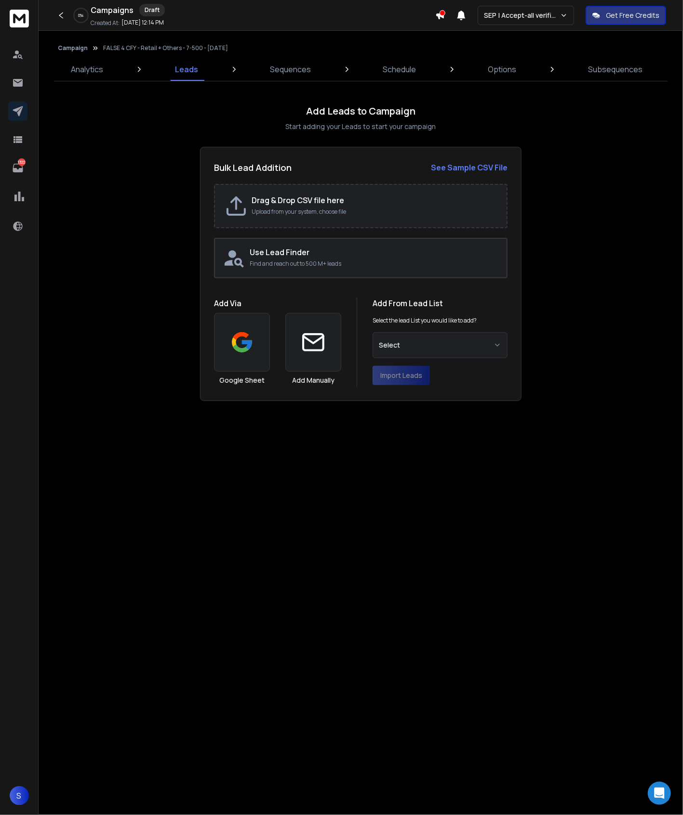
click at [280, 209] on p "Upload from your system, choose file" at bounding box center [373, 212] width 245 height 8
type input "**********"
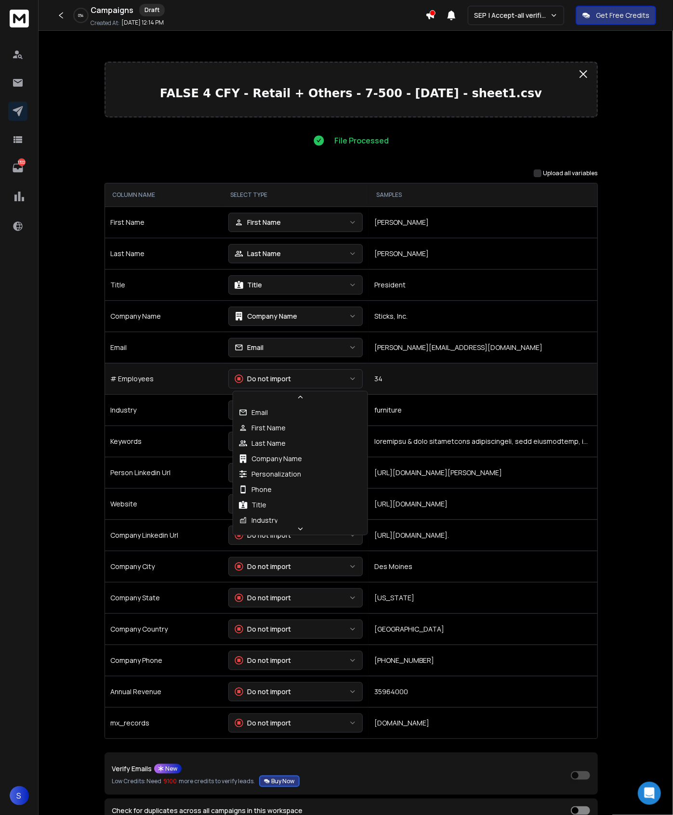
click at [328, 382] on button "Do not import" at bounding box center [295, 378] width 134 height 19
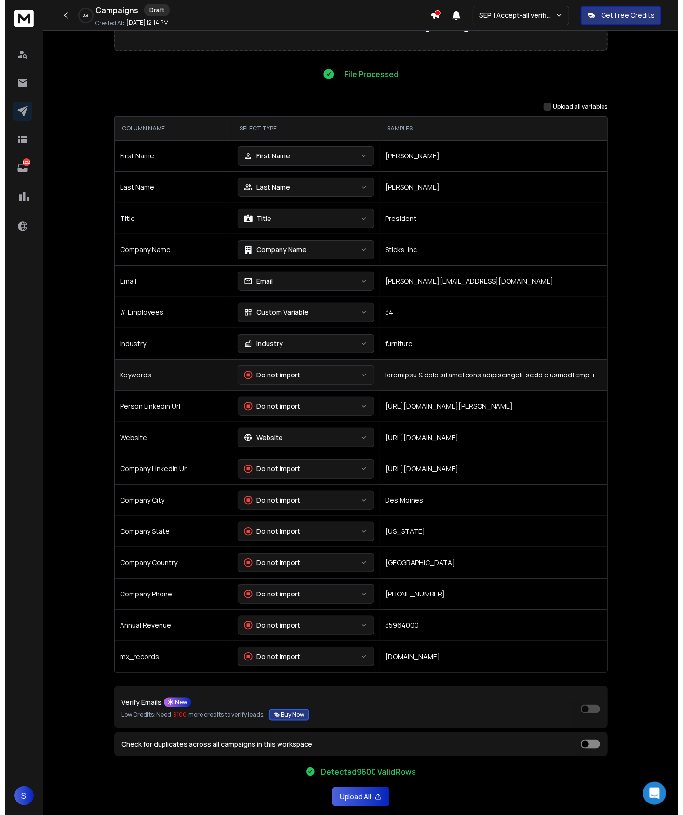
scroll to position [75, 0]
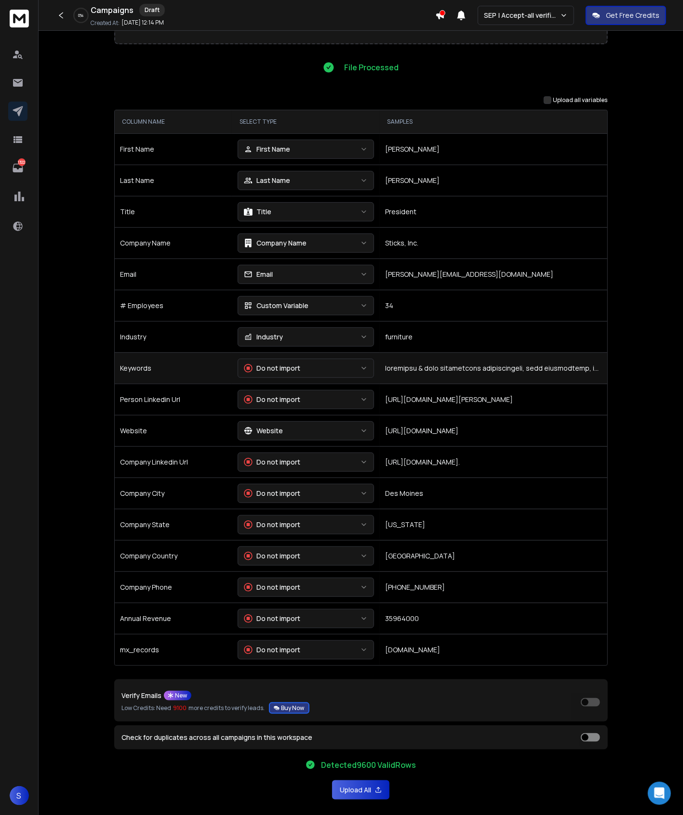
click at [347, 373] on button "Do not import" at bounding box center [305, 368] width 136 height 19
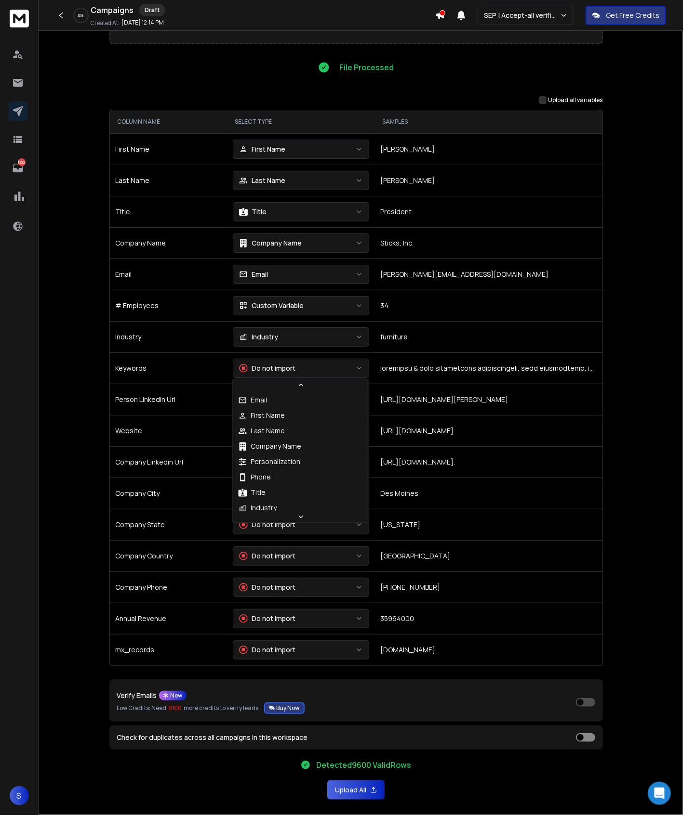
scroll to position [97, 0]
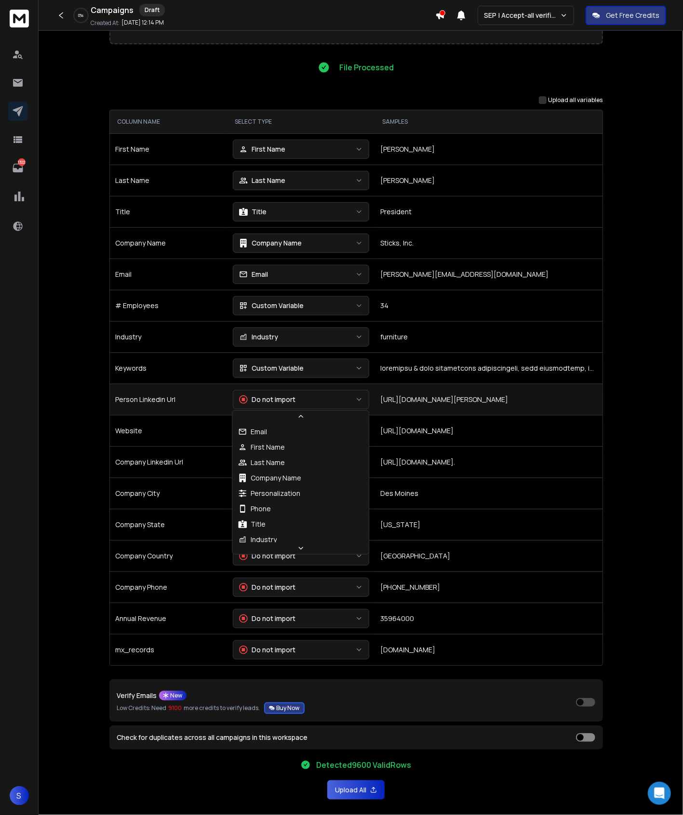
click at [297, 402] on button "Do not import" at bounding box center [301, 399] width 136 height 19
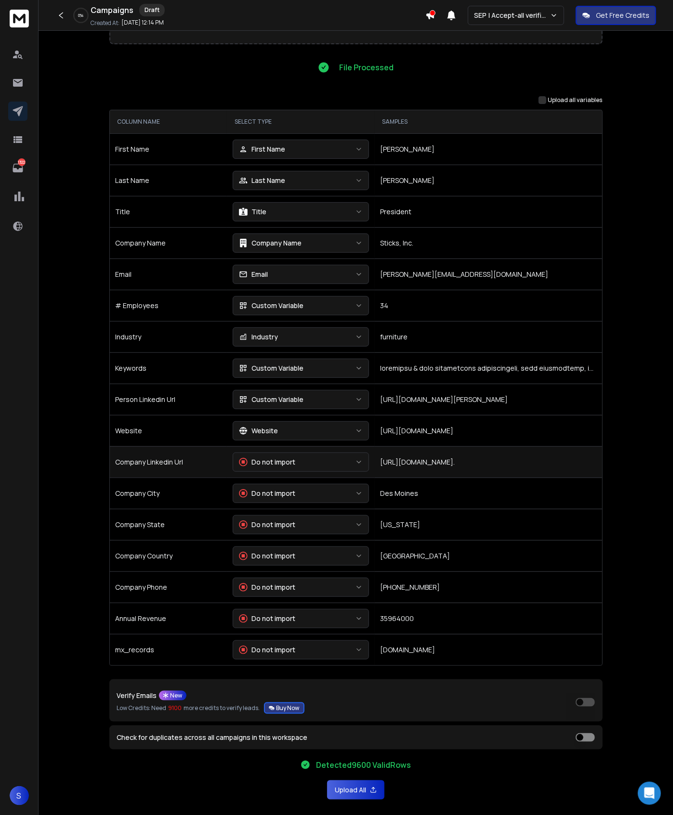
click at [298, 469] on button "Do not import" at bounding box center [301, 462] width 136 height 19
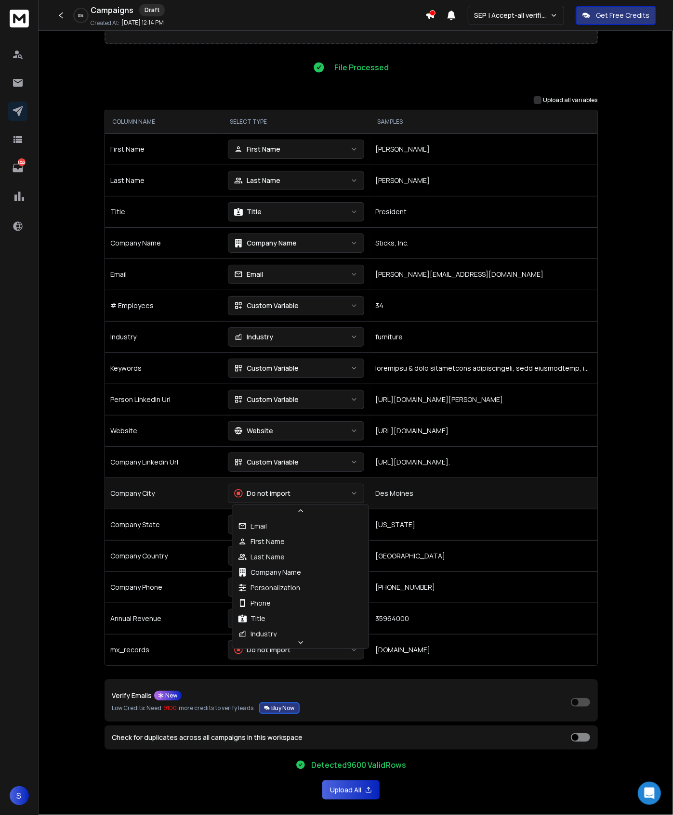
click at [289, 501] on button "Do not import" at bounding box center [296, 493] width 136 height 19
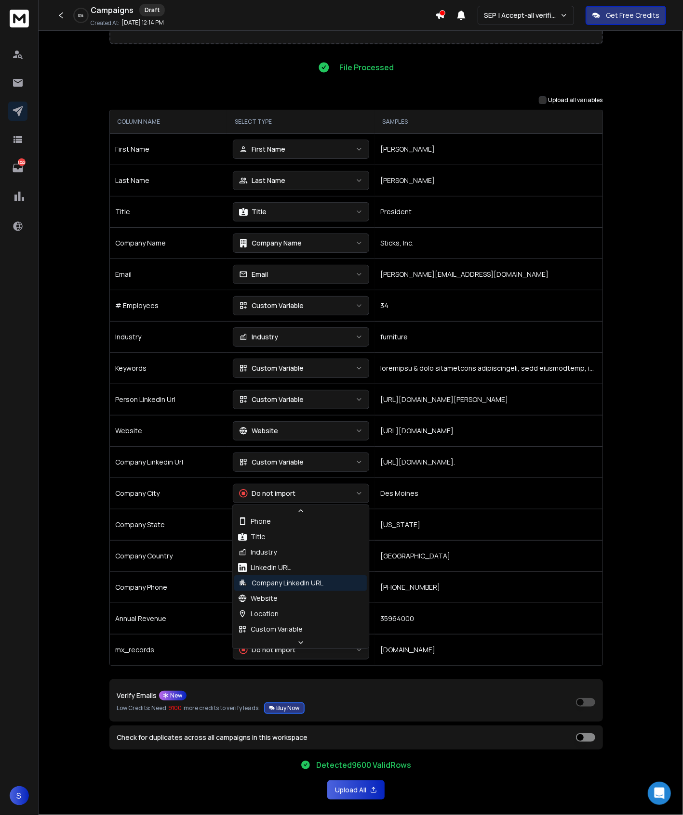
scroll to position [88, 0]
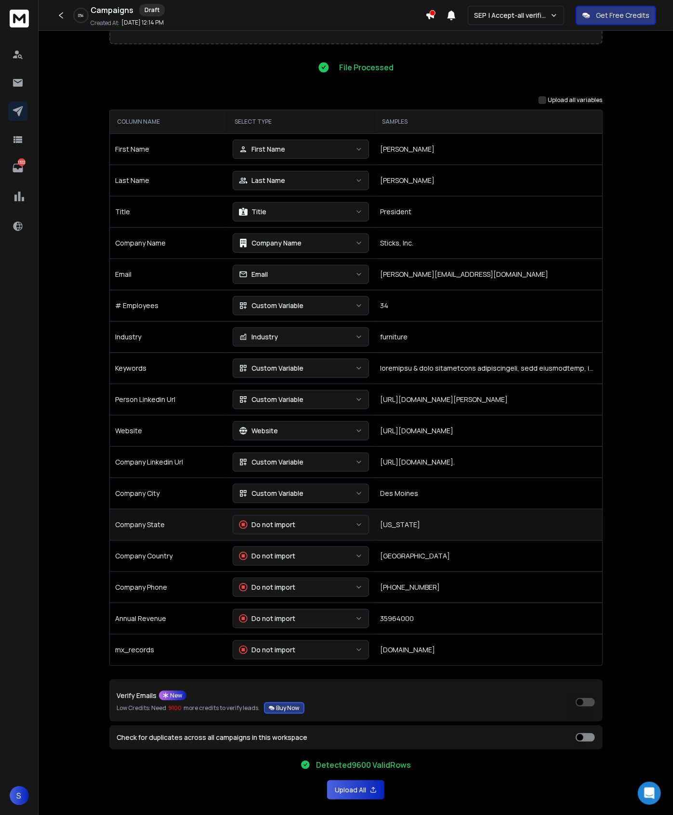
click at [288, 531] on button "Do not import" at bounding box center [301, 524] width 136 height 19
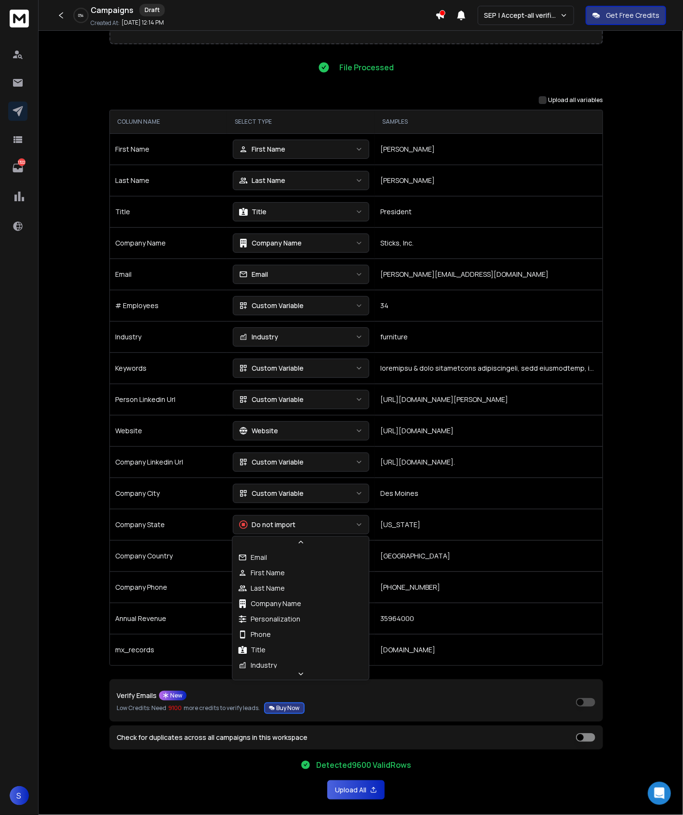
scroll to position [97, 0]
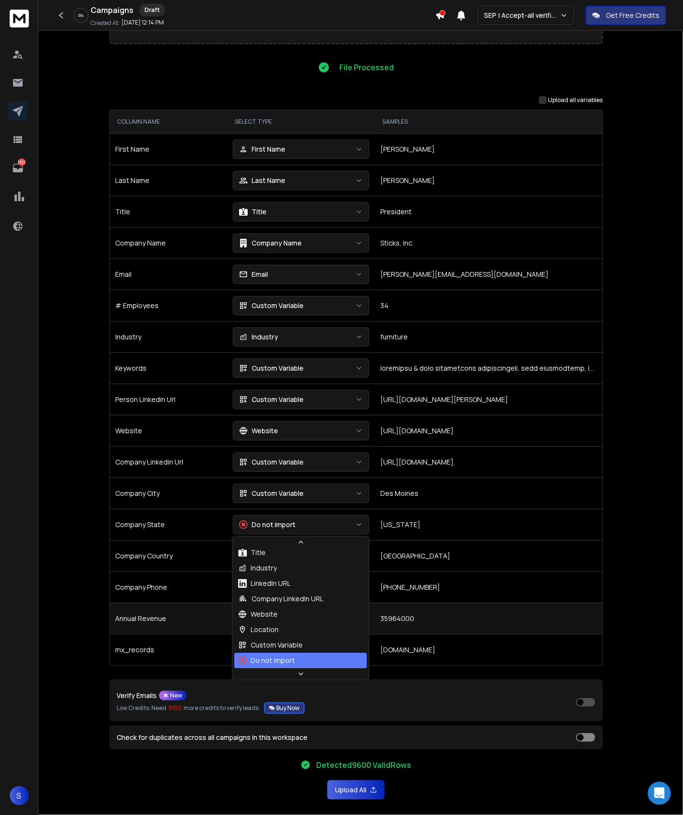
drag, startPoint x: 286, startPoint y: 642, endPoint x: 287, endPoint y: 627, distance: 15.0
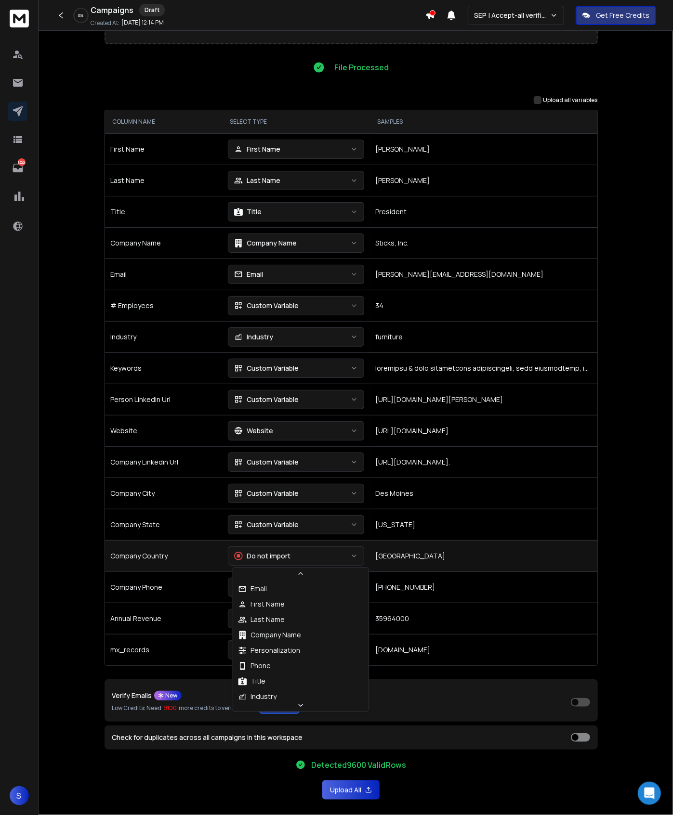
click at [289, 559] on div "Do not import" at bounding box center [262, 557] width 56 height 10
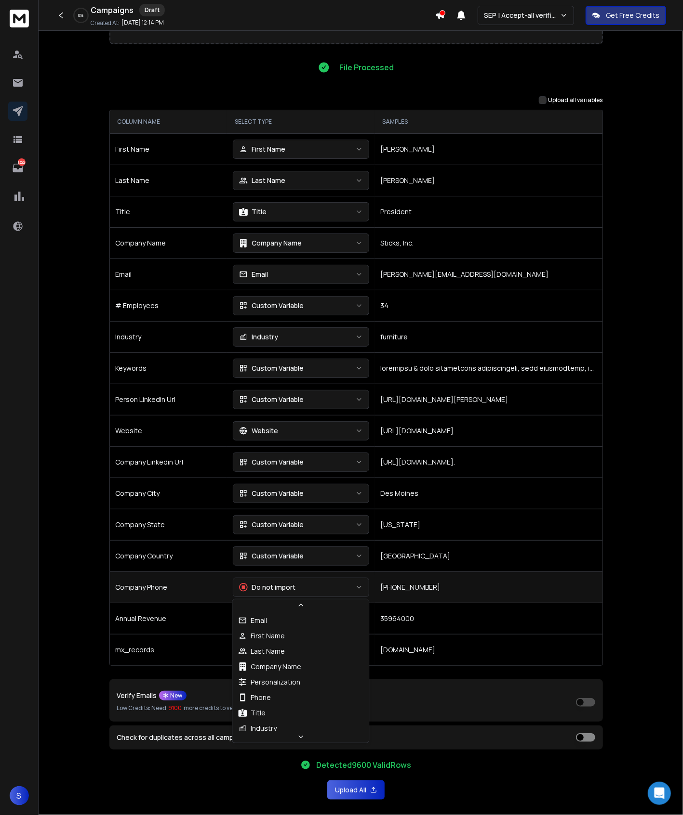
click at [289, 590] on div "Do not import" at bounding box center [267, 588] width 56 height 10
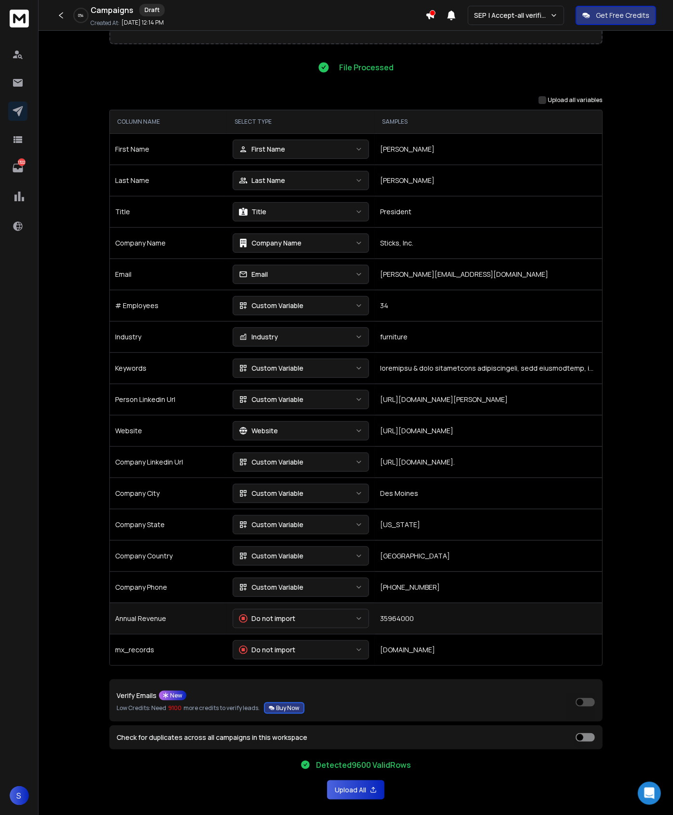
click at [307, 623] on button "Do not import" at bounding box center [301, 618] width 136 height 19
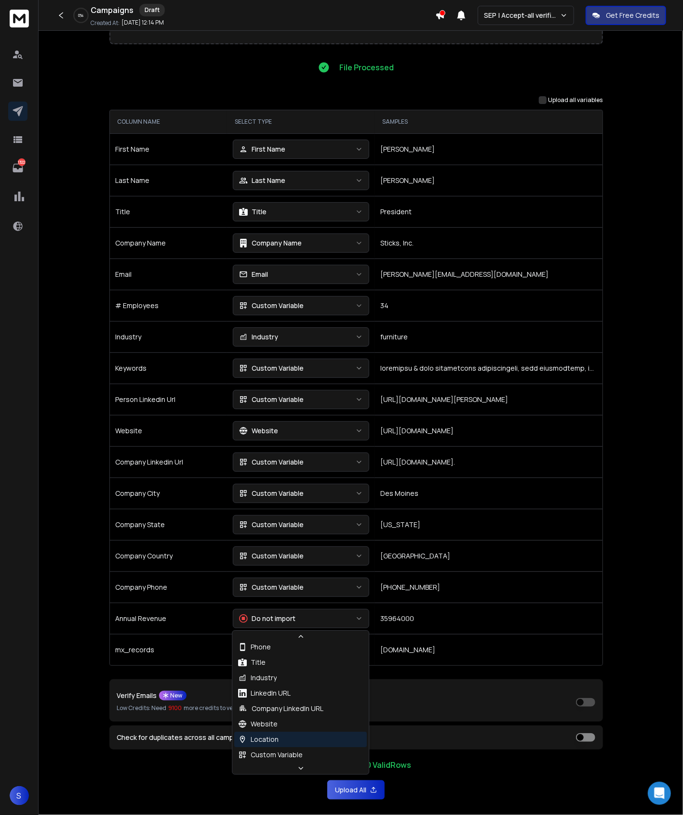
scroll to position [88, 0]
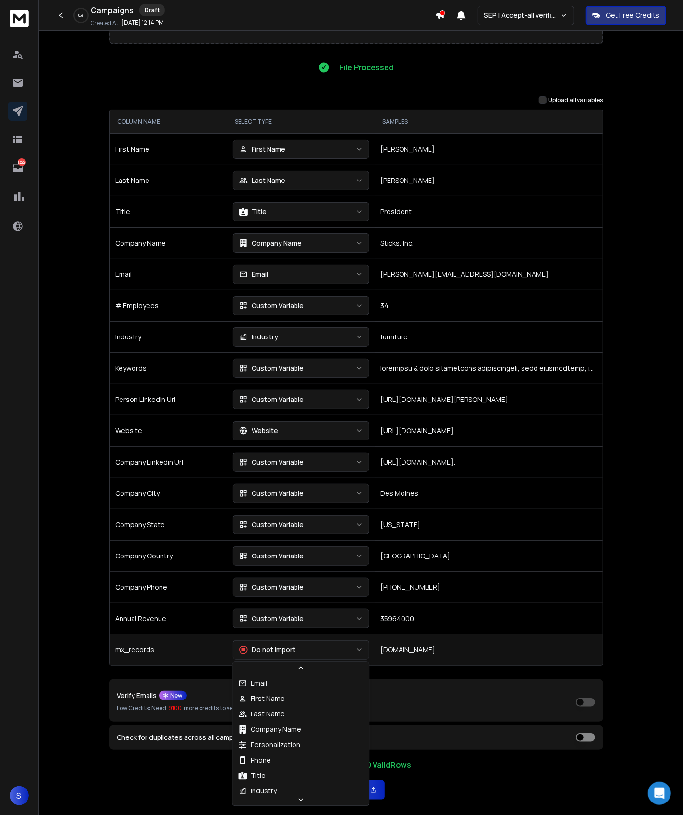
click at [297, 656] on button "Do not import" at bounding box center [301, 650] width 136 height 19
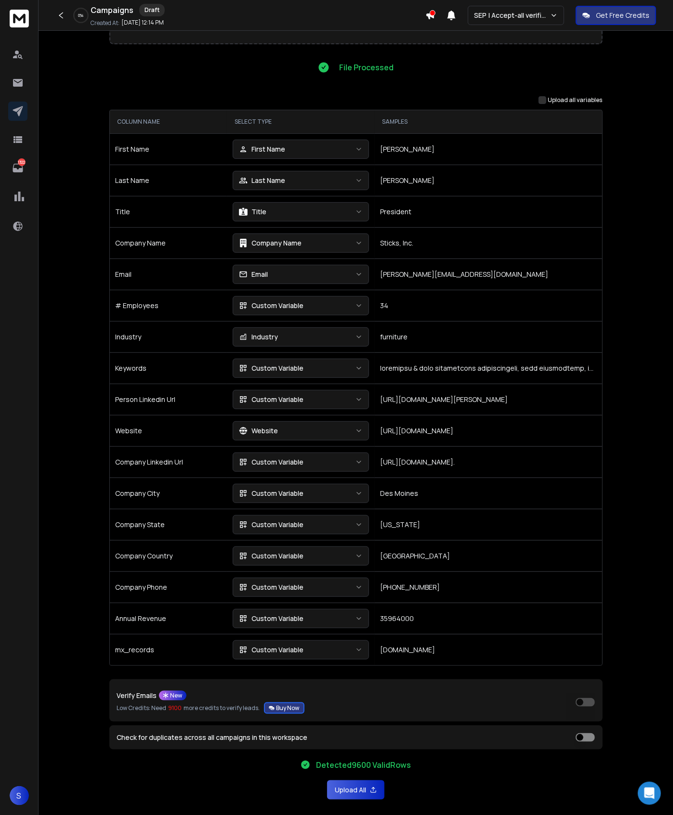
click at [589, 738] on button "Check for duplicates across all campaigns in this workspace" at bounding box center [585, 738] width 19 height 9
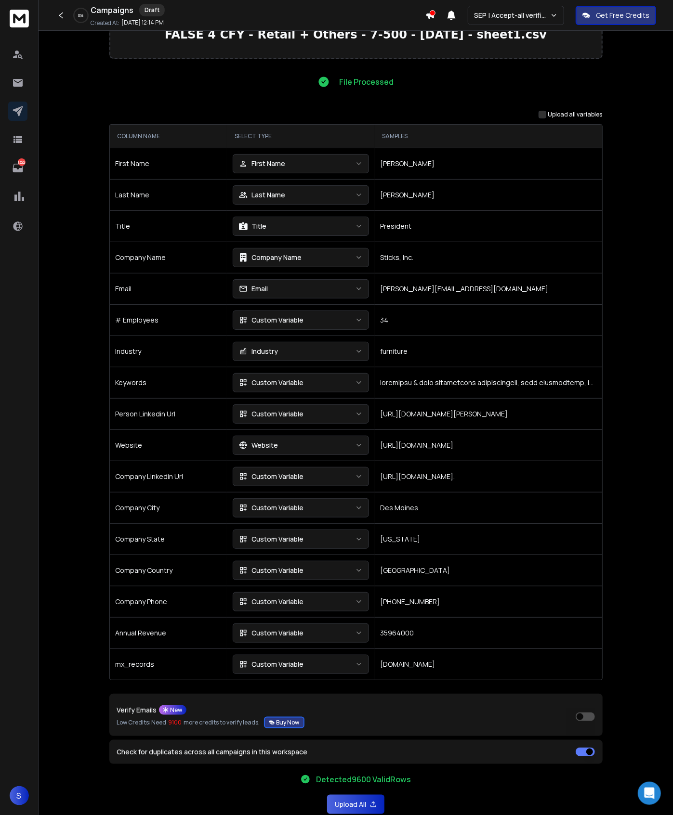
scroll to position [75, 0]
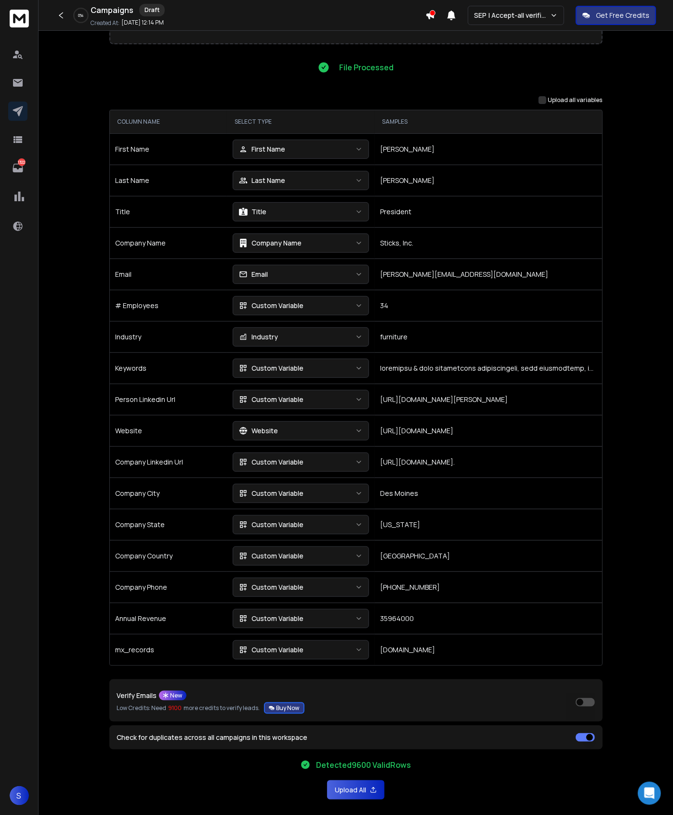
click at [363, 782] on button "Upload All" at bounding box center [355, 790] width 57 height 19
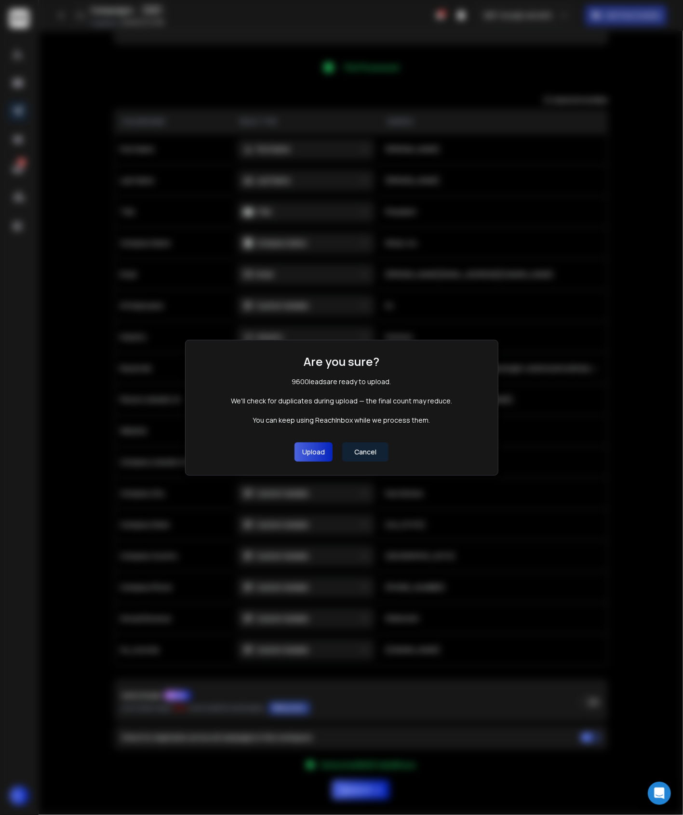
click at [324, 460] on button "Upload" at bounding box center [313, 452] width 38 height 19
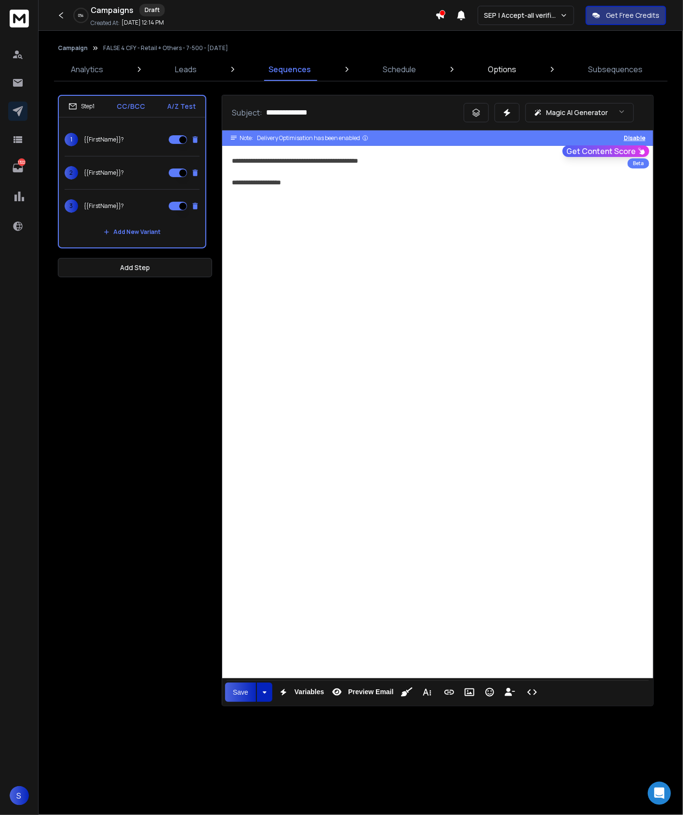
click at [510, 72] on p "Options" at bounding box center [502, 70] width 28 height 12
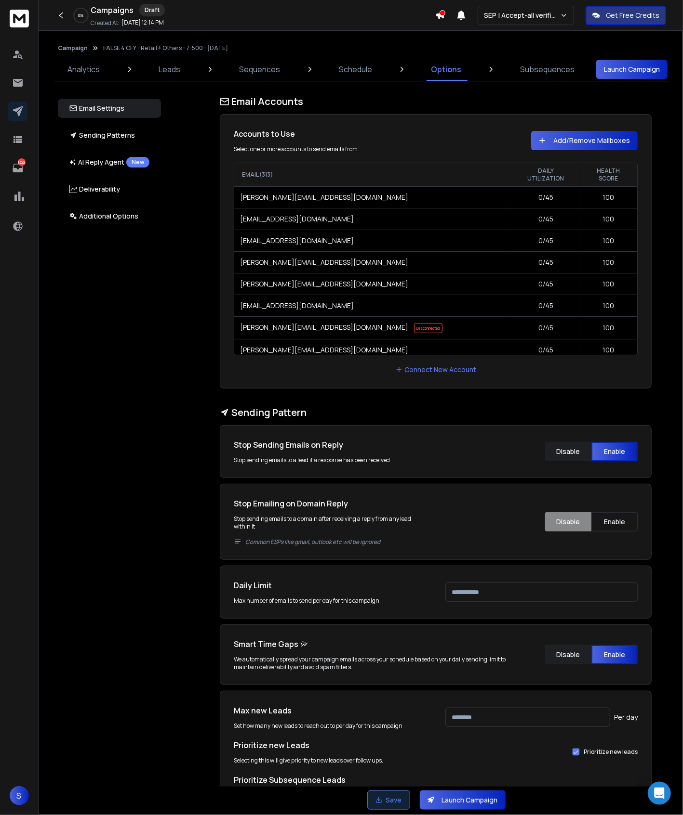
click at [381, 797] on icon "submit" at bounding box center [378, 800] width 7 height 7
click at [390, 800] on button "Save" at bounding box center [388, 800] width 43 height 19
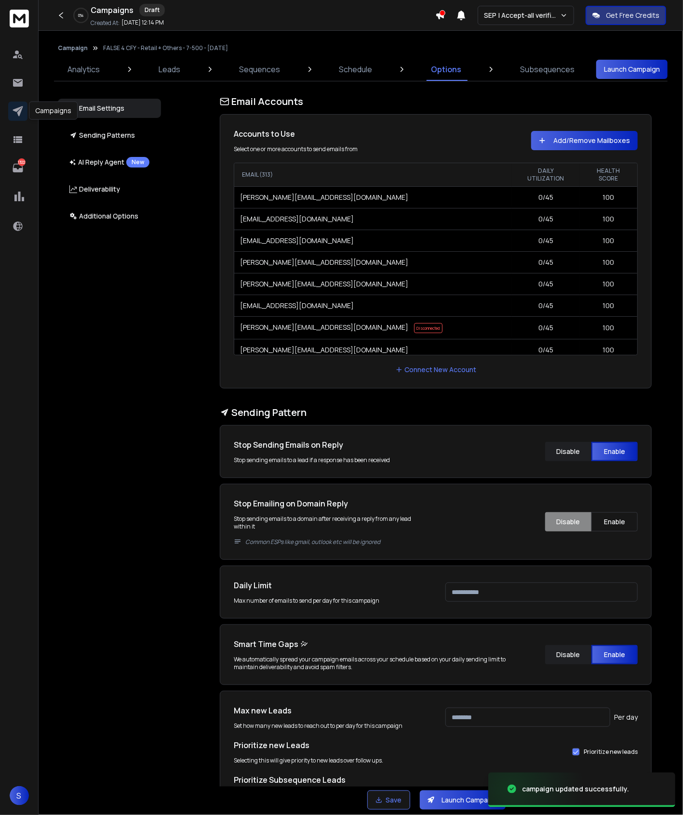
click at [22, 114] on icon at bounding box center [18, 111] width 12 height 12
